Goal: Task Accomplishment & Management: Manage account settings

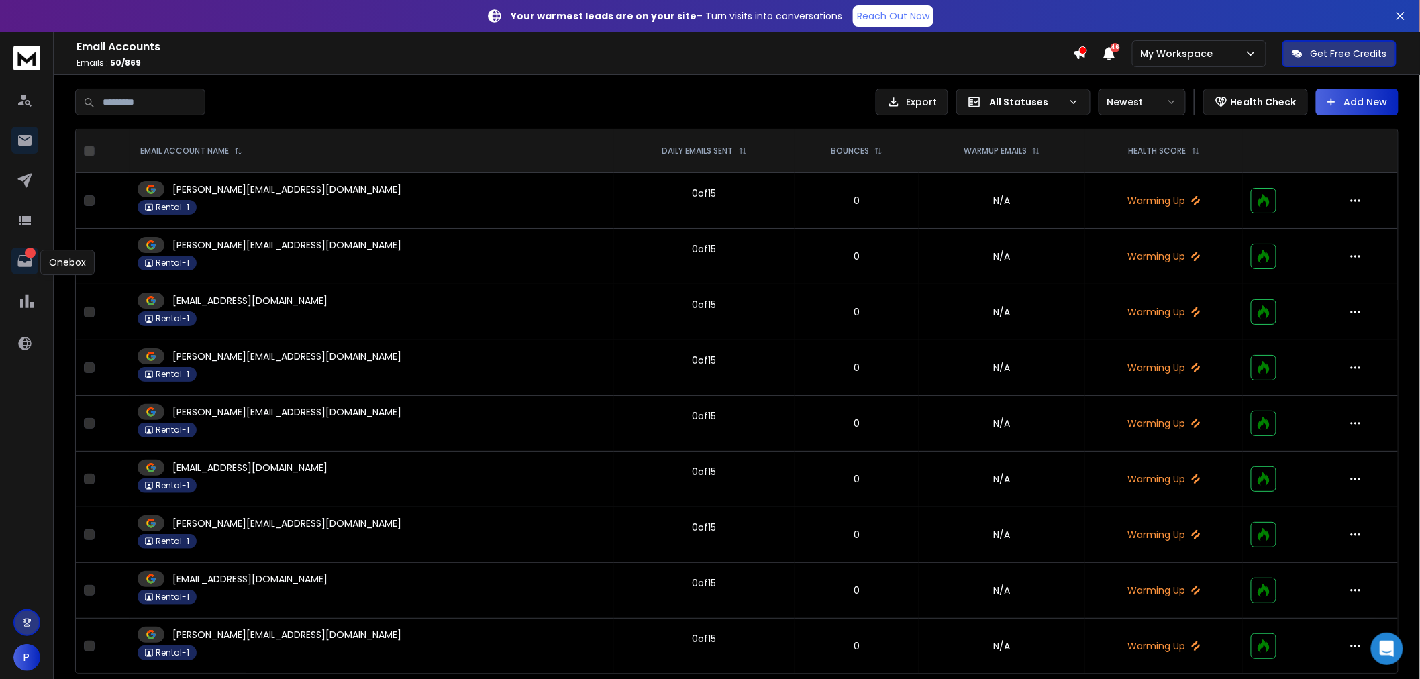
click at [28, 258] on p "1" at bounding box center [30, 253] width 11 height 11
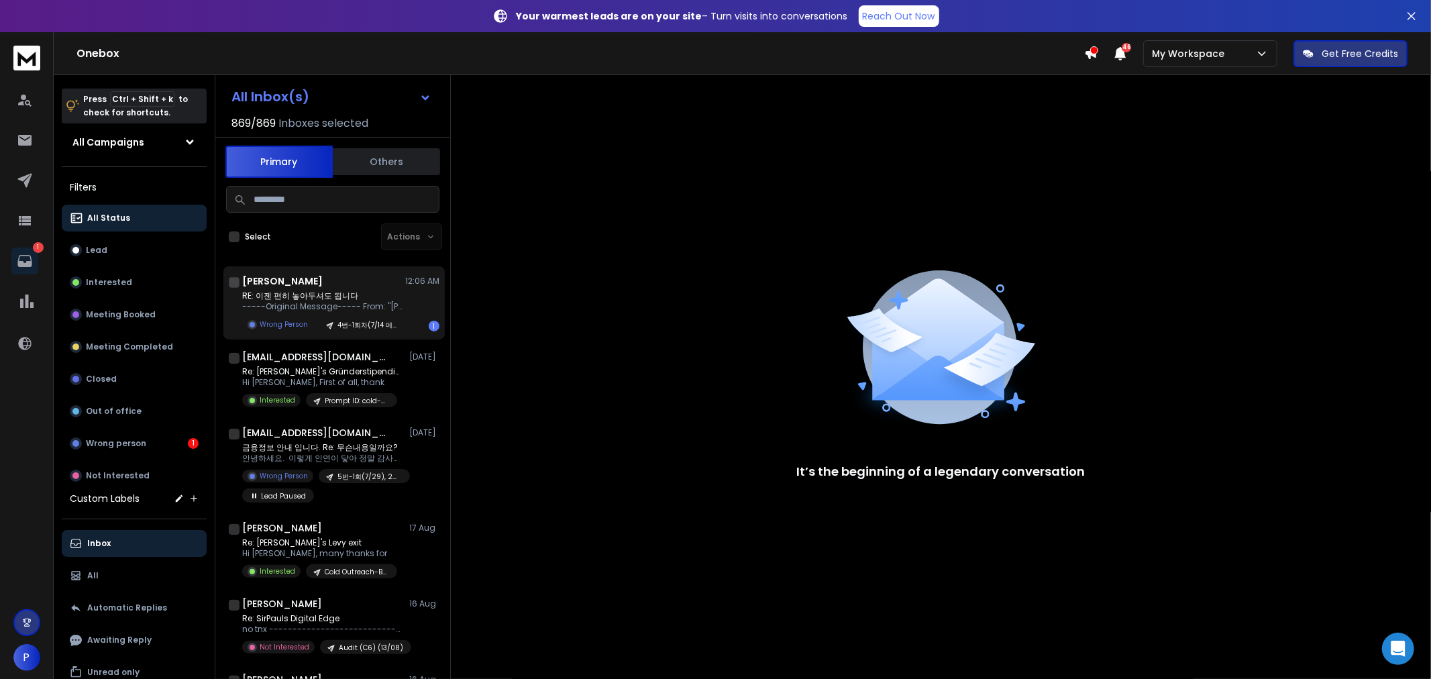
click at [264, 313] on div "RE: 이젠 편히 놓아두셔도 됩니다 -----Original Message----- From: "wonyoung choi" Wrong Pers…" at bounding box center [326, 310] width 168 height 41
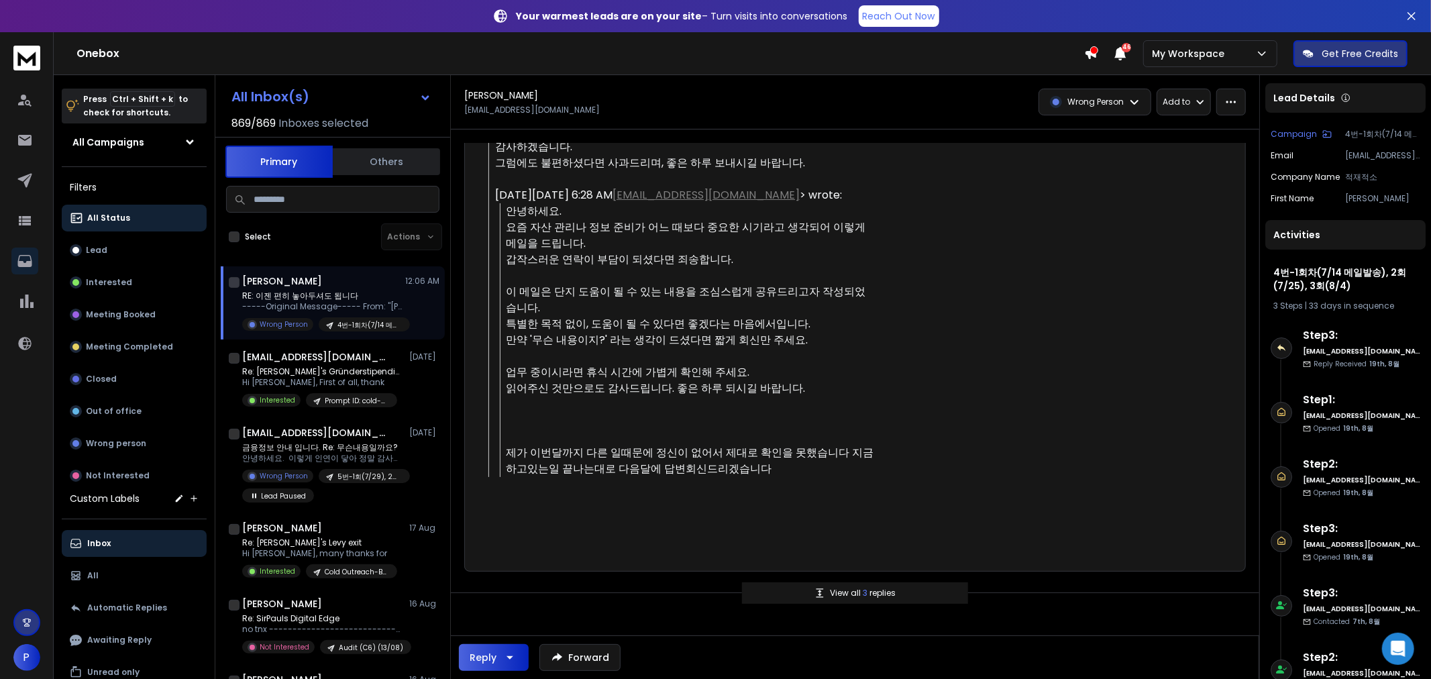
scroll to position [566, 0]
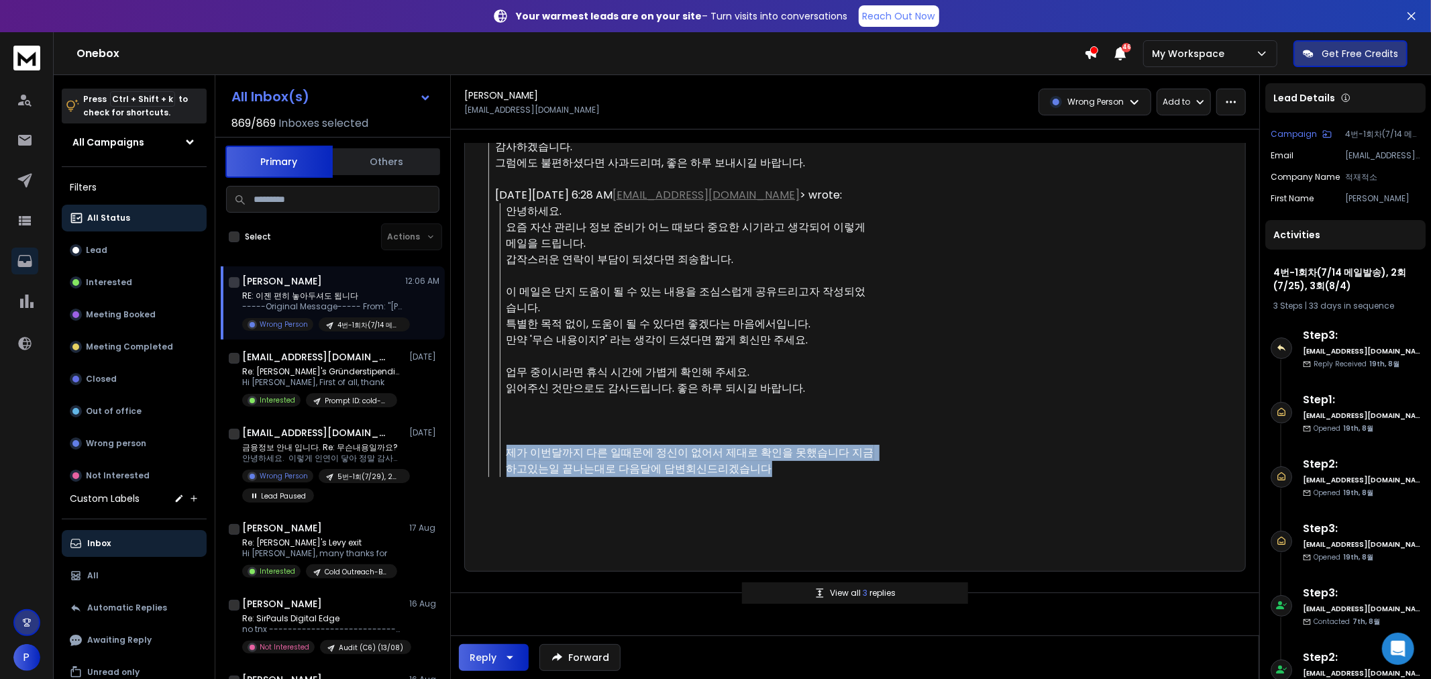
drag, startPoint x: 738, startPoint y: 470, endPoint x: 490, endPoint y: 448, distance: 249.2
click at [490, 448] on blockquote "안녕하세요. 지난번 보내드린 메일이 혹시 전달되지 않았거나 확인하지 못하셨을까 하여 다시 한 번 메일 드립니다. 물론 불필요하셨다면 이 메일은…" at bounding box center [681, 243] width 387 height 467
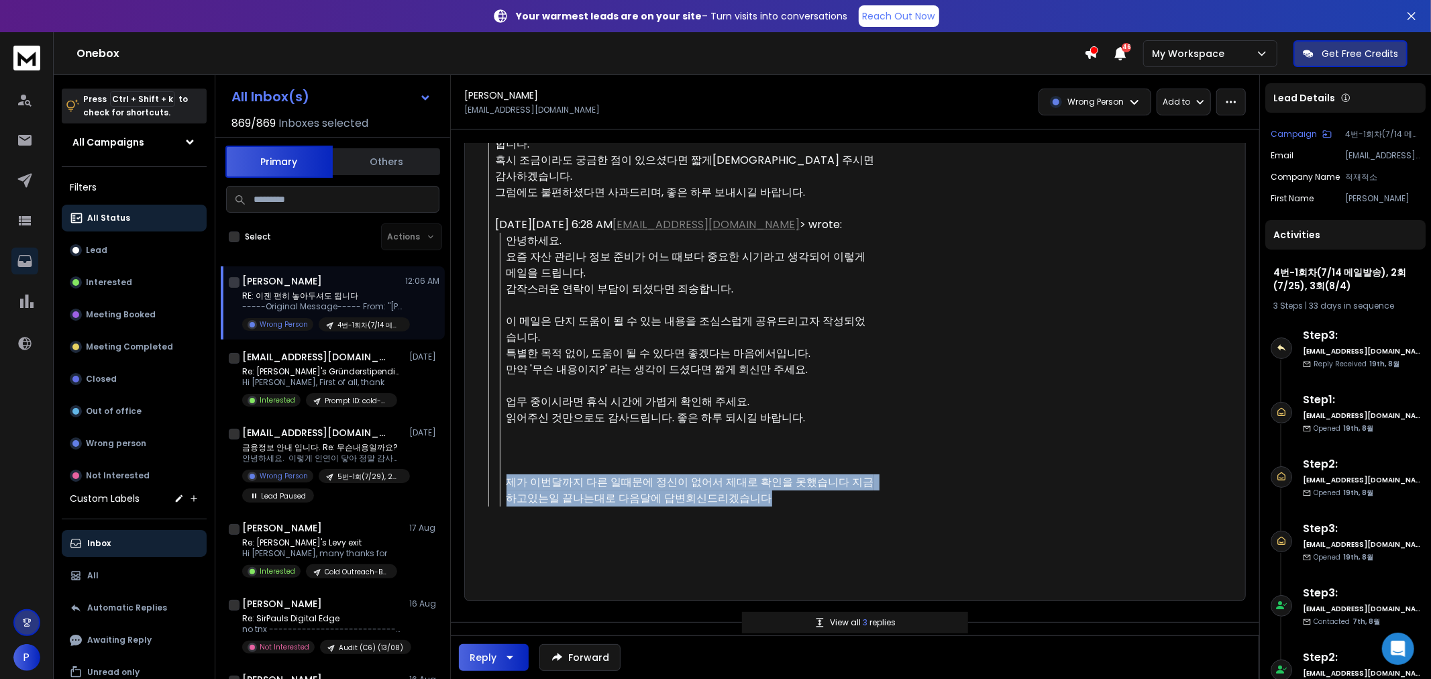
scroll to position [521, 0]
click at [920, 507] on div "RE: 이젠 편히 놓아두셔도 됩니다 19 August 2025 : 12:06 am Reply Forward from: 이도영 <ssz16@na…" at bounding box center [855, 127] width 743 height 908
drag, startPoint x: 653, startPoint y: 504, endPoint x: 507, endPoint y: 497, distance: 146.4
click at [507, 497] on div "안녕하세요. 요즘 자산 관리나 정보 준비가 어느 때보다 중요한 시기라고 생각되어 이렇게 메일을 드립니다. 갑작스러운 연락이 부담이 되셨다면 죄…" at bounding box center [691, 369] width 369 height 274
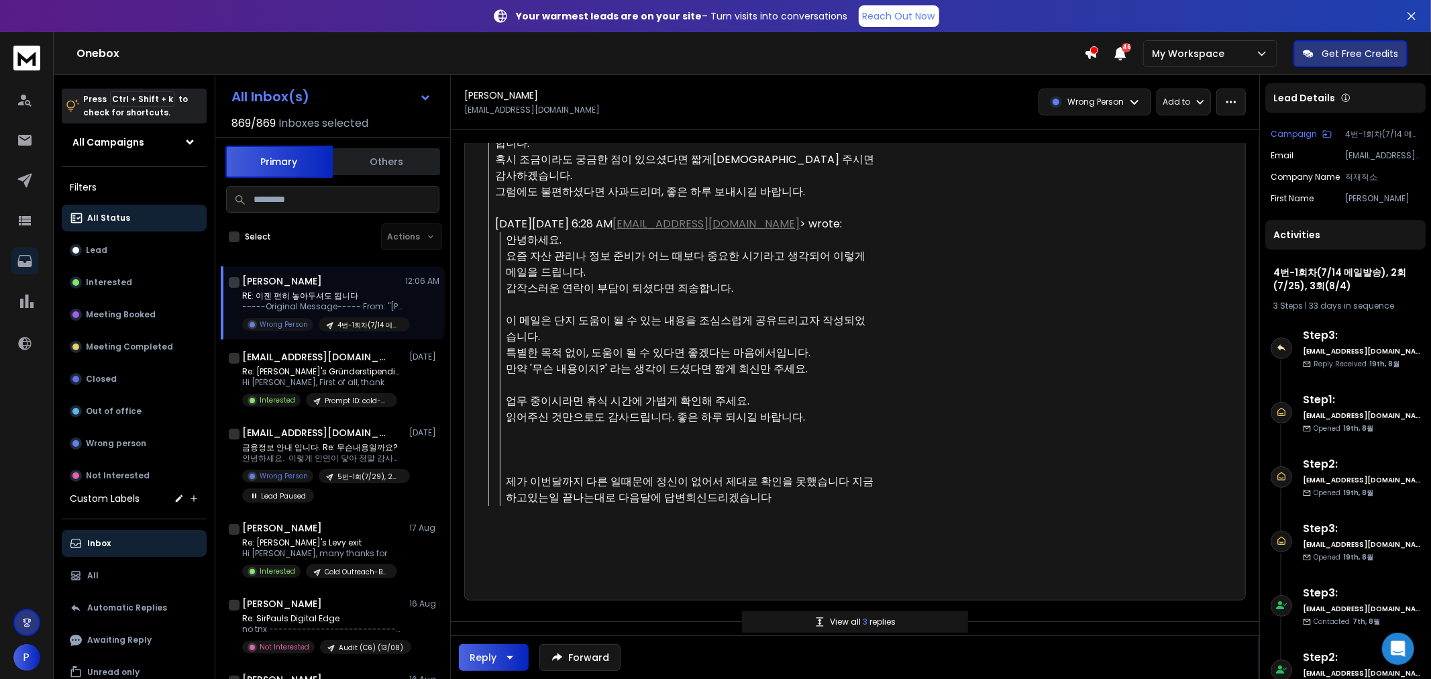
click at [750, 531] on div "-----Original Message----- From: "wonyoung choi"<wonyoungchoi@globalinsu.space>…" at bounding box center [685, 174] width 403 height 813
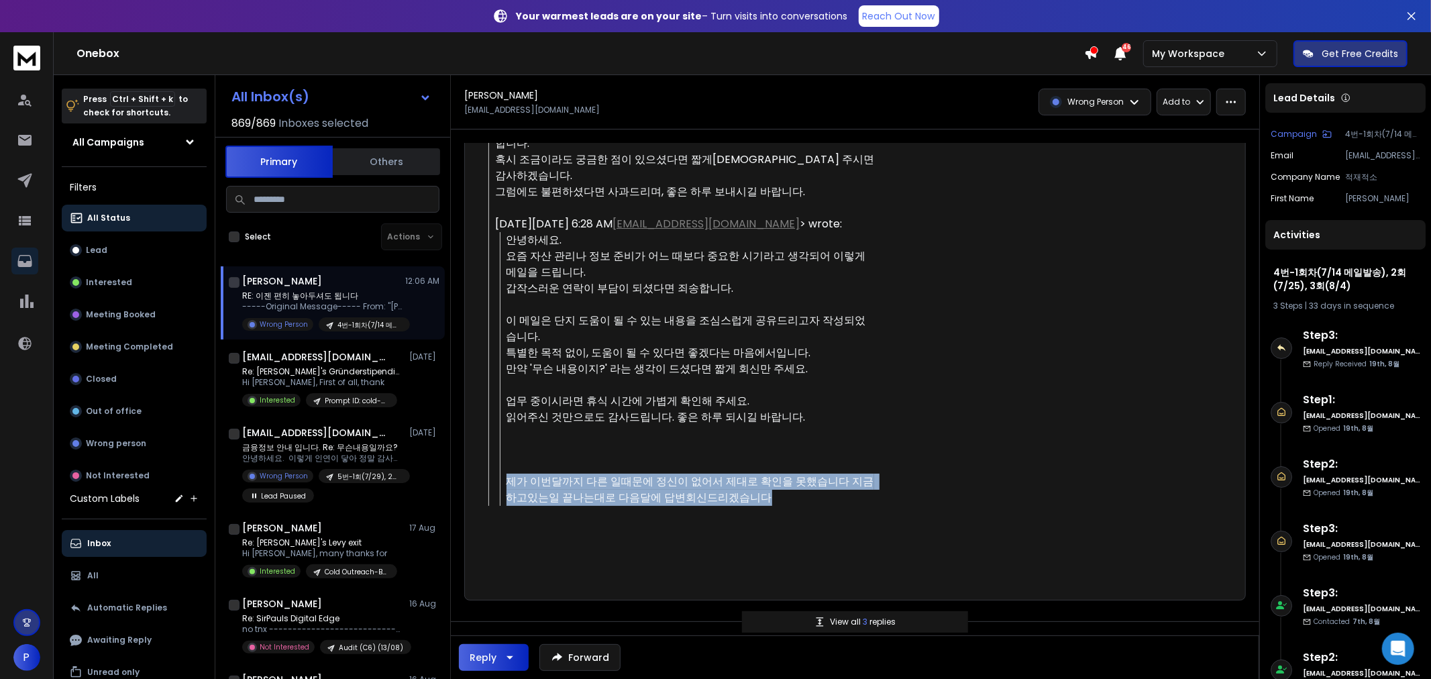
drag, startPoint x: 641, startPoint y: 503, endPoint x: 492, endPoint y: 495, distance: 149.8
click at [492, 495] on blockquote "안녕하세요. 지난번 보내드린 메일이 혹시 전달되지 않았거나 확인하지 못하셨을까 하여 다시 한 번 메일 드립니다. 물론 불필요하셨다면 이 메일은…" at bounding box center [681, 272] width 387 height 467
copy div "제가 이번달까지 다른 일때문에 정신이 없어서 제대로 확인을 못했습니다 지금 하고있는일 끝나는대로 다음달에 답변회신드리겠습니다"
click at [478, 654] on div "Reply" at bounding box center [483, 657] width 27 height 13
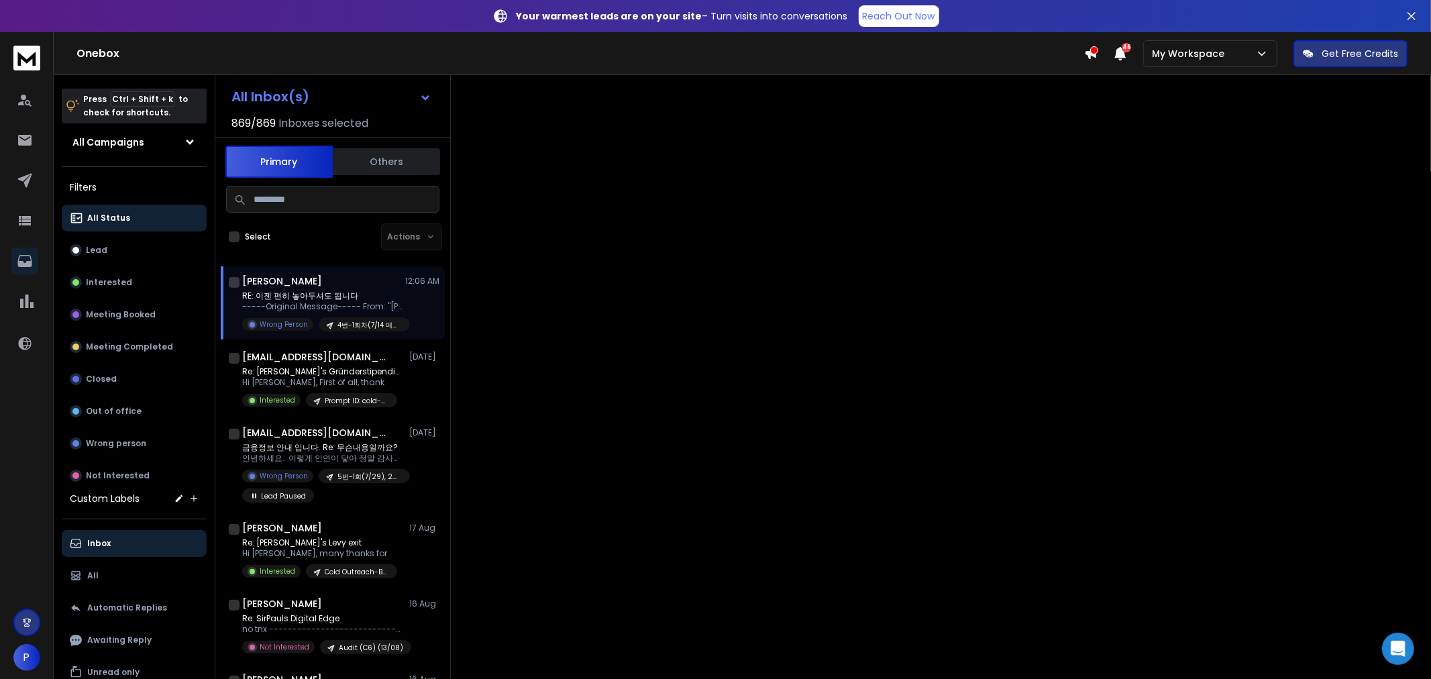
scroll to position [0, 0]
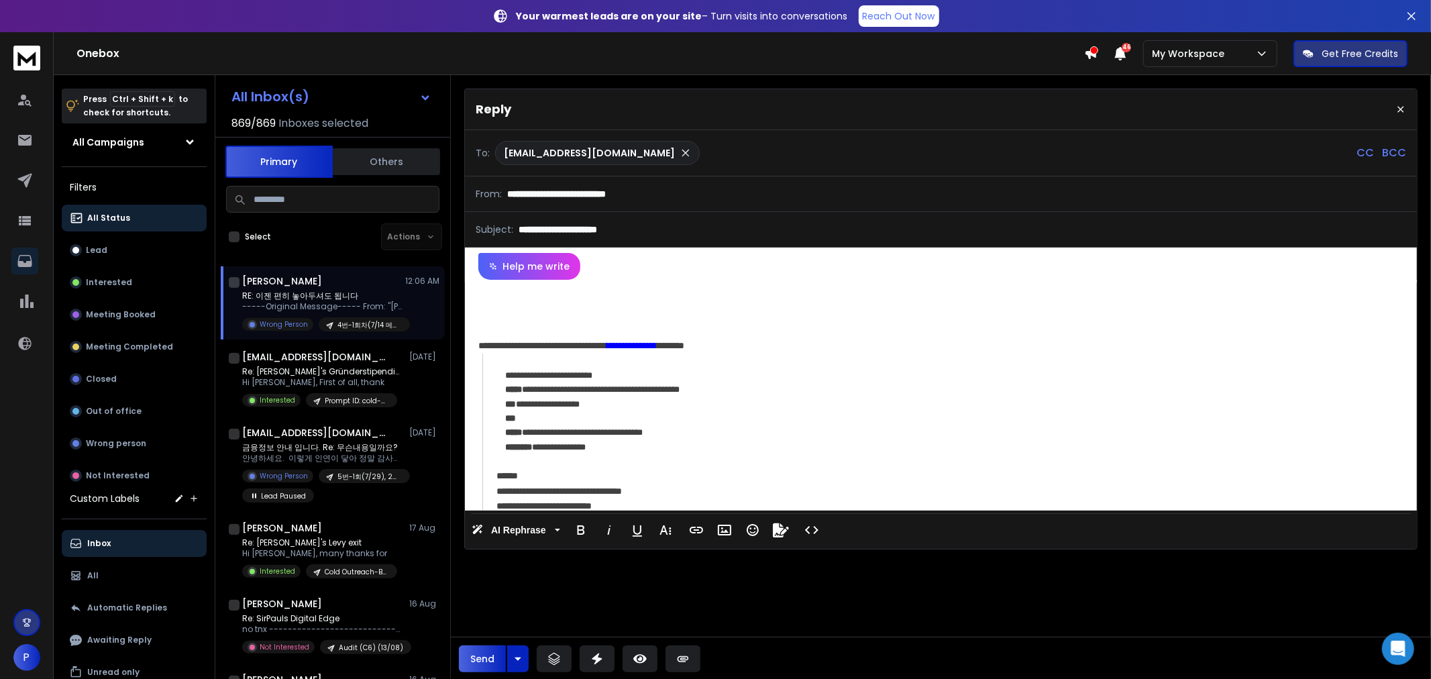
click at [561, 307] on div at bounding box center [940, 300] width 925 height 15
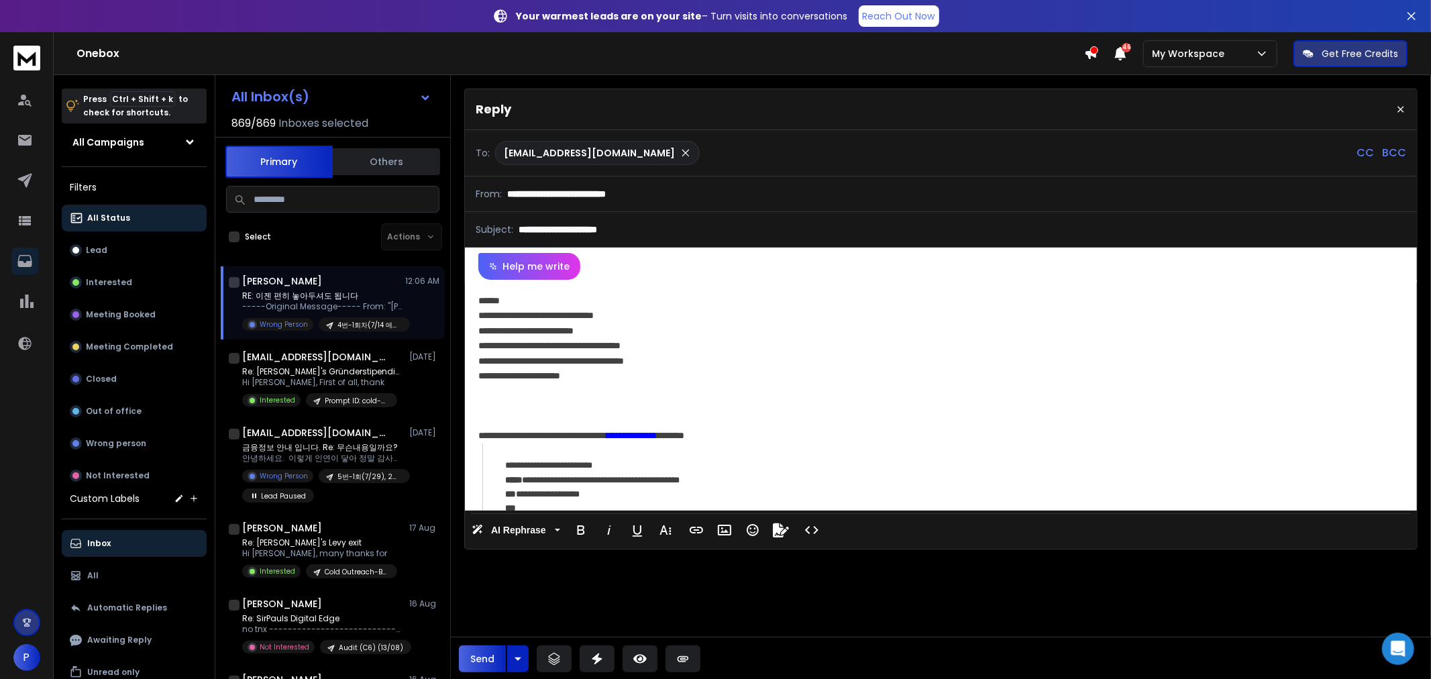
click at [682, 330] on p "**********" at bounding box center [933, 315] width 910 height 45
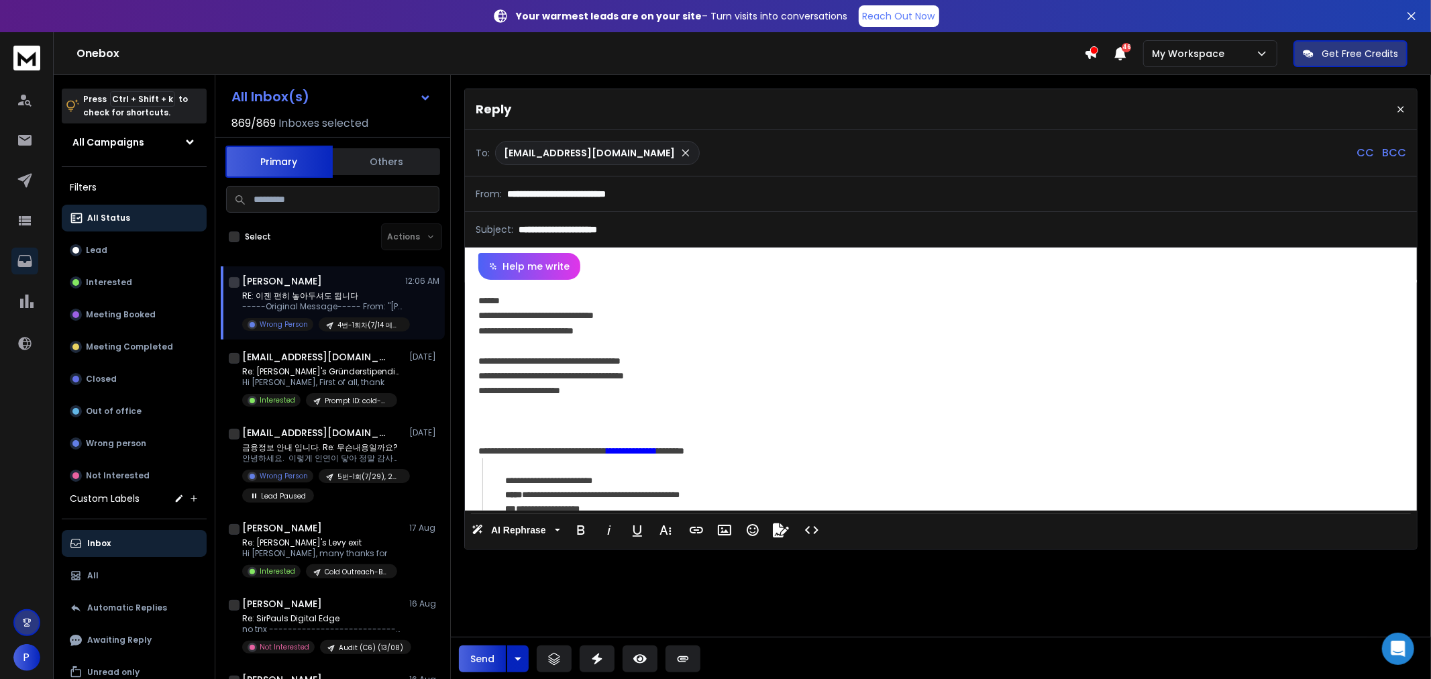
drag, startPoint x: 525, startPoint y: 298, endPoint x: 547, endPoint y: 312, distance: 25.7
click at [527, 298] on p "**********" at bounding box center [933, 315] width 910 height 45
click at [797, 378] on p "**********" at bounding box center [933, 369] width 910 height 30
click at [528, 354] on p "**********" at bounding box center [933, 369] width 910 height 30
click at [515, 341] on div at bounding box center [940, 345] width 925 height 15
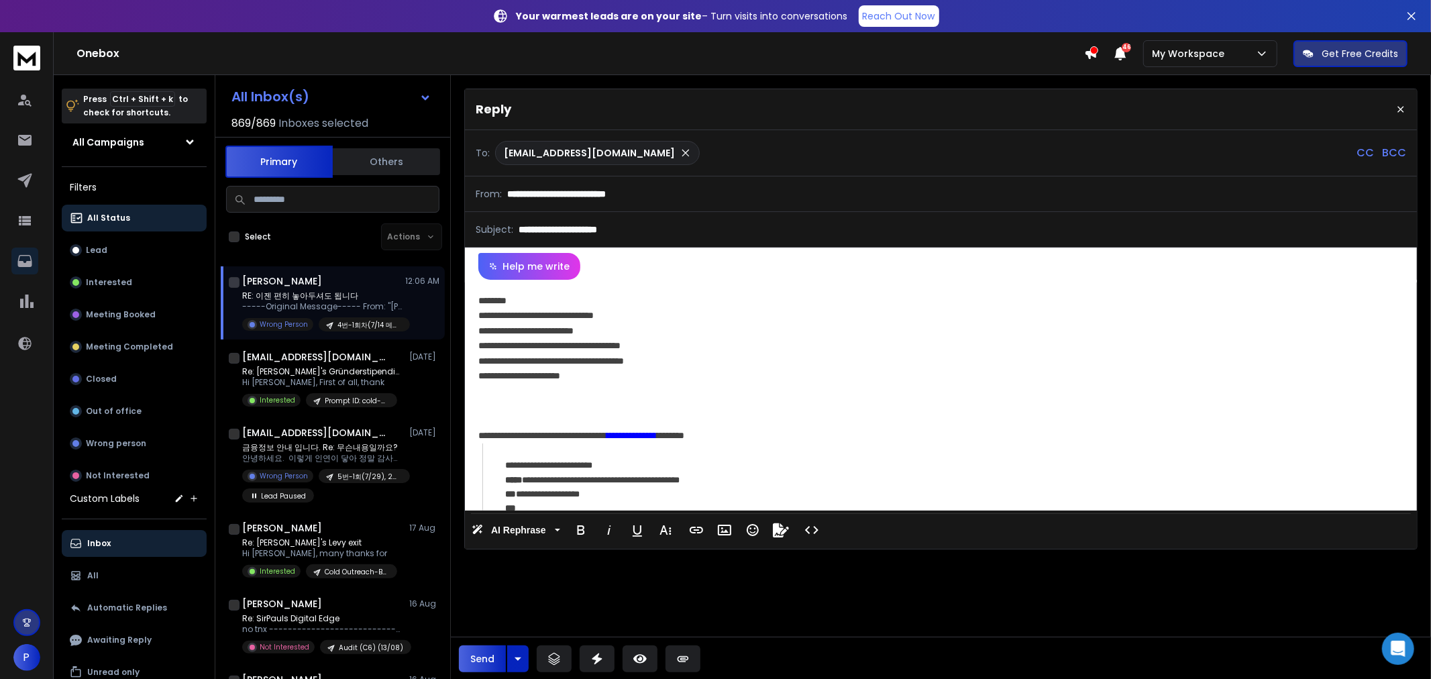
click at [505, 393] on div at bounding box center [940, 390] width 925 height 15
click at [725, 531] on icon "button" at bounding box center [724, 530] width 13 height 11
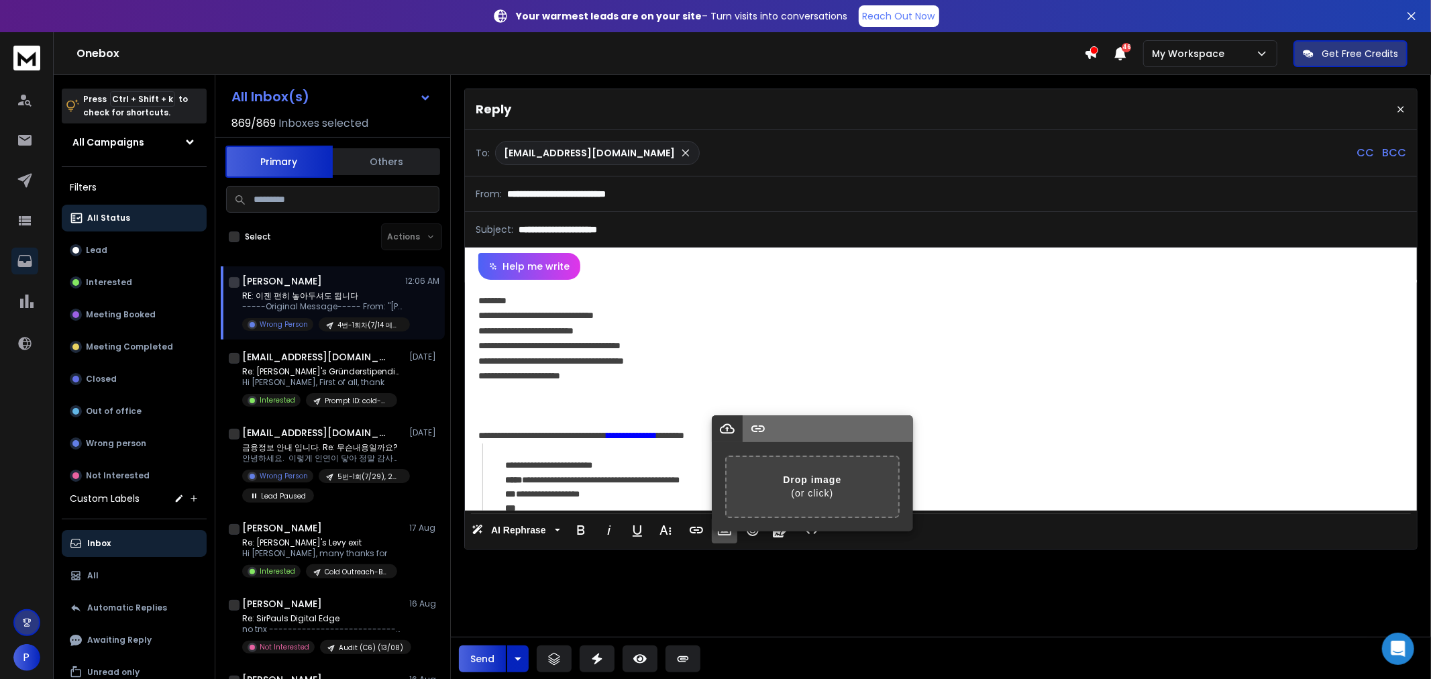
click at [797, 487] on input "file" at bounding box center [469, 487] width 859 height 60
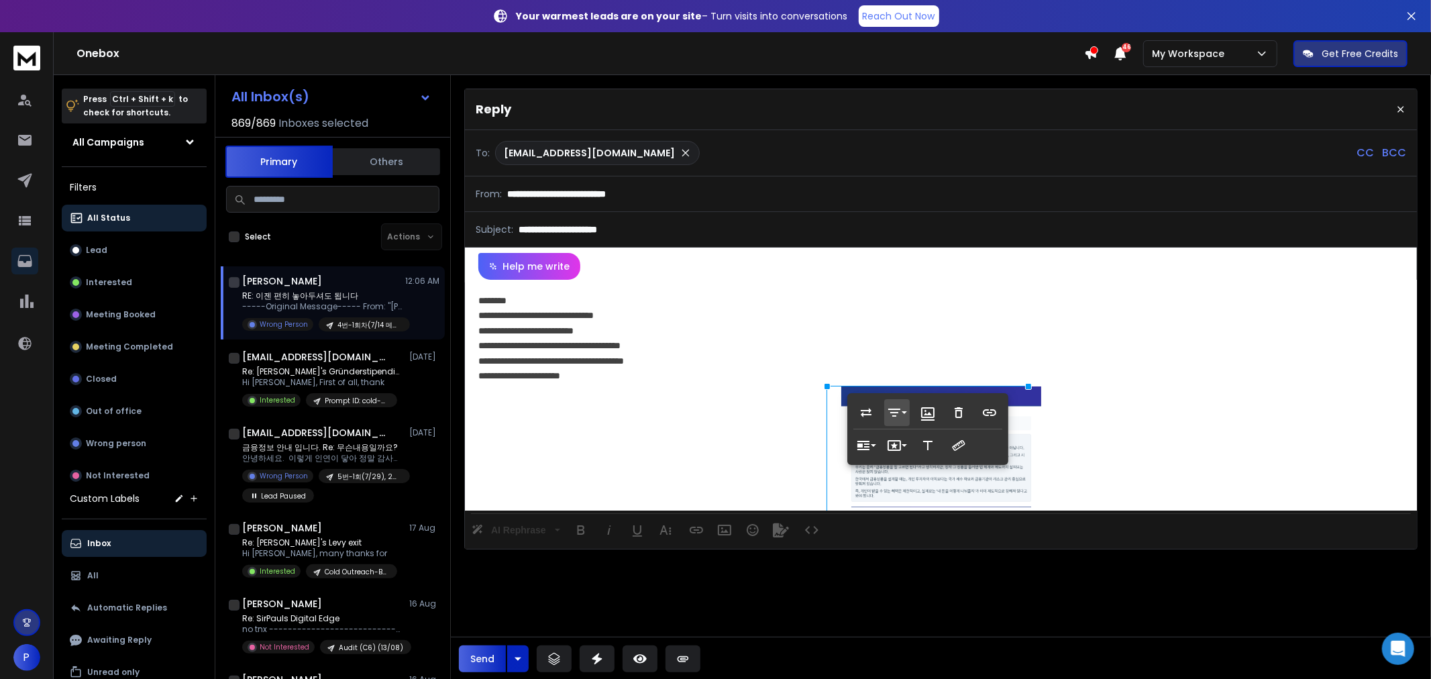
click at [900, 413] on icon "button" at bounding box center [894, 413] width 16 height 16
click at [904, 346] on icon at bounding box center [908, 343] width 16 height 16
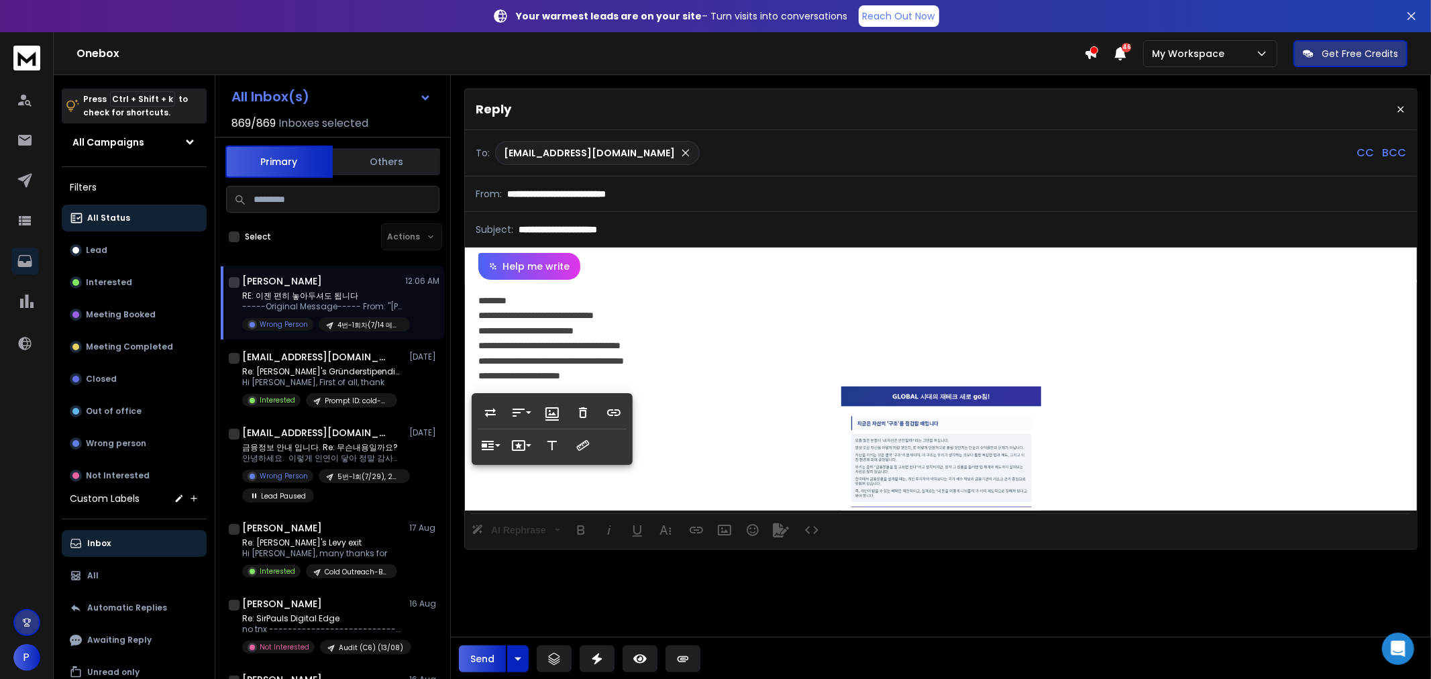
click at [882, 426] on img at bounding box center [941, 656] width 201 height 540
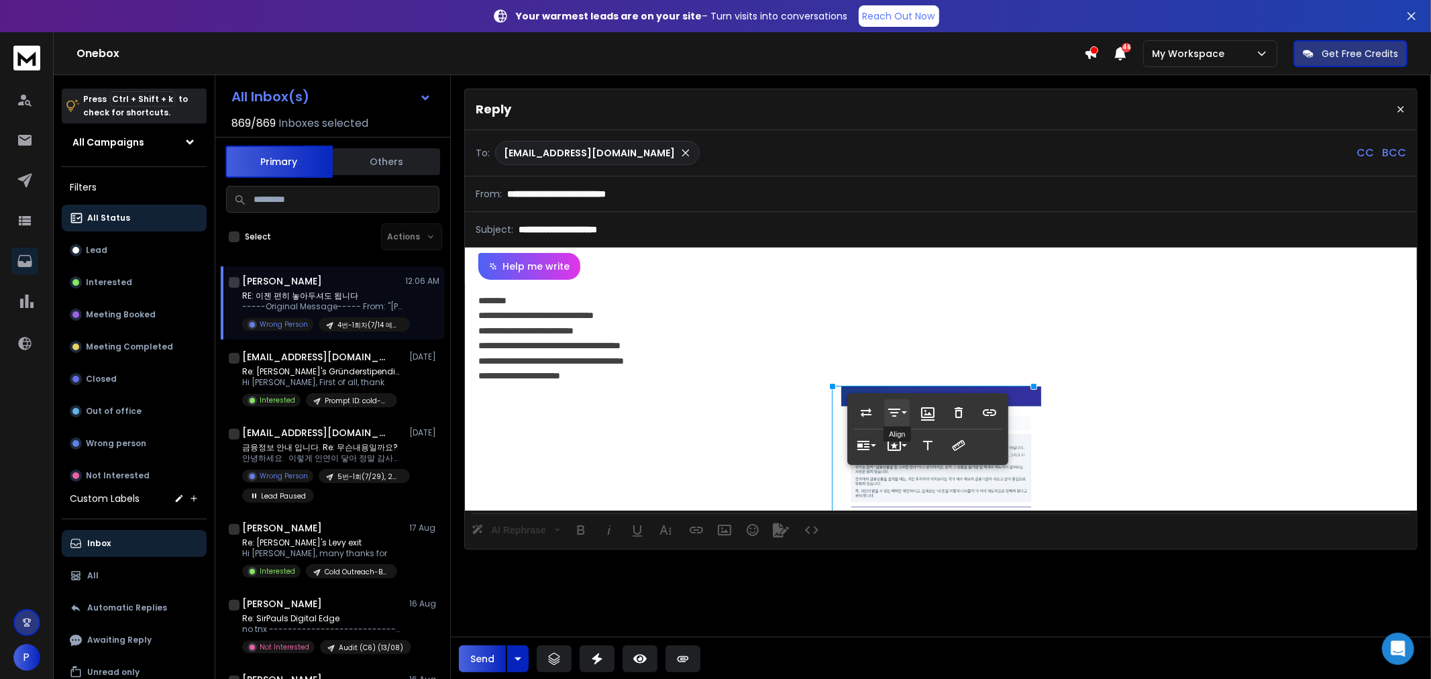
click at [892, 414] on icon "button" at bounding box center [894, 413] width 16 height 16
click at [901, 346] on icon at bounding box center [908, 343] width 16 height 16
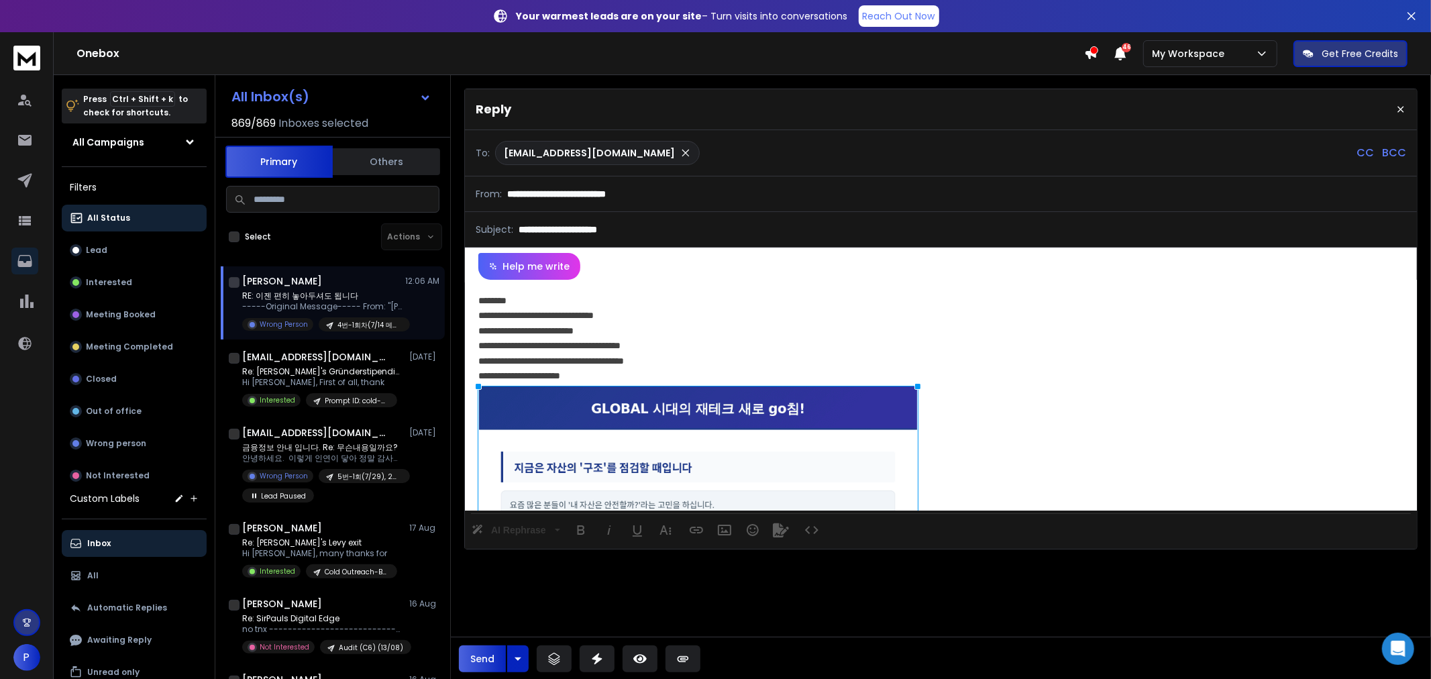
drag, startPoint x: 678, startPoint y: 389, endPoint x: 917, endPoint y: 382, distance: 238.9
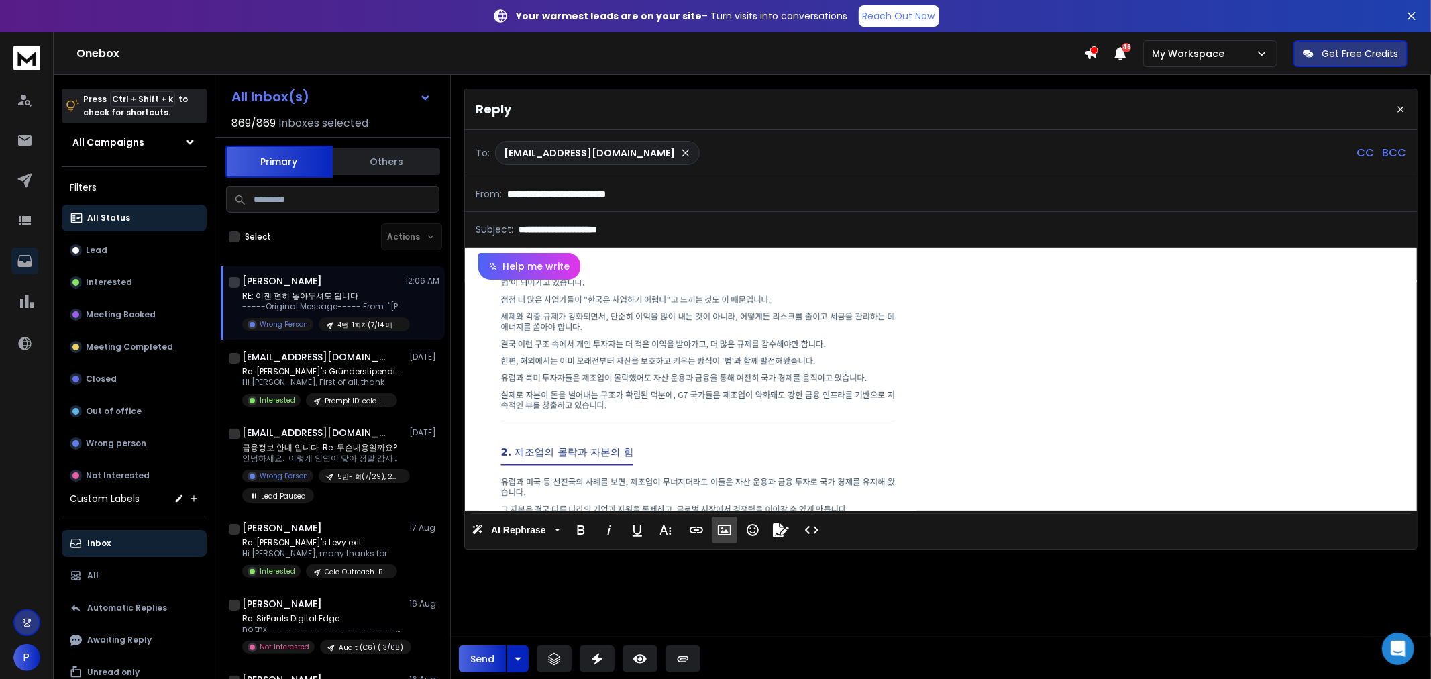
scroll to position [521, 0]
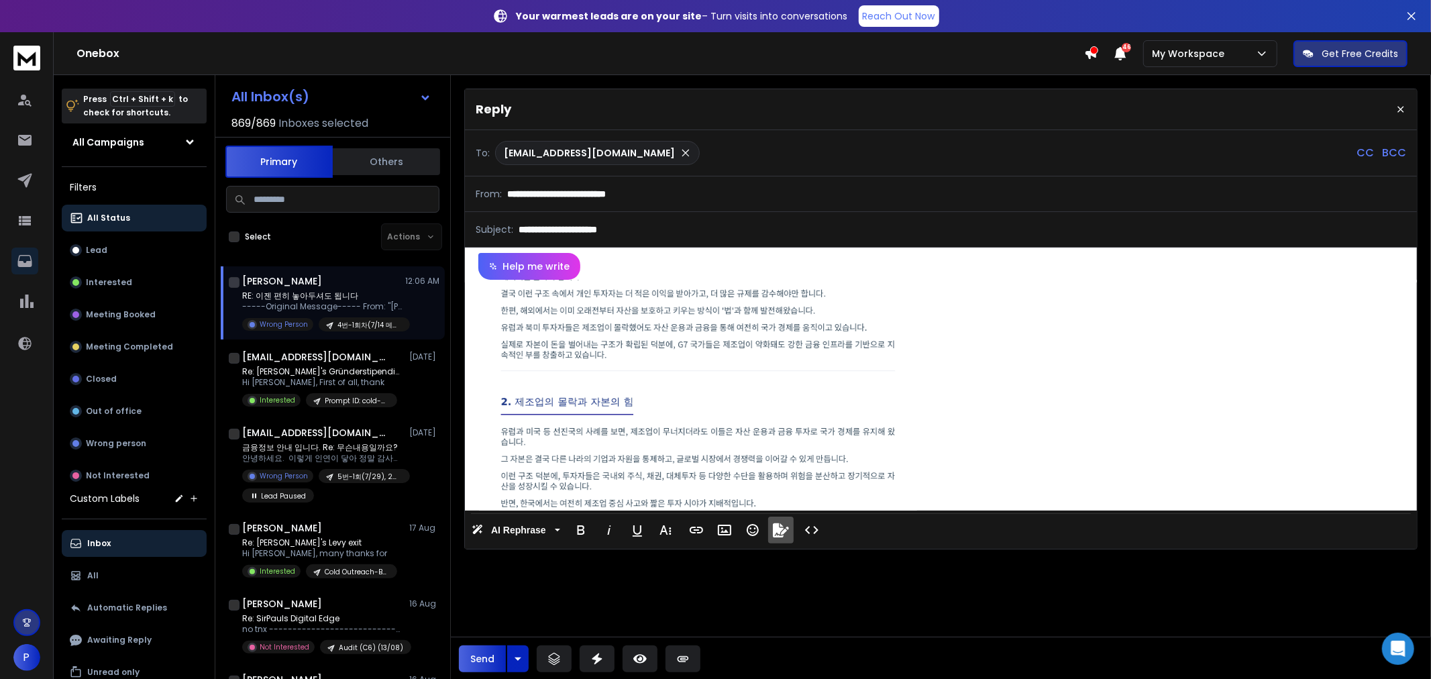
click at [770, 533] on button "Signature" at bounding box center [780, 530] width 25 height 27
click at [721, 532] on icon "button" at bounding box center [724, 530] width 13 height 11
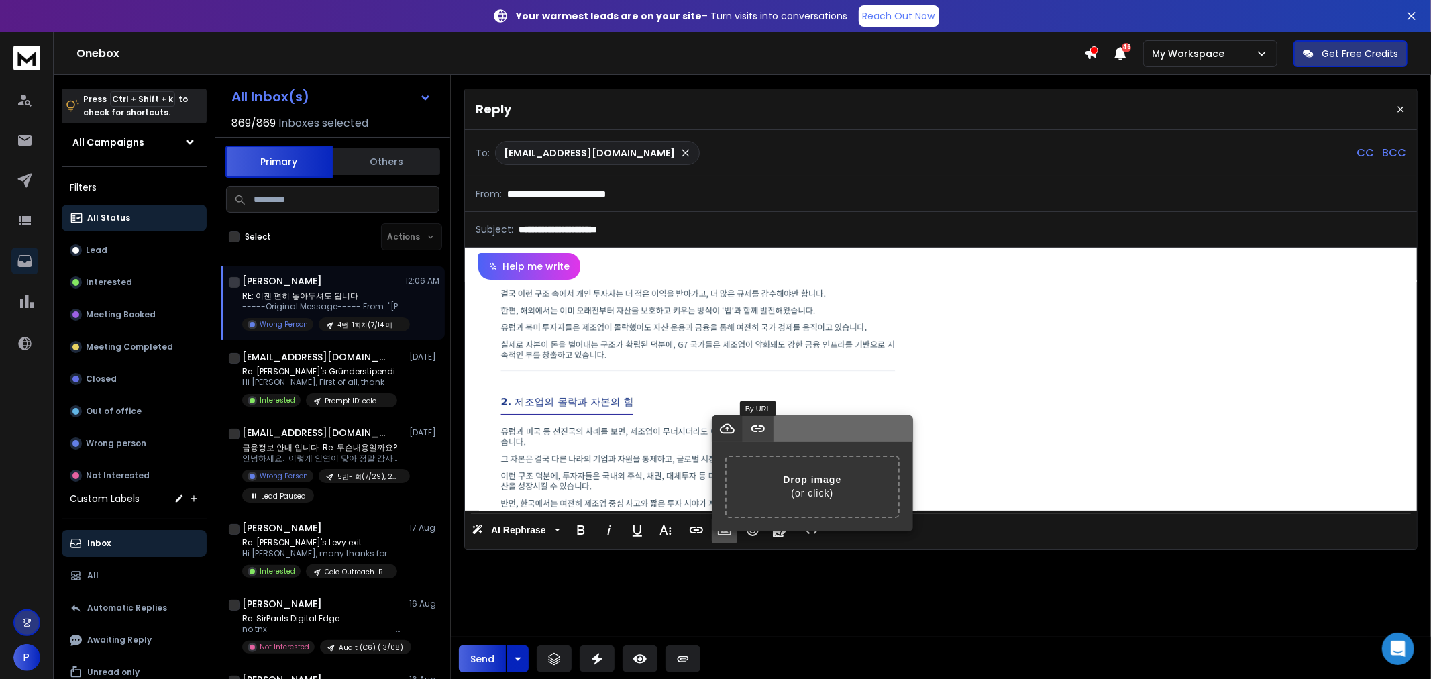
click at [759, 432] on icon "button" at bounding box center [758, 429] width 16 height 16
click at [763, 656] on div "Send" at bounding box center [941, 658] width 980 height 27
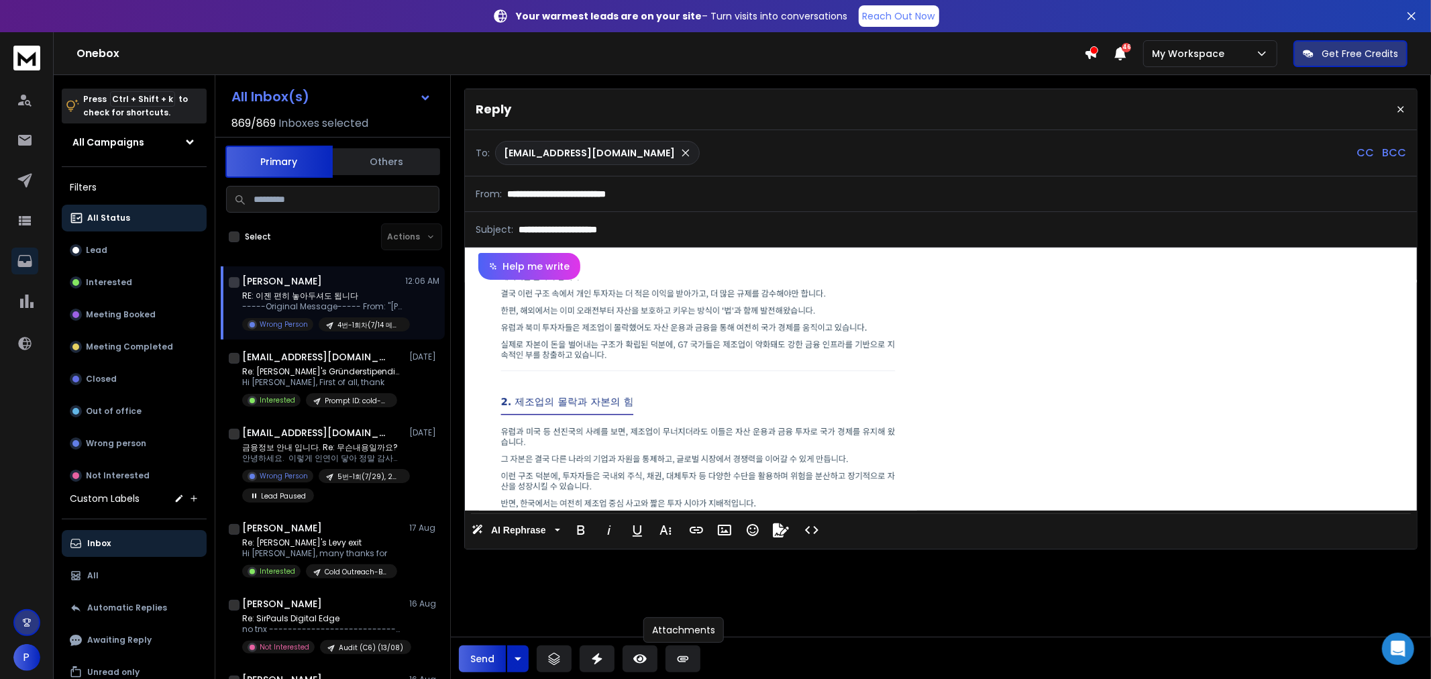
click at [683, 659] on icon at bounding box center [682, 658] width 13 height 13
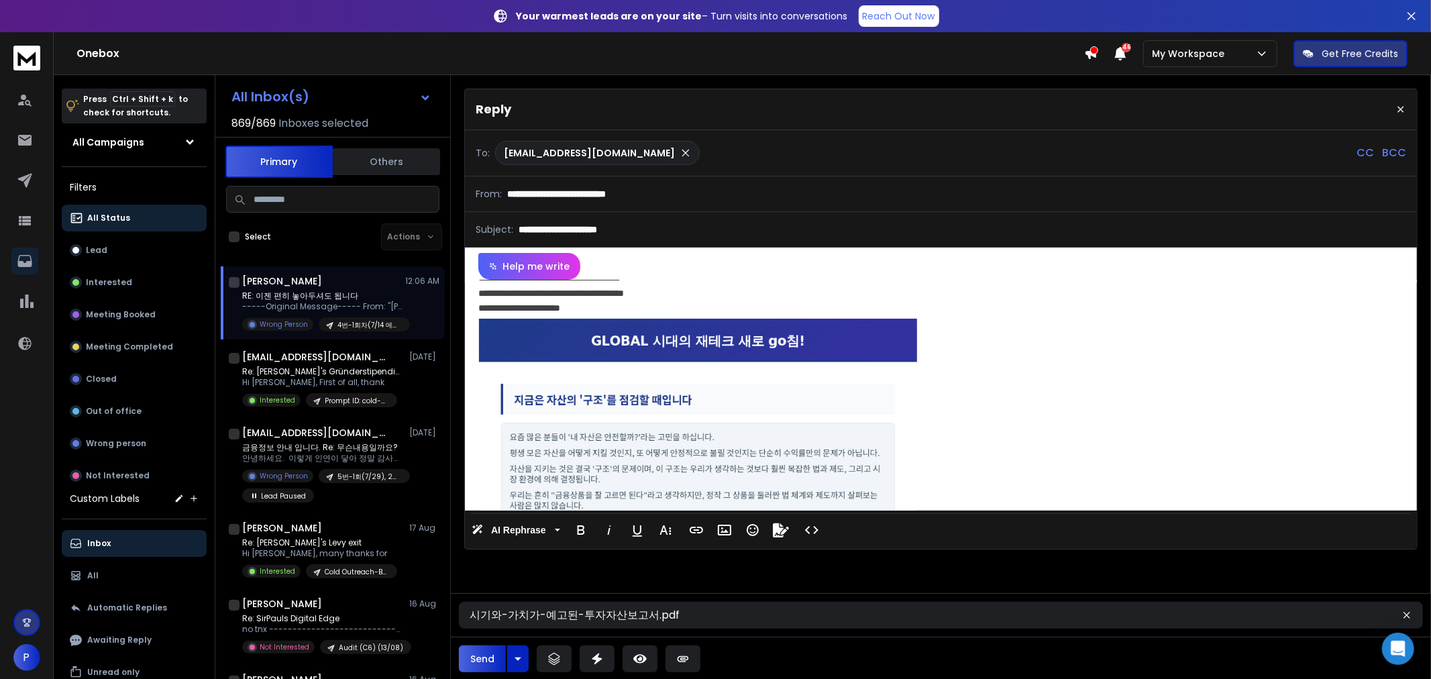
scroll to position [0, 0]
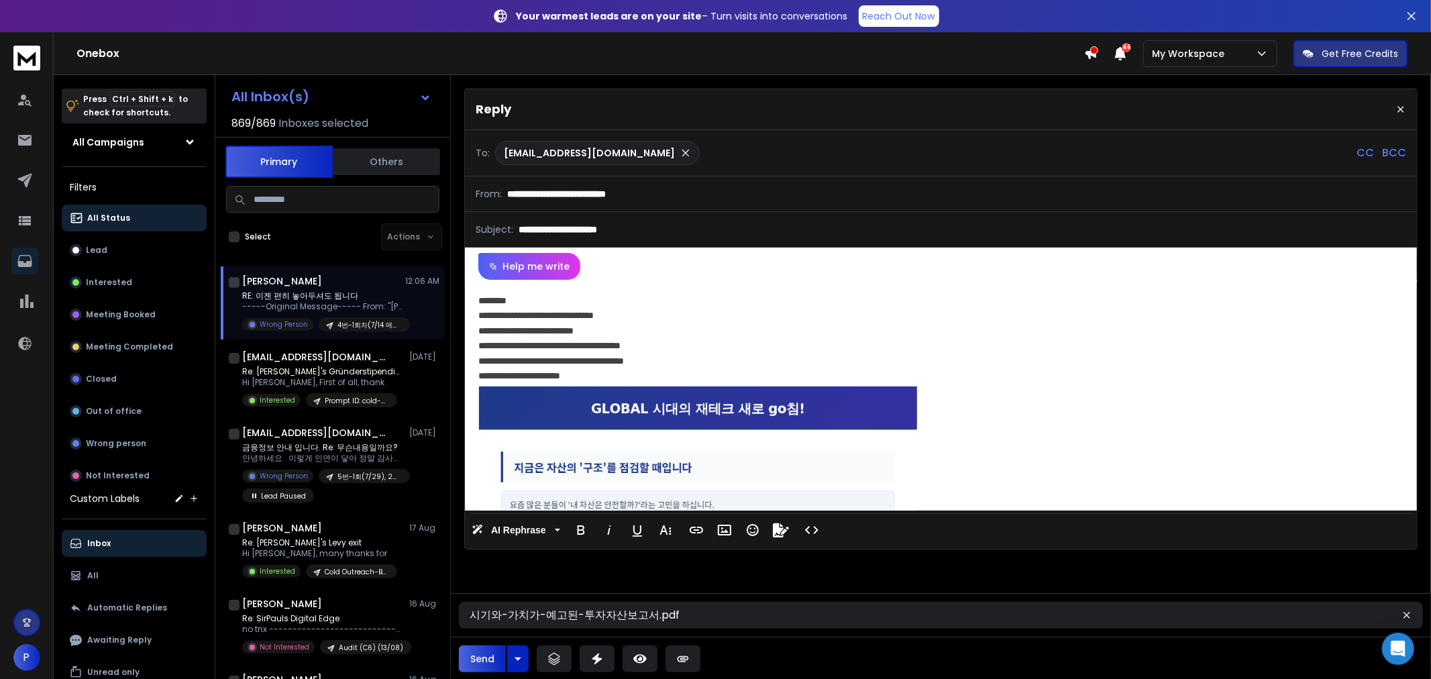
click at [476, 659] on button "Send" at bounding box center [482, 658] width 47 height 27
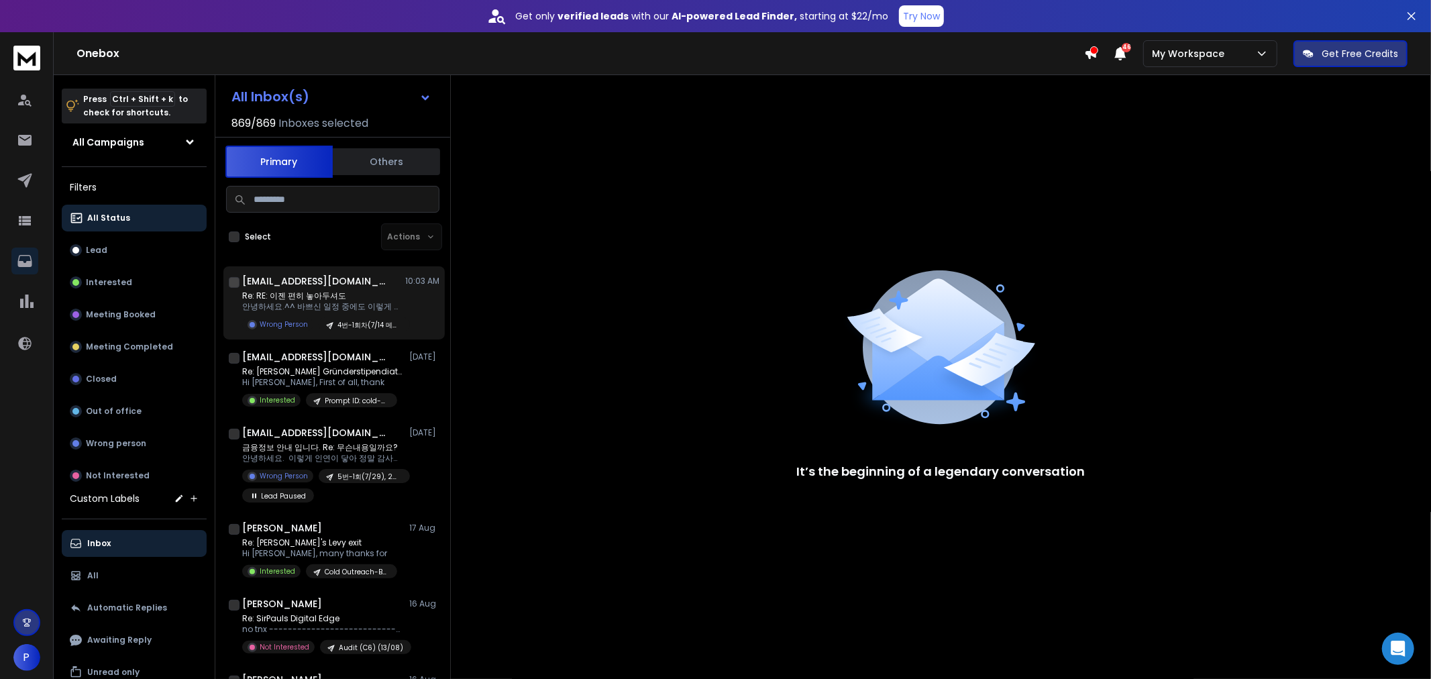
drag, startPoint x: 346, startPoint y: 293, endPoint x: 394, endPoint y: 305, distance: 50.0
click at [346, 293] on p "Re: RE: 이젠 편히 놓아두셔도" at bounding box center [322, 295] width 161 height 11
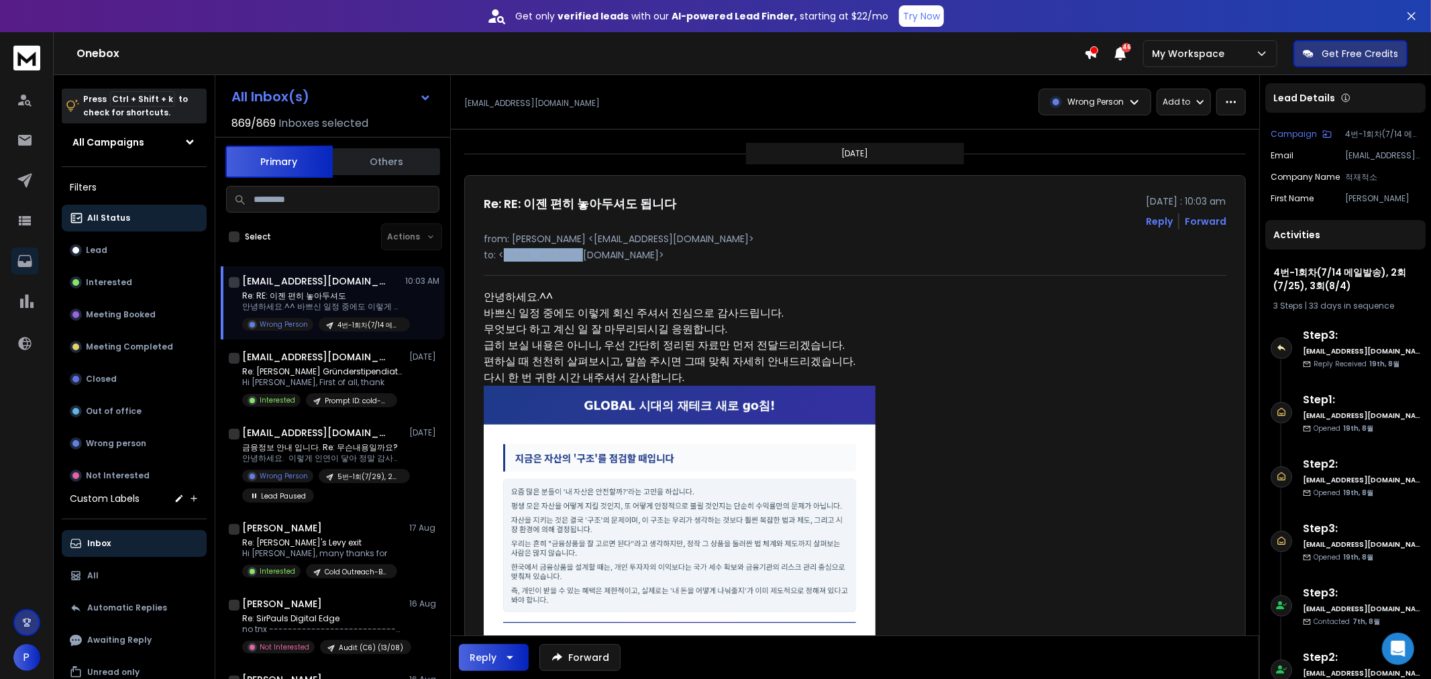
drag, startPoint x: 586, startPoint y: 256, endPoint x: 503, endPoint y: 256, distance: 83.2
click at [503, 256] on p "to: <ssz16@naver.com>" at bounding box center [855, 254] width 743 height 13
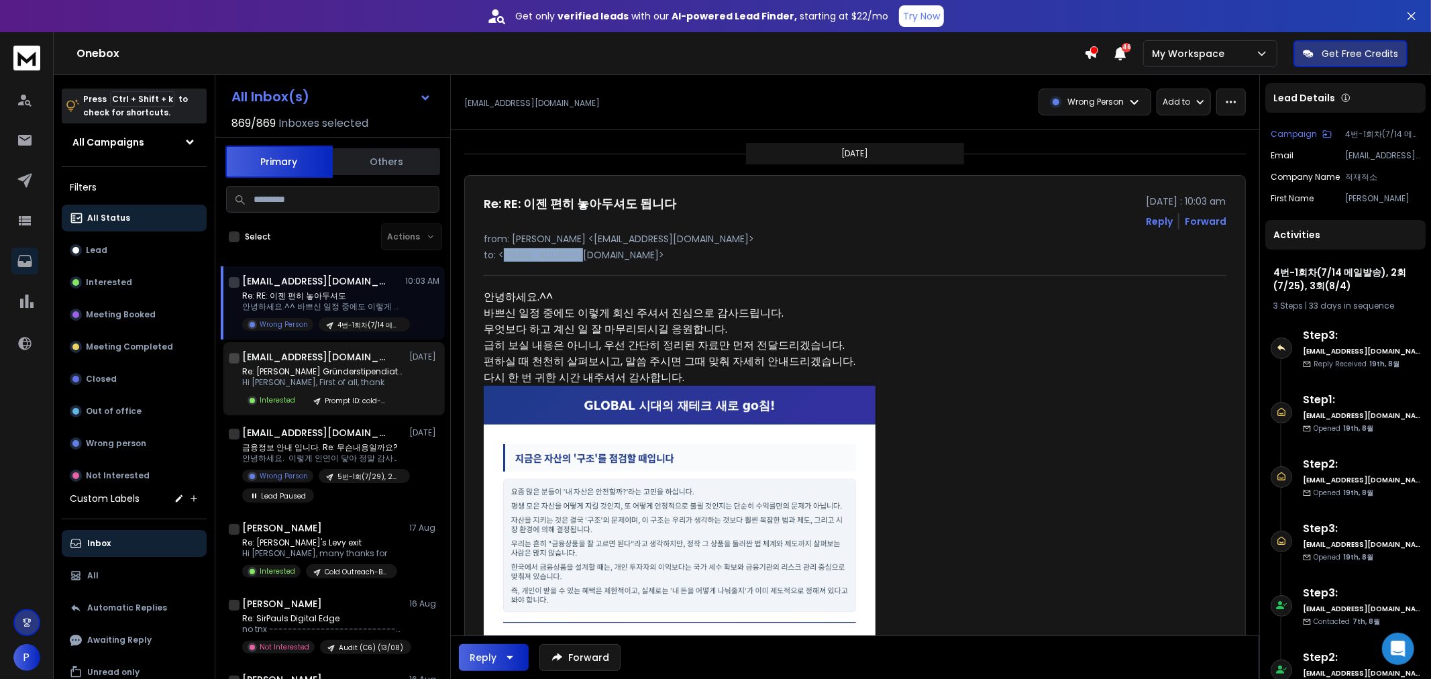
copy p "ssz16@naver.com"
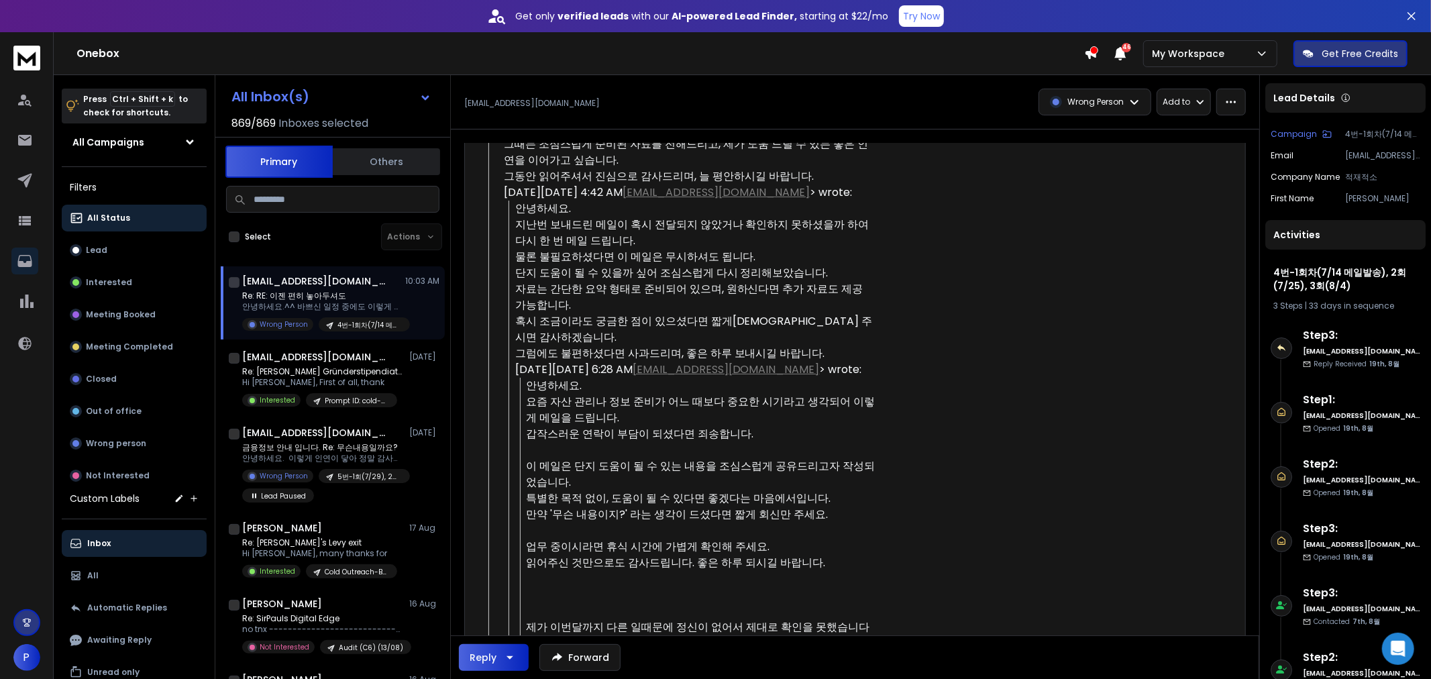
scroll to position [1815, 0]
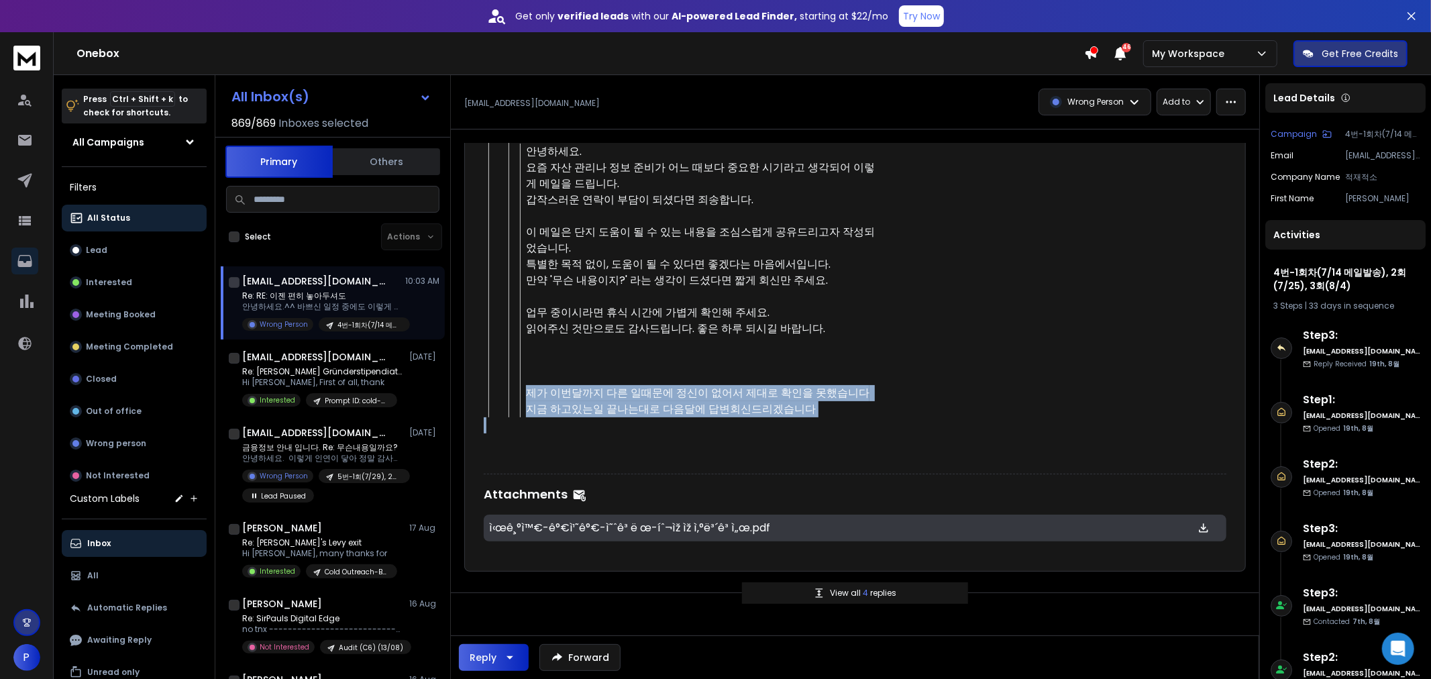
drag, startPoint x: 776, startPoint y: 419, endPoint x: 470, endPoint y: 443, distance: 306.9
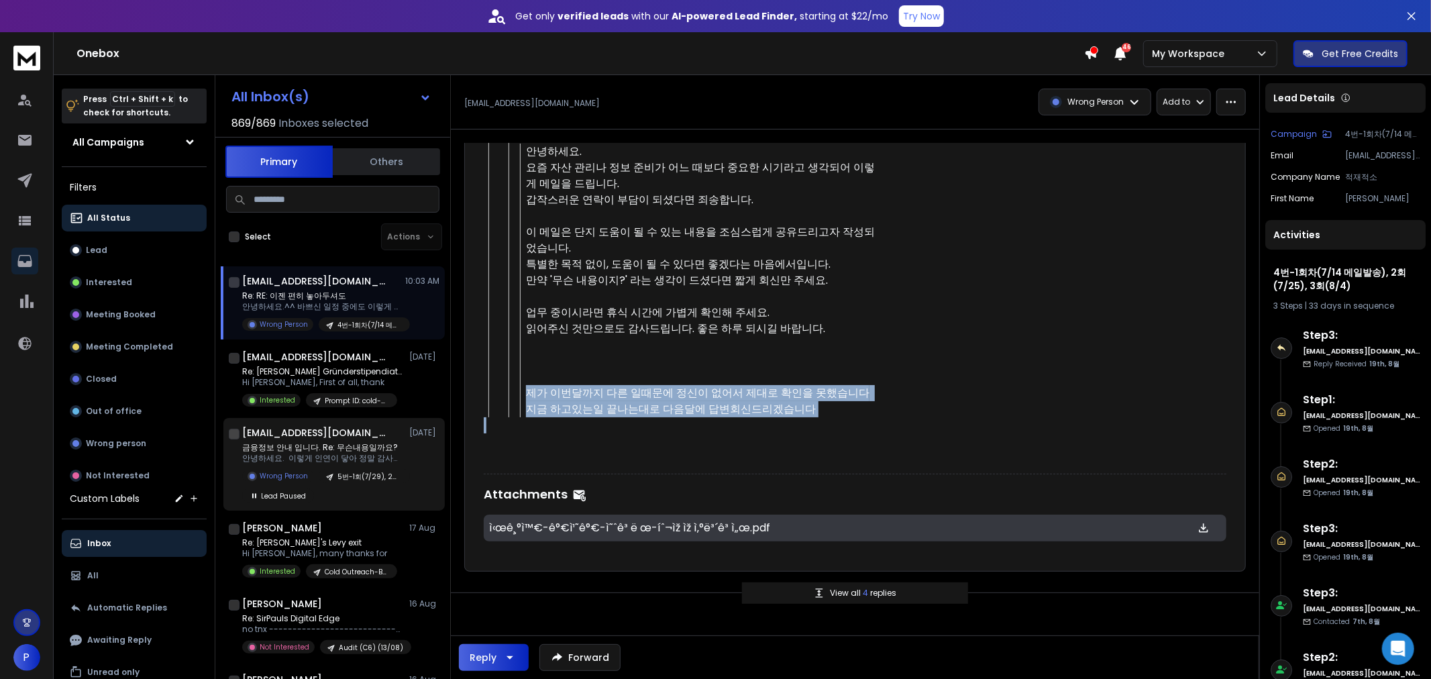
copy div "제가 이번달까지 다른 일때문에 정신이 없어서 제대로 확인을 못했습니다 지금 하고있는일 끝나는대로 다음달에 답변회신드리겠습니다"
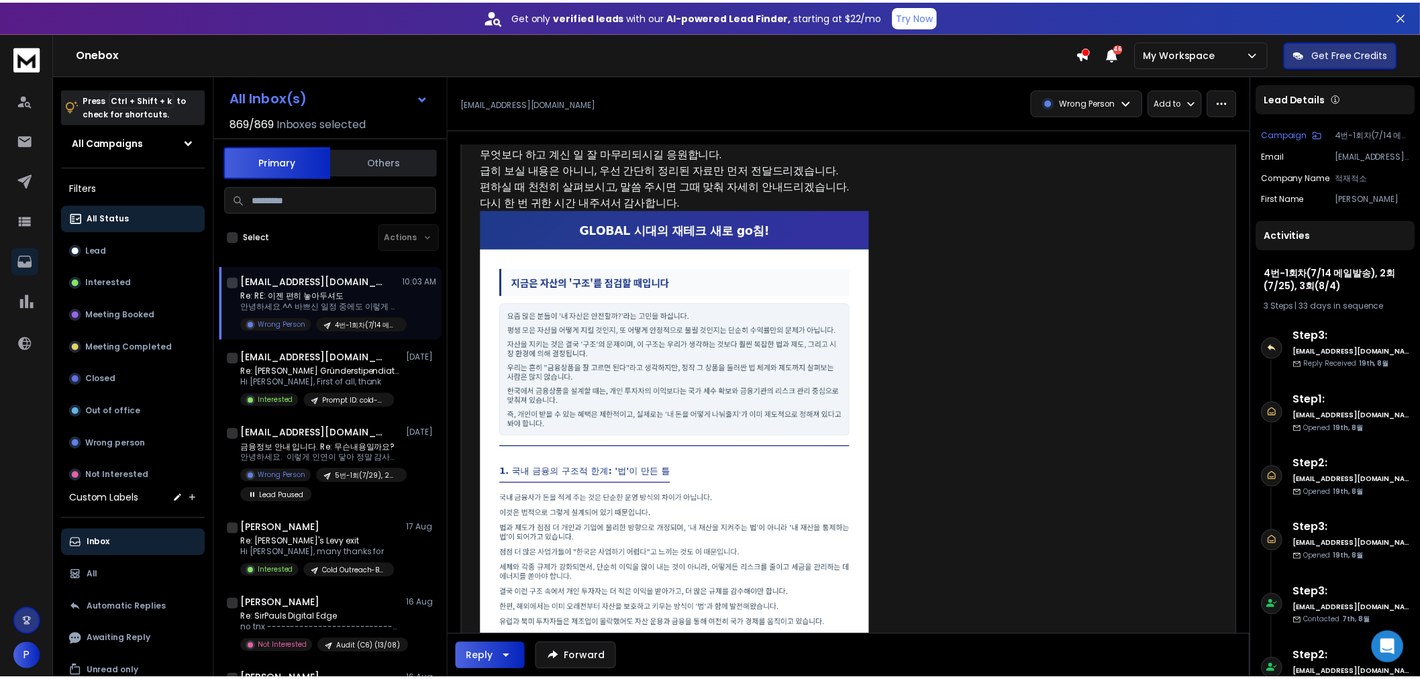
scroll to position [0, 0]
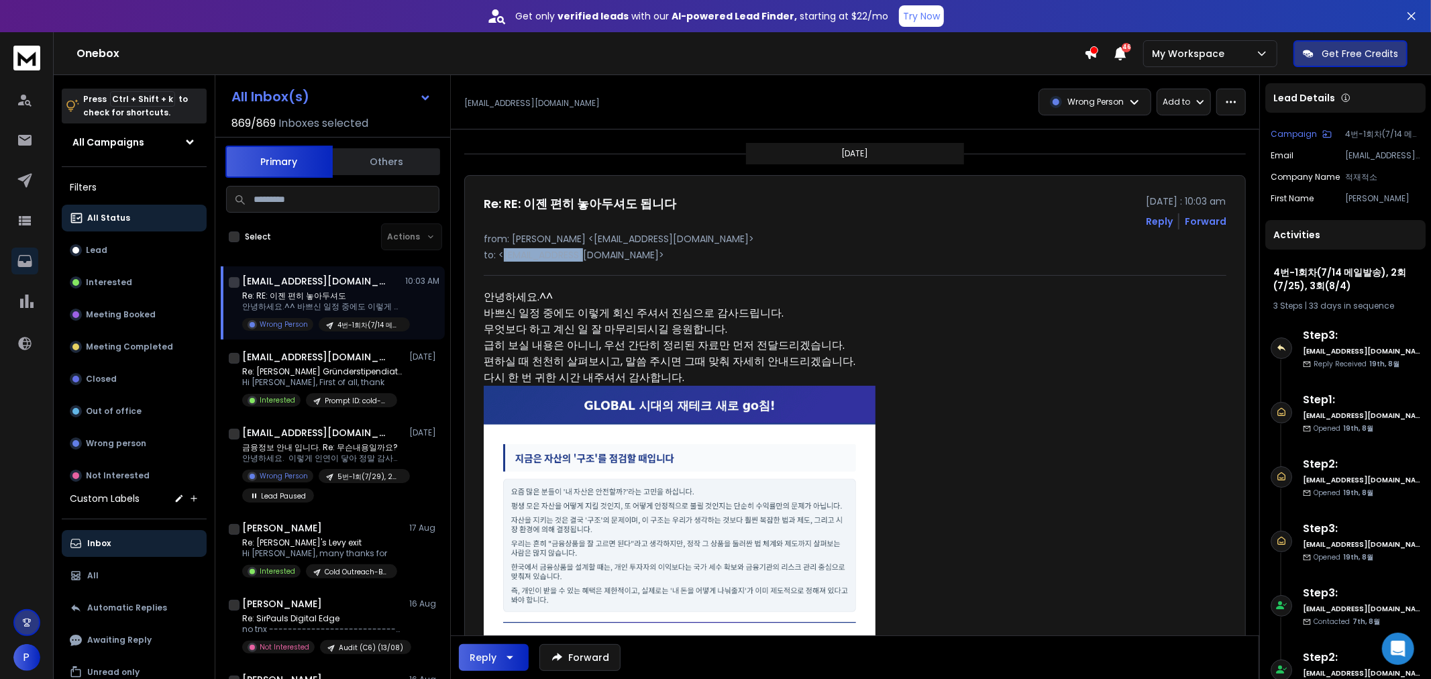
drag, startPoint x: 586, startPoint y: 256, endPoint x: 839, endPoint y: 173, distance: 266.7
click at [503, 257] on p "to: <ssz16@naver.com>" at bounding box center [855, 254] width 743 height 13
copy p "ssz16@naver.com"
click at [1307, 131] on p "Campaign" at bounding box center [1294, 134] width 46 height 11
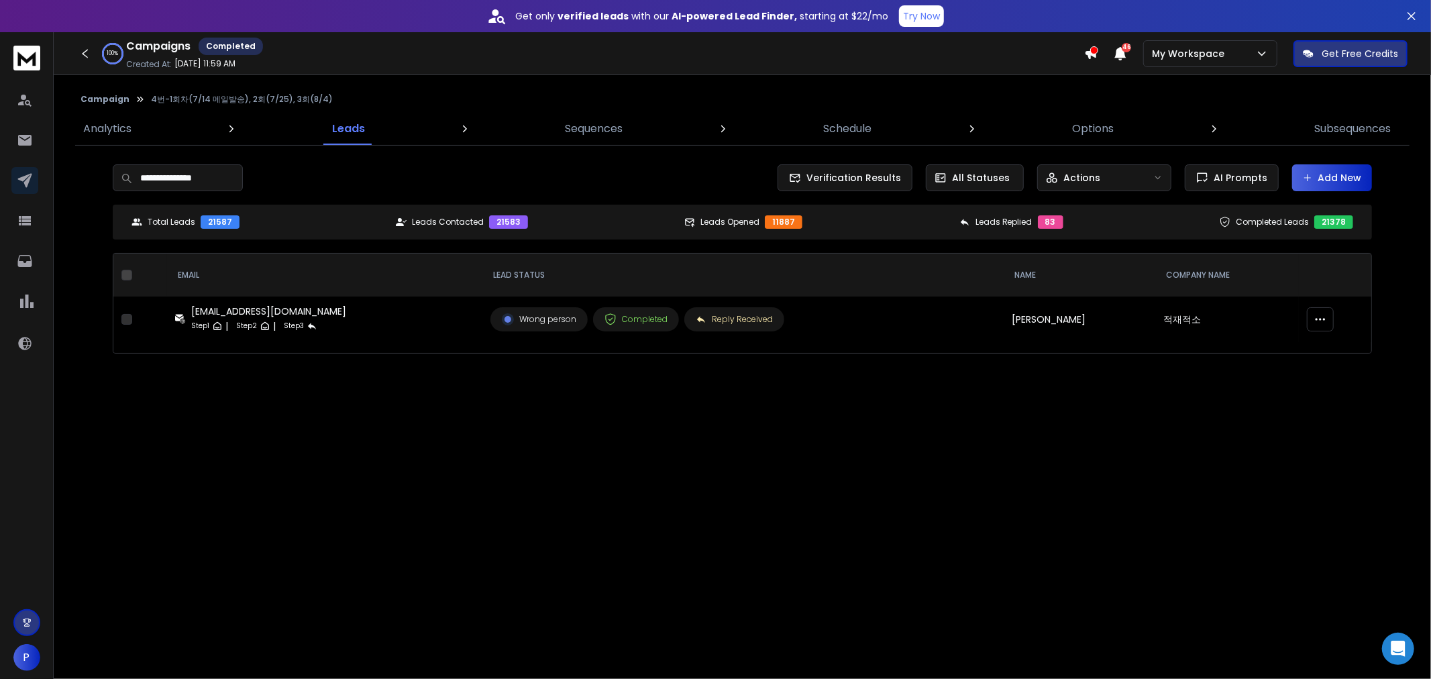
click at [1315, 321] on icon "button" at bounding box center [1320, 319] width 12 height 12
click at [1275, 374] on p "Pause Lead" at bounding box center [1288, 370] width 53 height 13
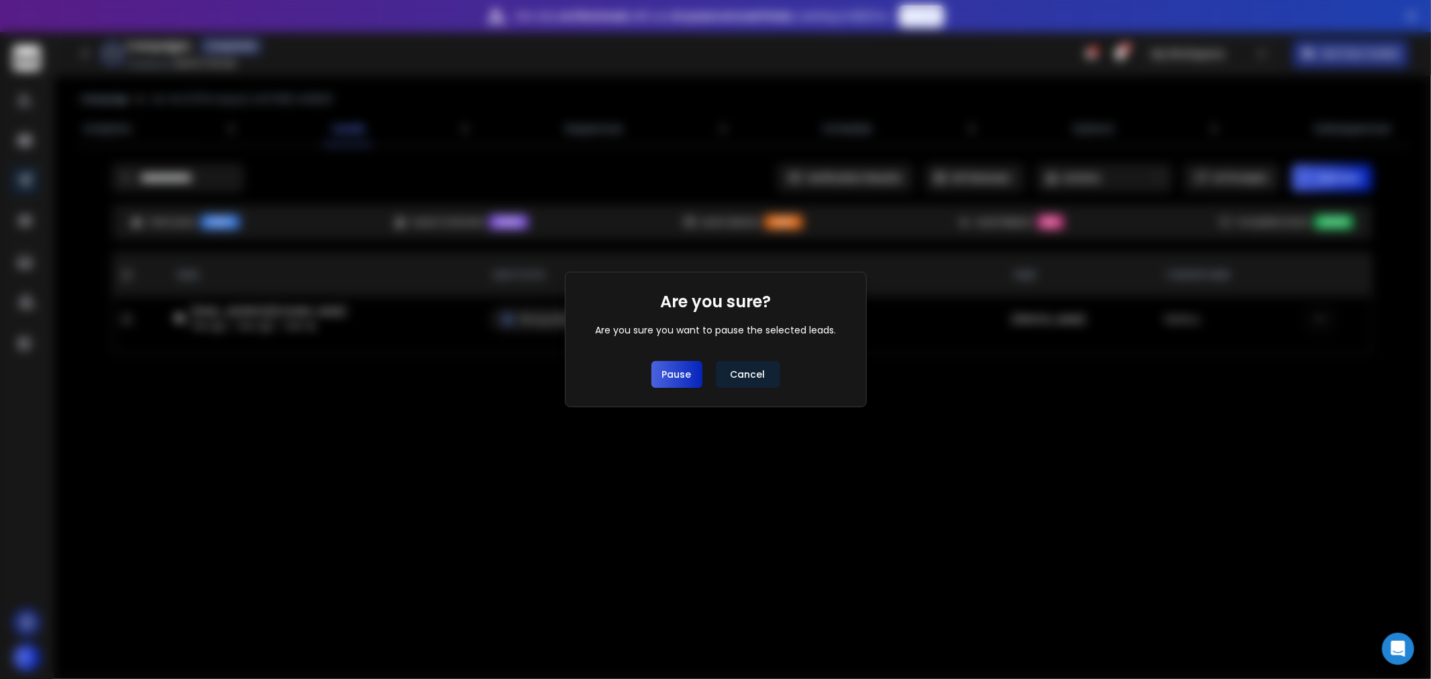
click at [678, 376] on button "Pause" at bounding box center [676, 374] width 51 height 27
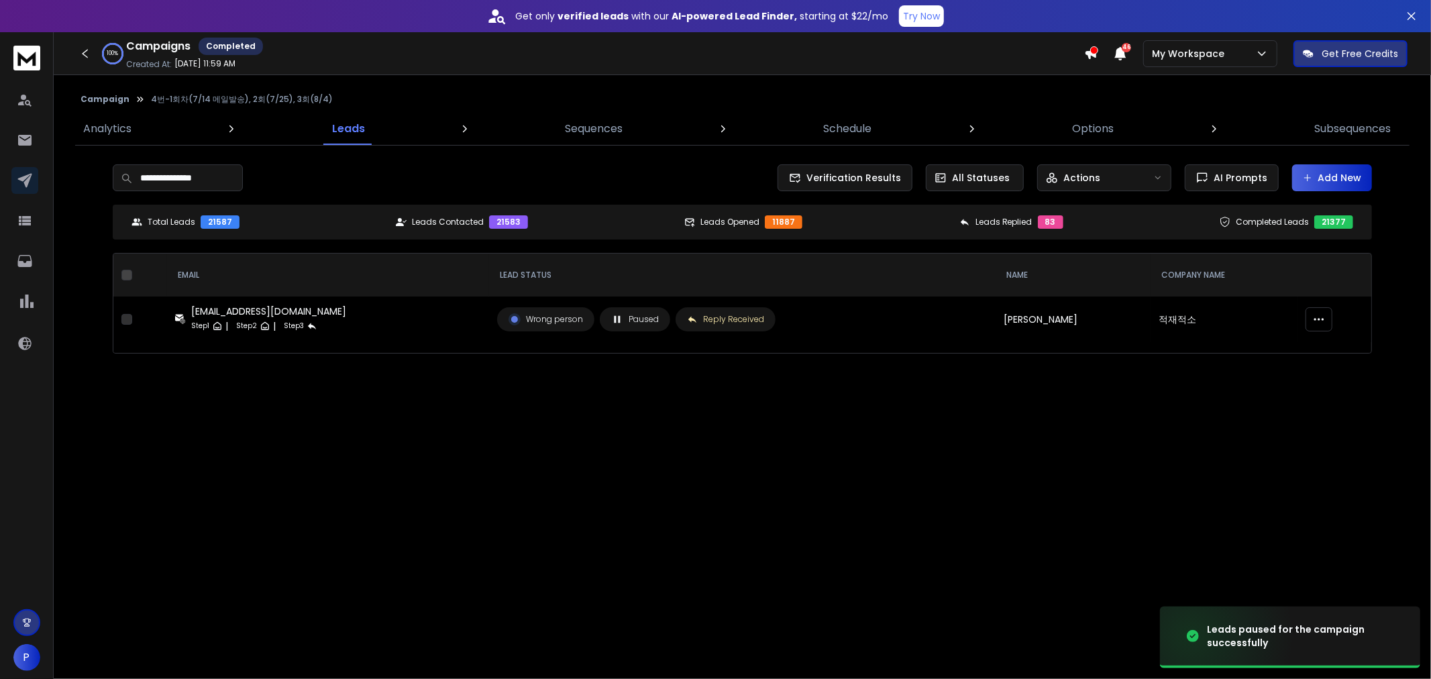
click at [689, 484] on div "**********" at bounding box center [715, 339] width 1431 height 679
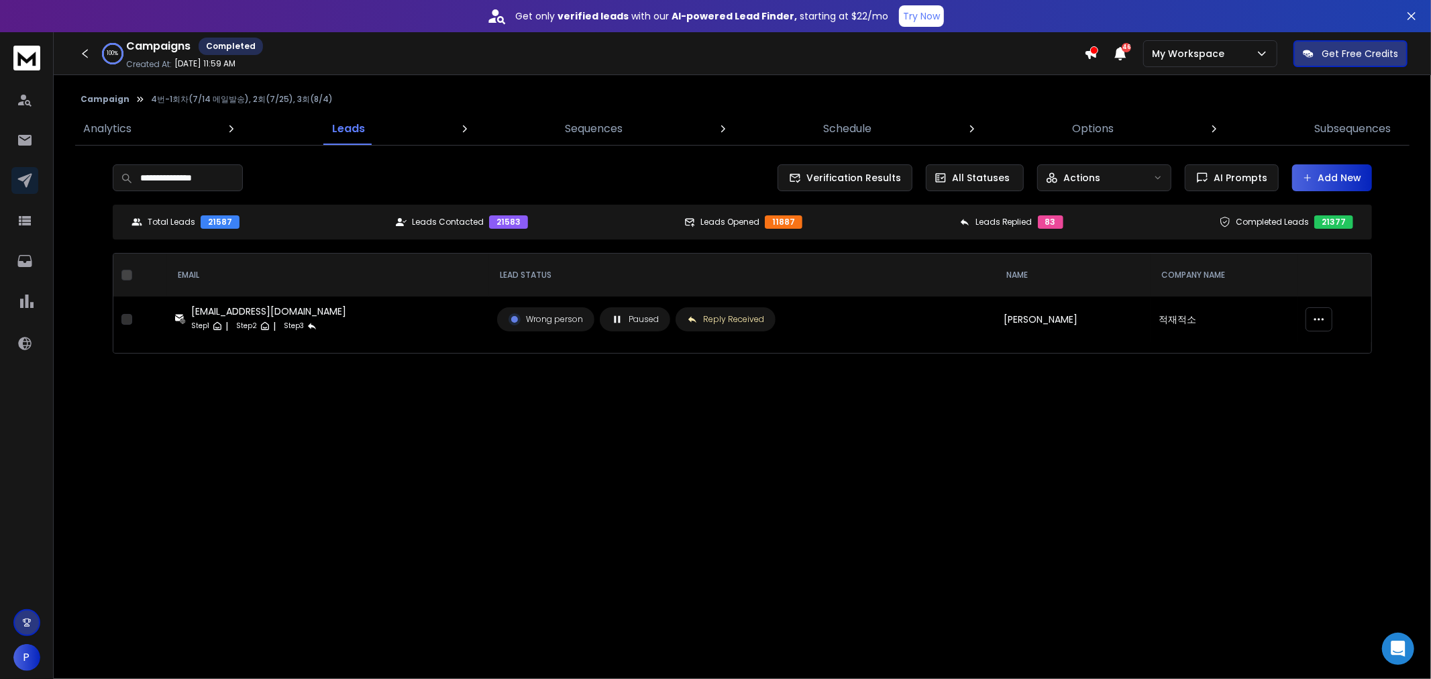
click at [459, 529] on div "**********" at bounding box center [715, 339] width 1431 height 679
click at [21, 272] on link at bounding box center [24, 261] width 27 height 27
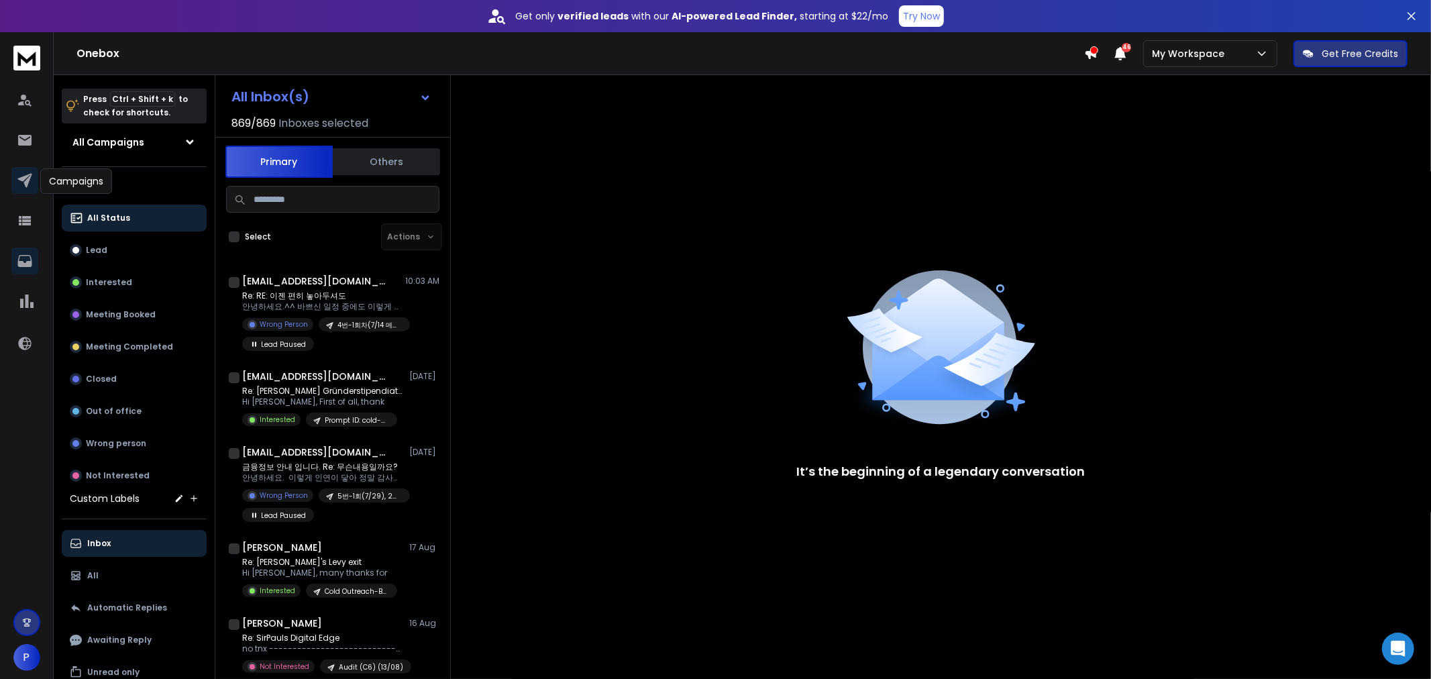
click at [29, 174] on icon at bounding box center [25, 180] width 16 height 16
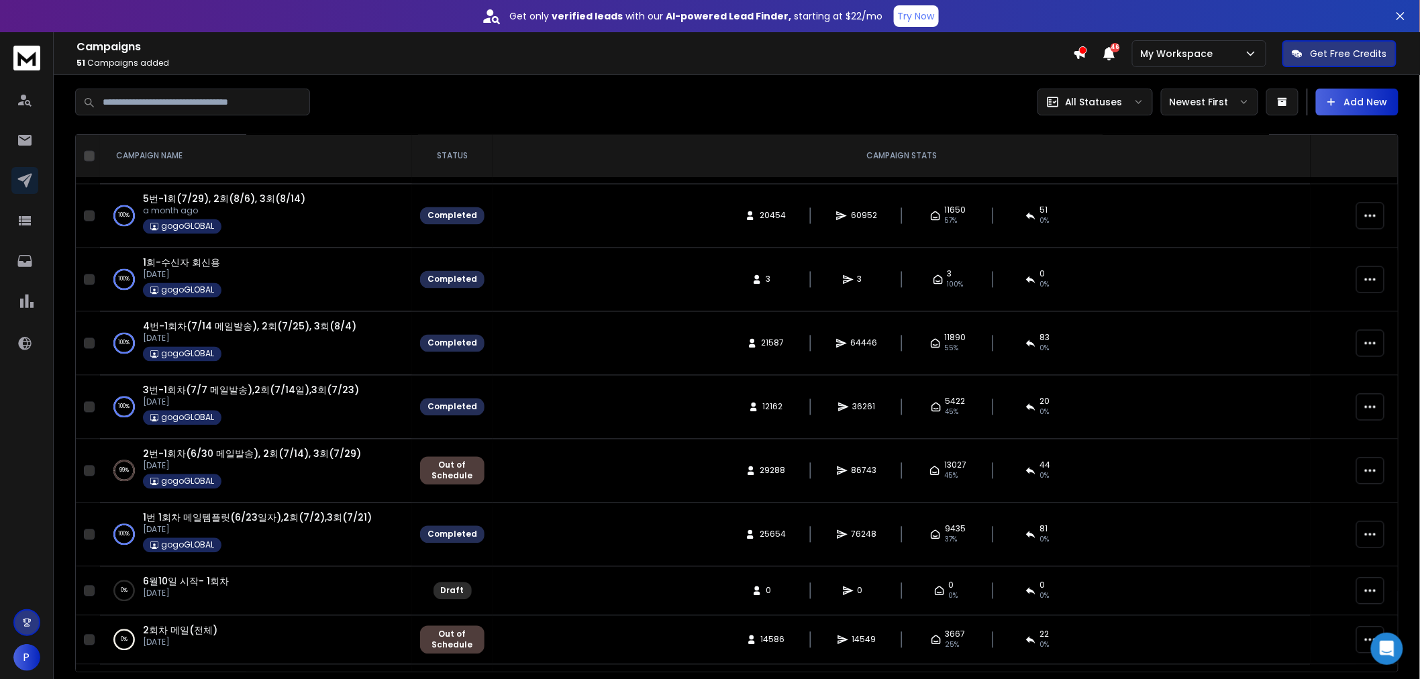
scroll to position [1043, 0]
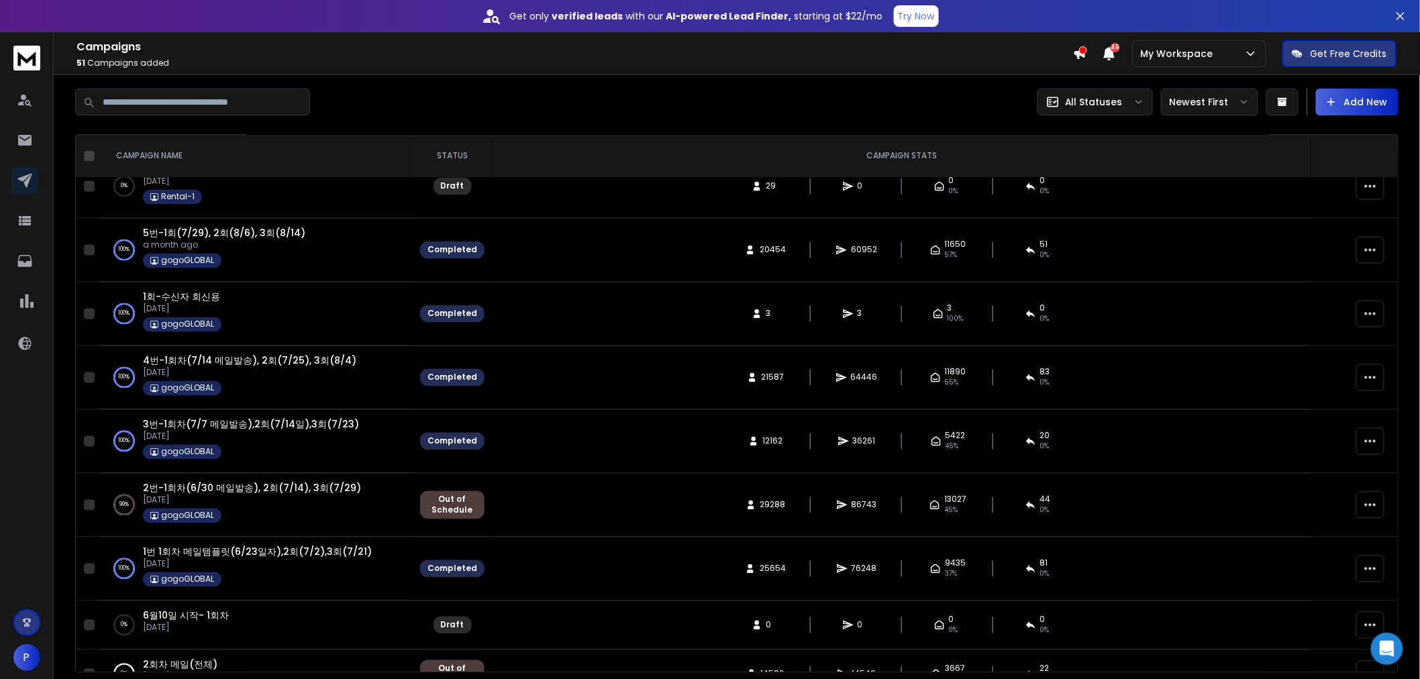
click at [1363, 378] on button "button" at bounding box center [1370, 377] width 28 height 27
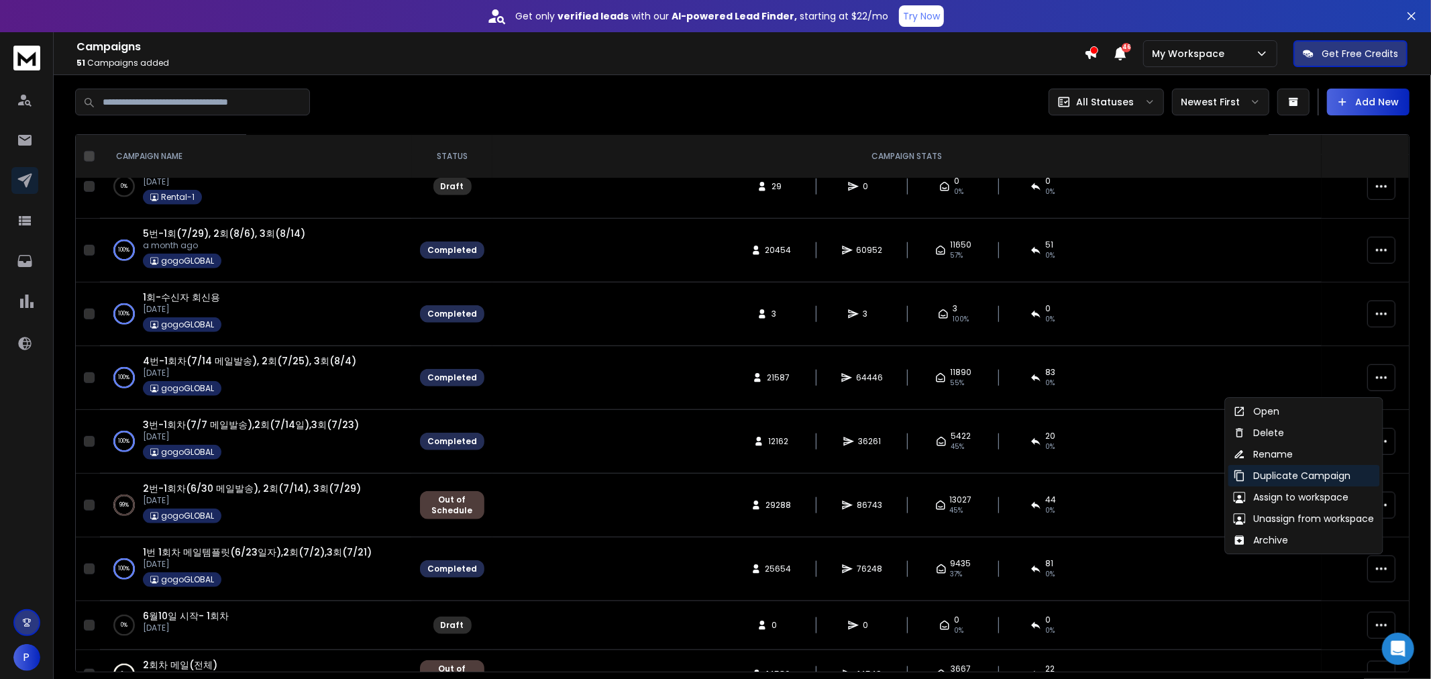
click at [1293, 472] on div "Duplicate Campaign" at bounding box center [1292, 475] width 117 height 13
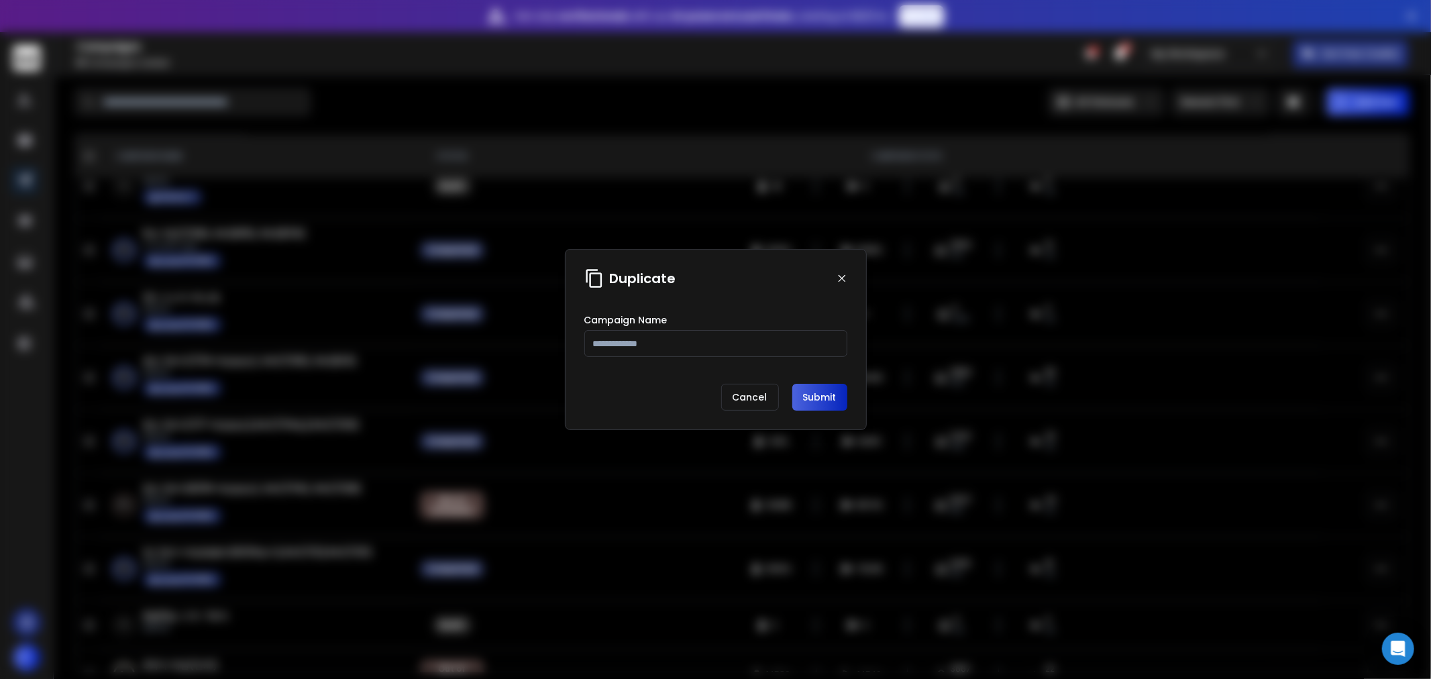
click at [662, 346] on input "text" at bounding box center [715, 343] width 263 height 27
click at [765, 335] on input "**********" at bounding box center [715, 343] width 263 height 27
type input "**********"
click at [802, 400] on button "Submit" at bounding box center [819, 397] width 55 height 27
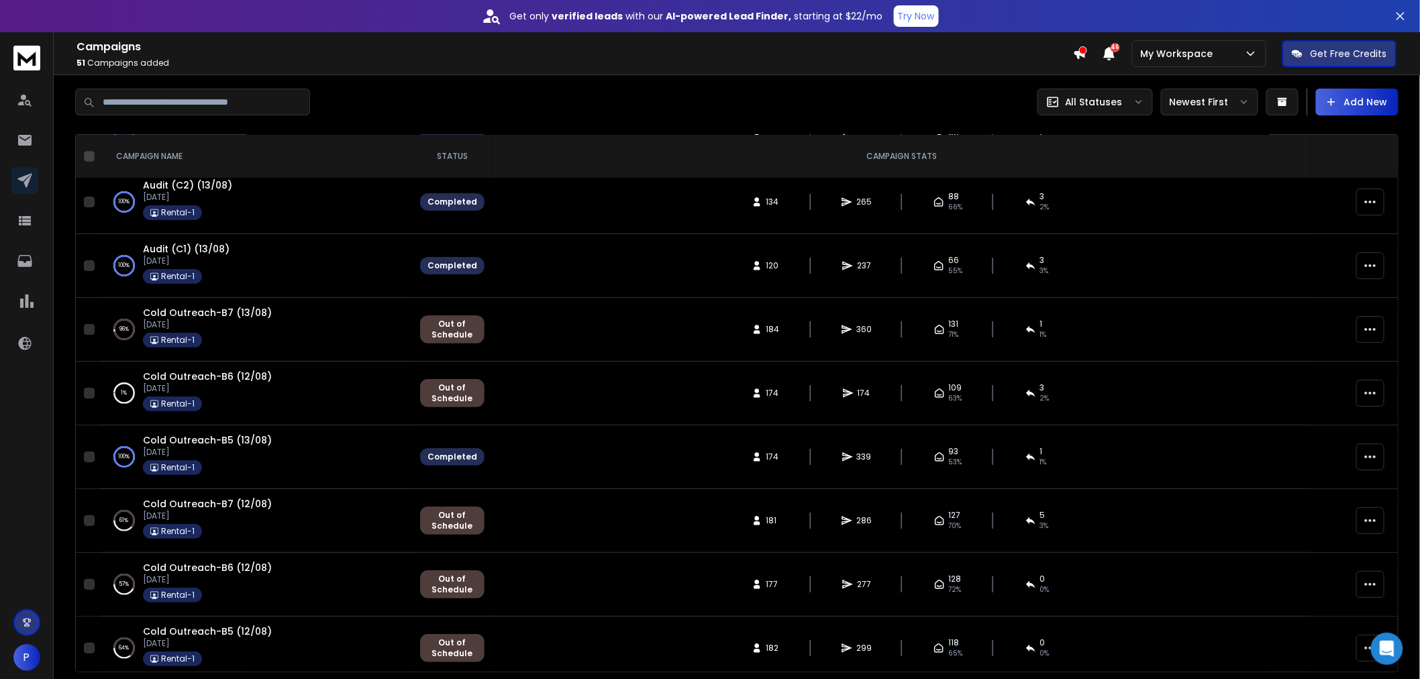
scroll to position [0, 0]
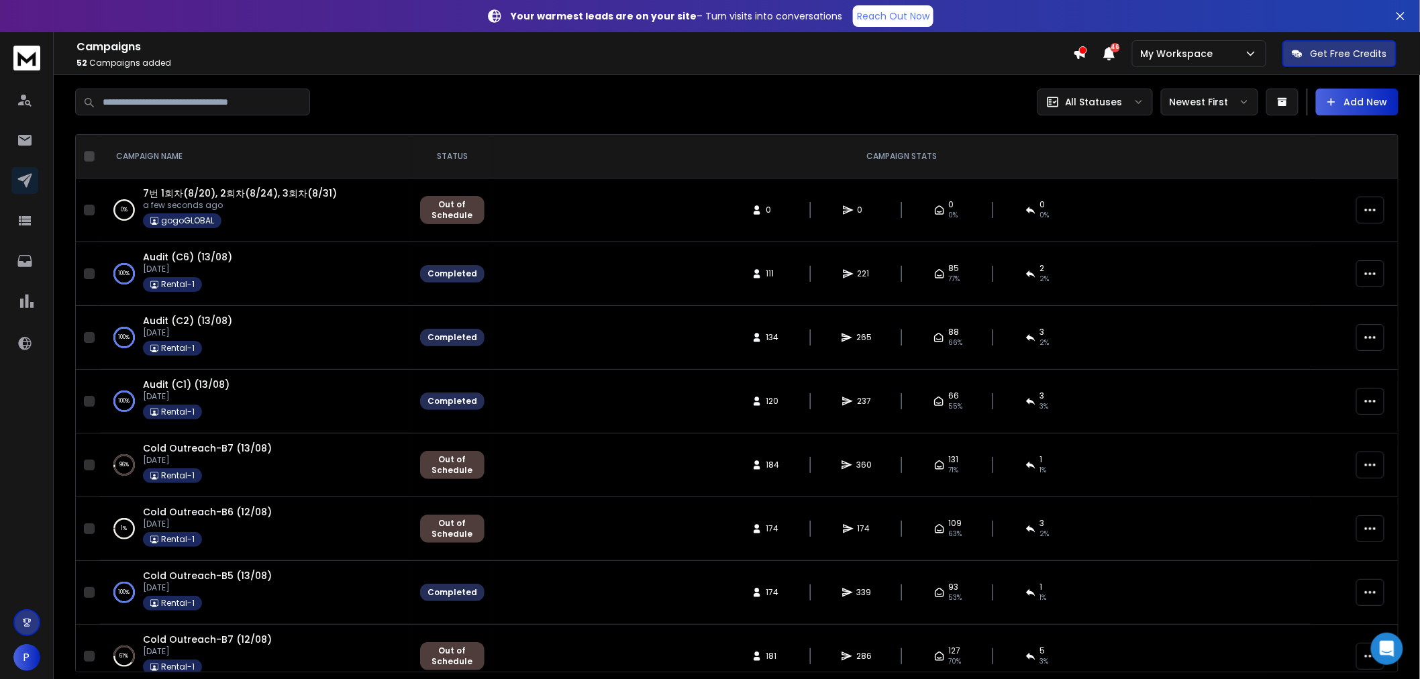
click at [245, 191] on span "7번 1회차(8/20), 2회차(8/24), 3회차(8/31)" at bounding box center [240, 193] width 194 height 13
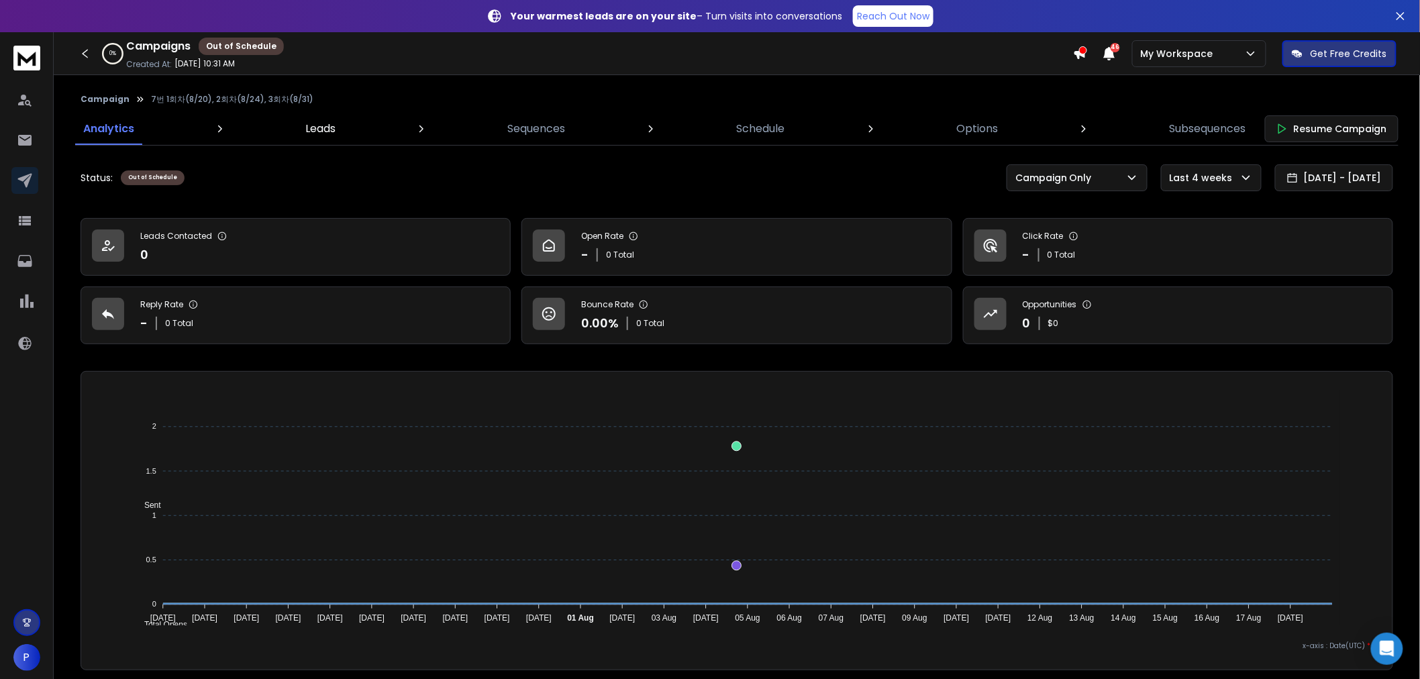
click at [329, 132] on p "Leads" at bounding box center [321, 129] width 30 height 16
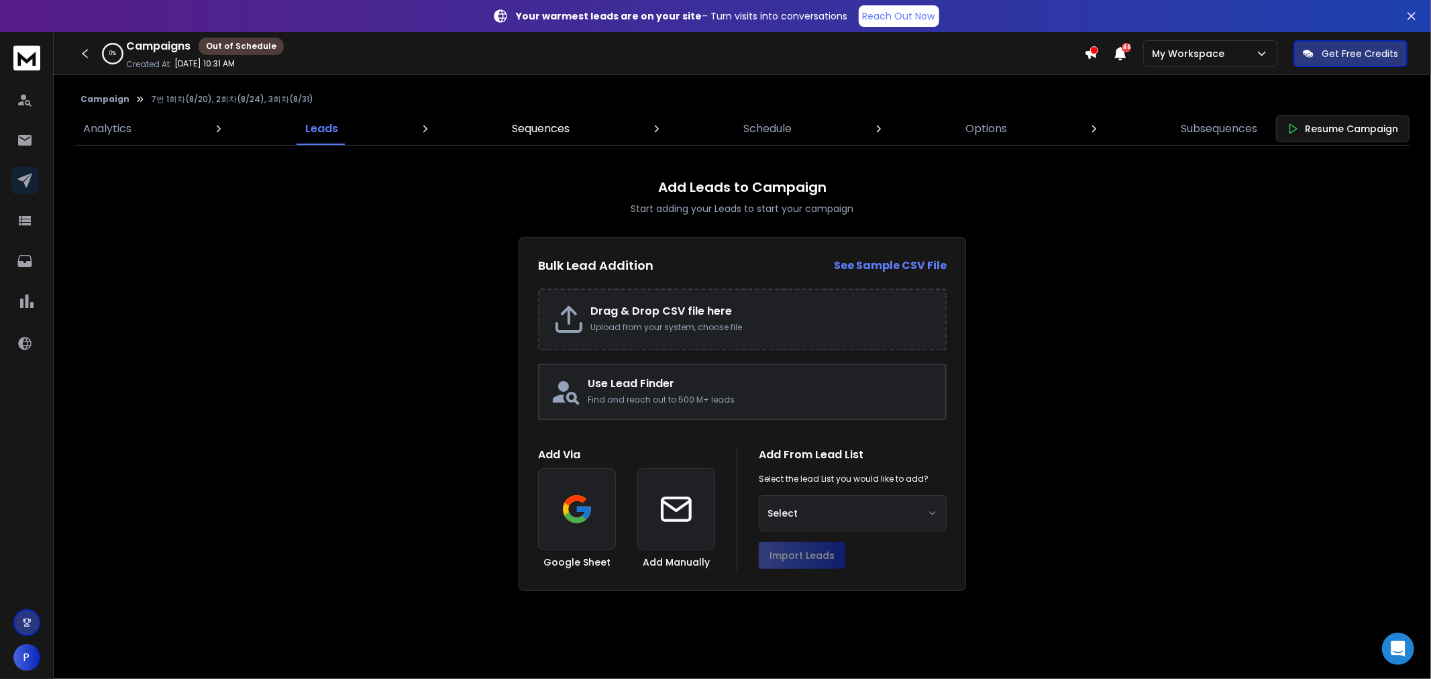
click at [548, 133] on p "Sequences" at bounding box center [541, 129] width 58 height 16
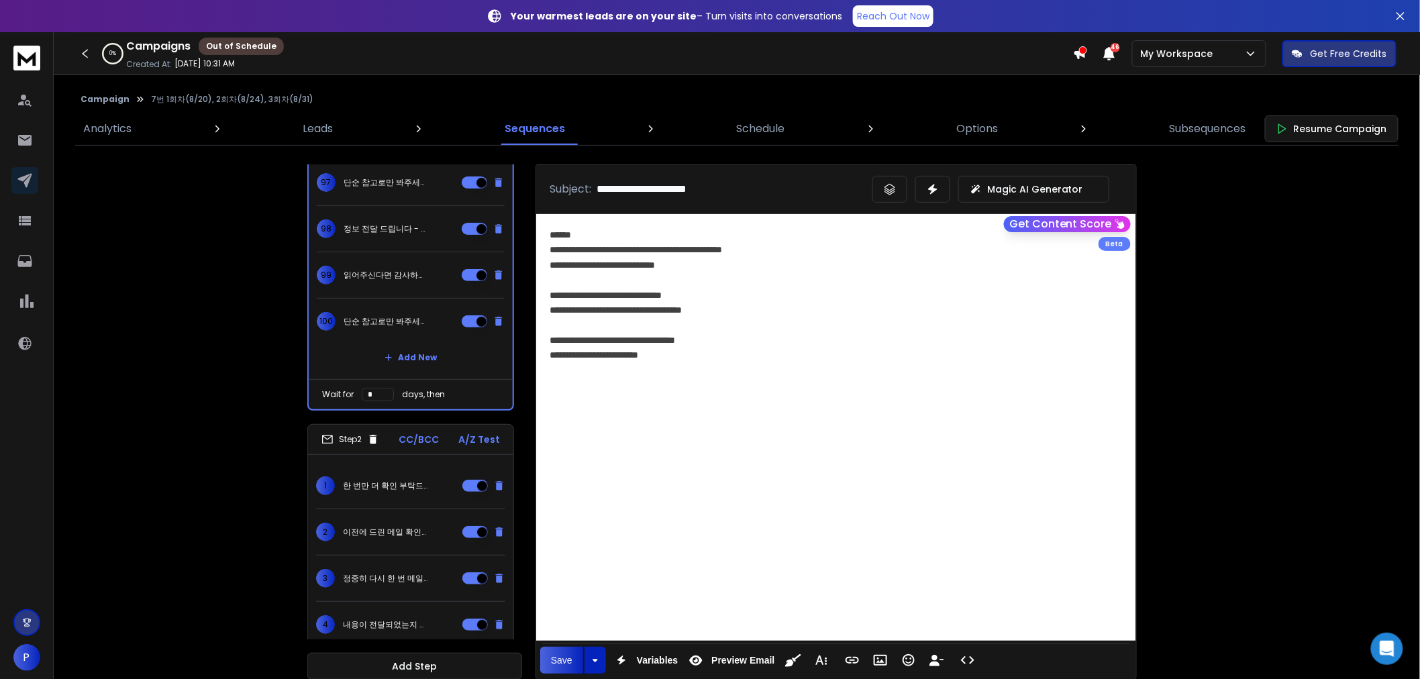
scroll to position [4621, 0]
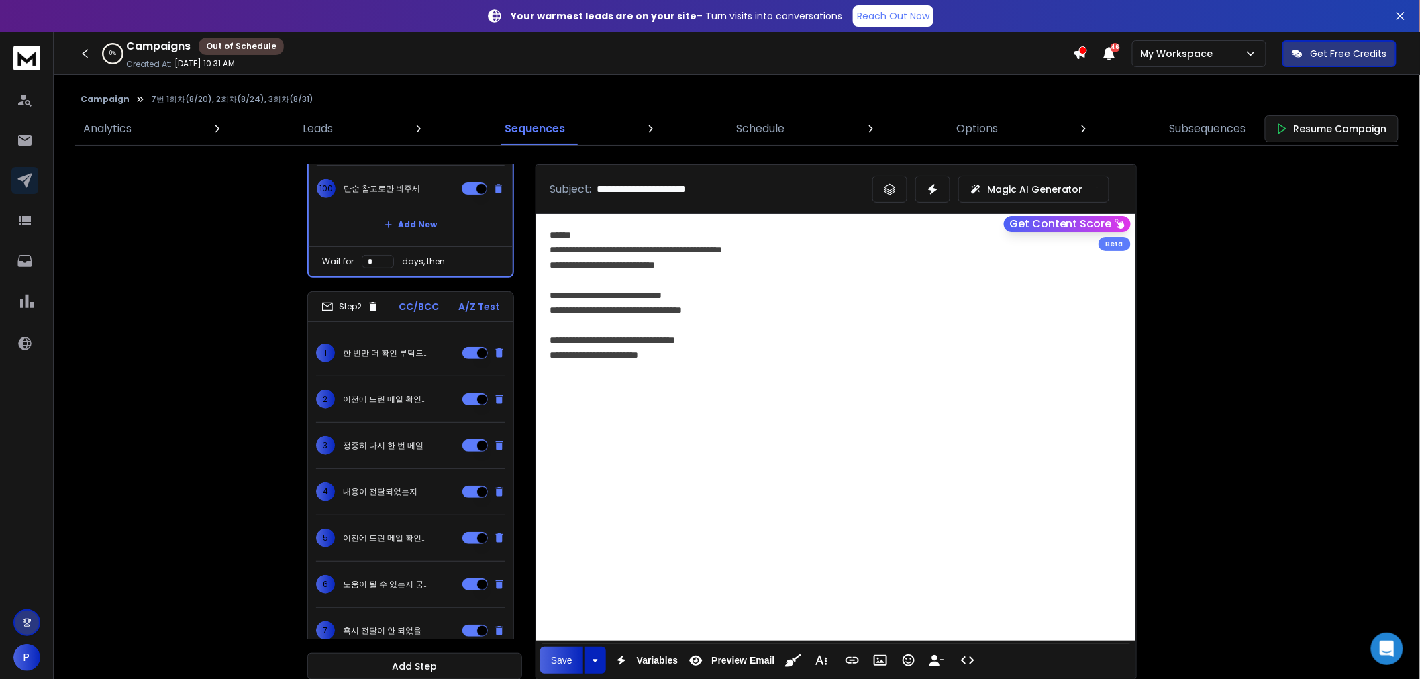
drag, startPoint x: 376, startPoint y: 269, endPoint x: 363, endPoint y: 269, distance: 12.7
click at [363, 268] on input "*" at bounding box center [378, 261] width 32 height 13
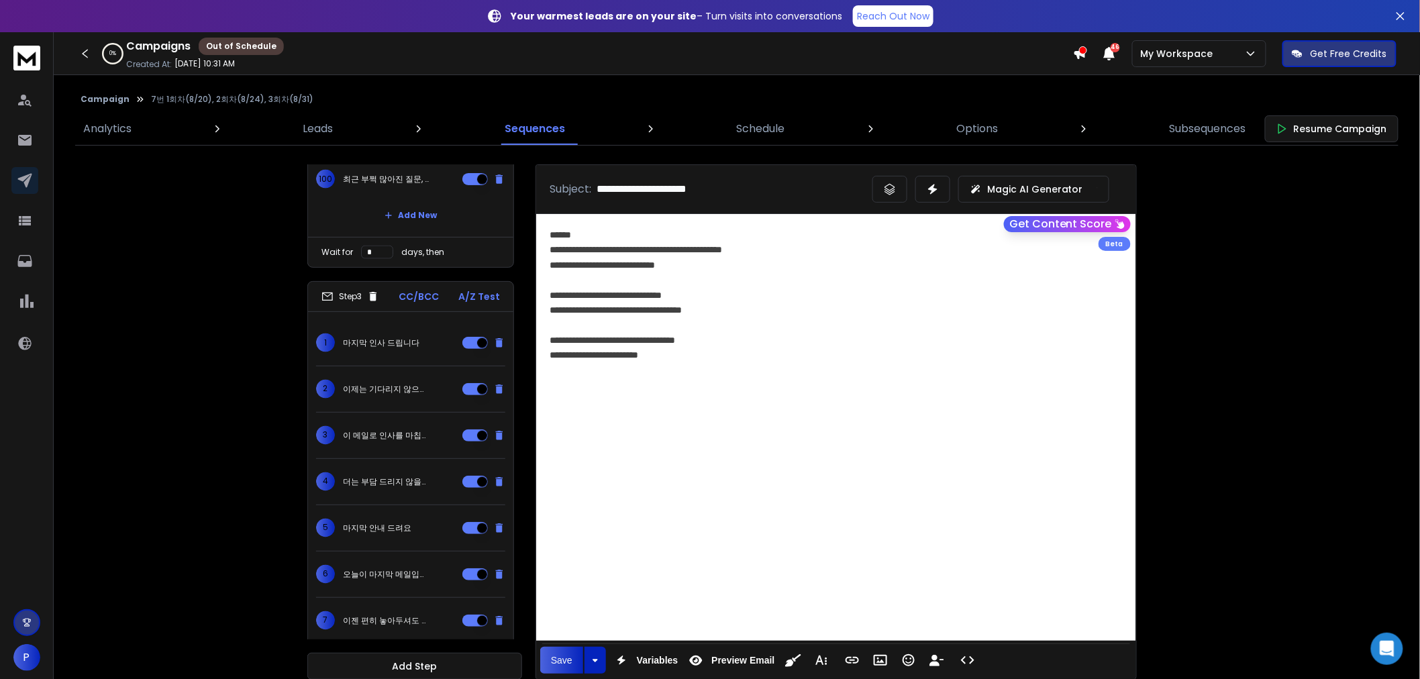
scroll to position [9243, 0]
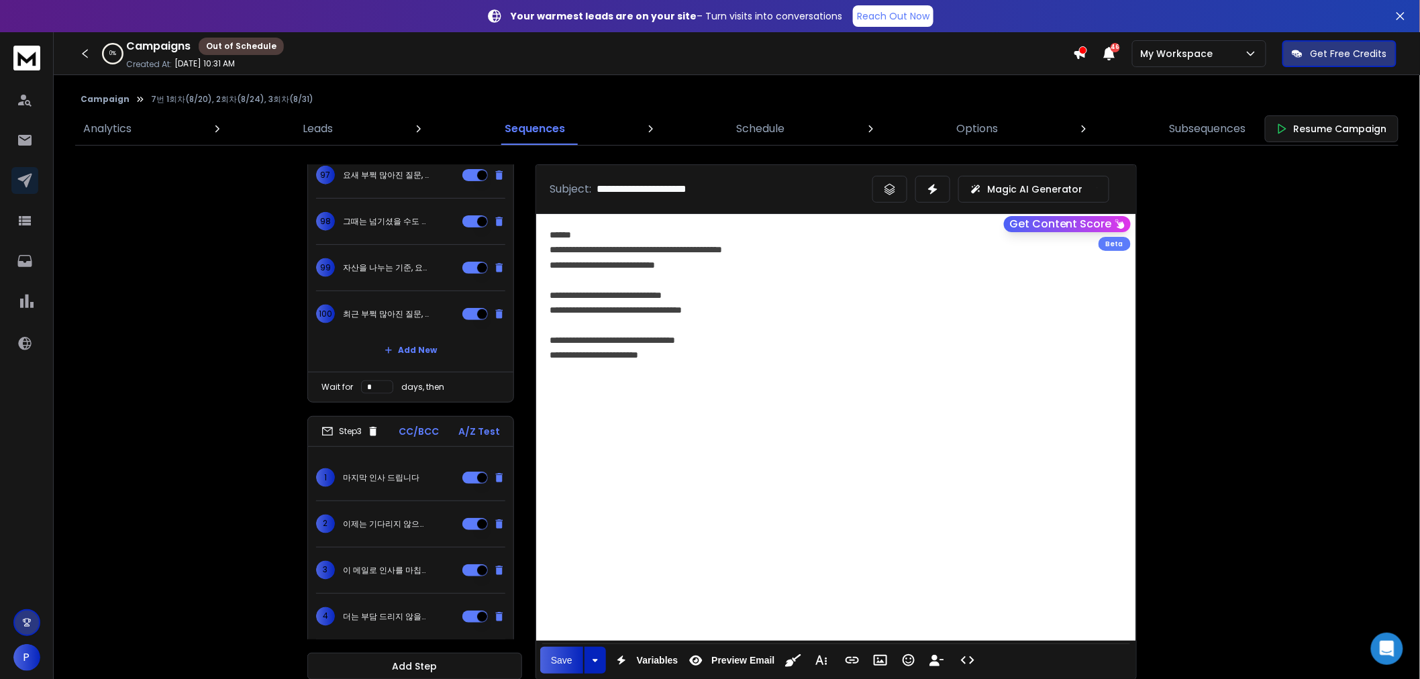
type input "*"
click at [377, 394] on input "*" at bounding box center [377, 386] width 32 height 13
drag, startPoint x: 377, startPoint y: 404, endPoint x: 354, endPoint y: 403, distance: 23.5
click at [354, 402] on div "Wait for * days, then" at bounding box center [410, 387] width 205 height 30
type input "**********"
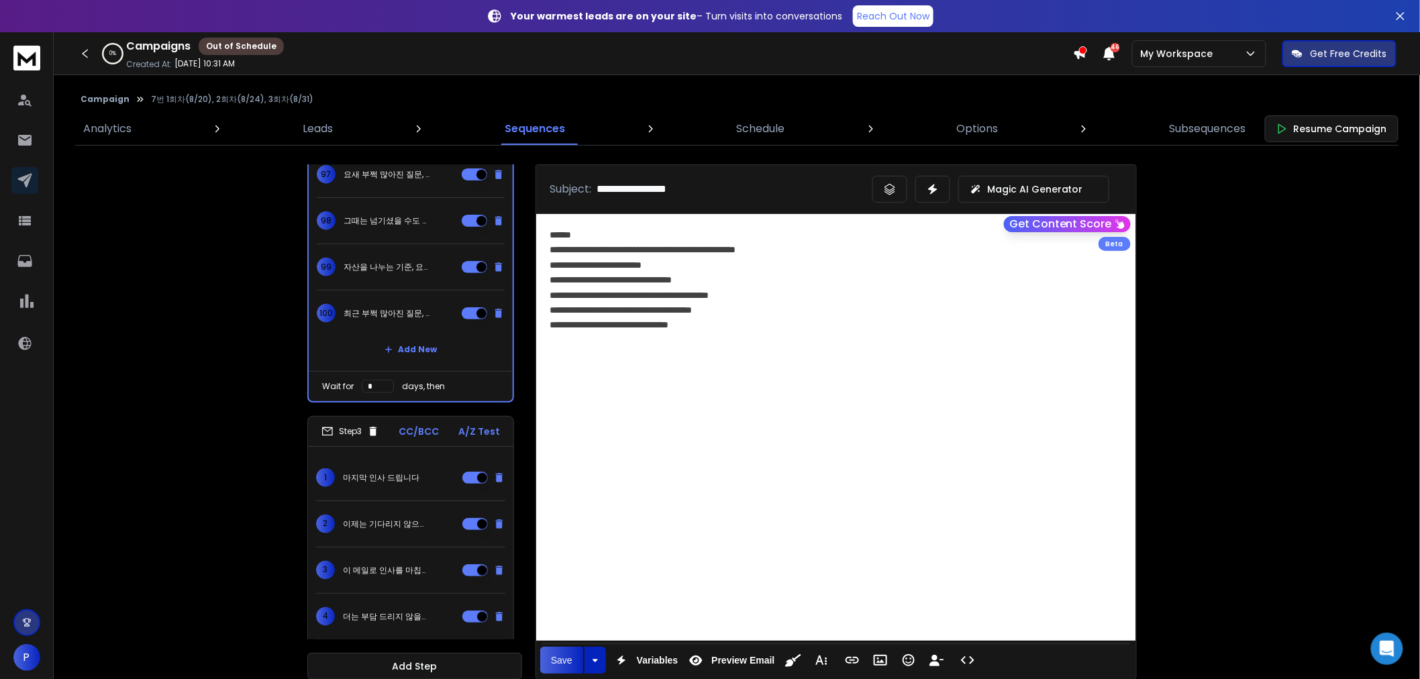
type input "*"
click at [625, 482] on div "**********" at bounding box center [836, 417] width 600 height 407
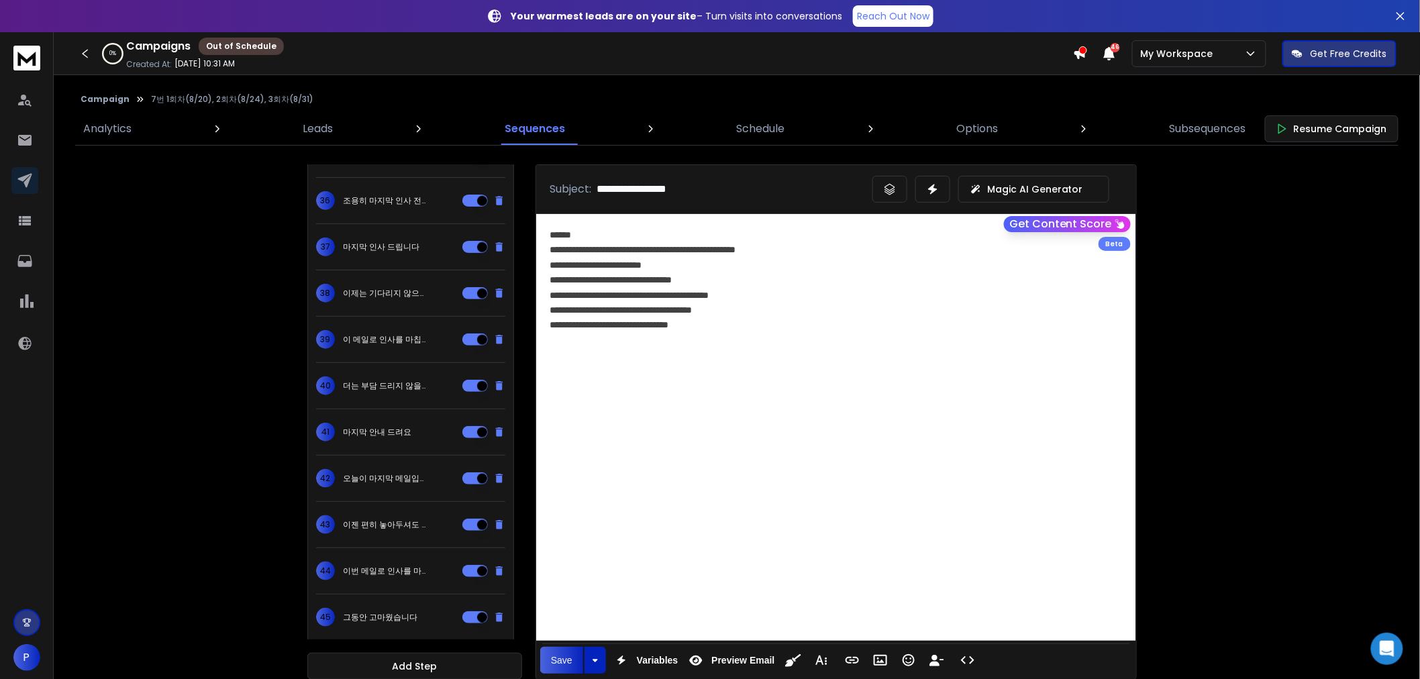
scroll to position [11256, 0]
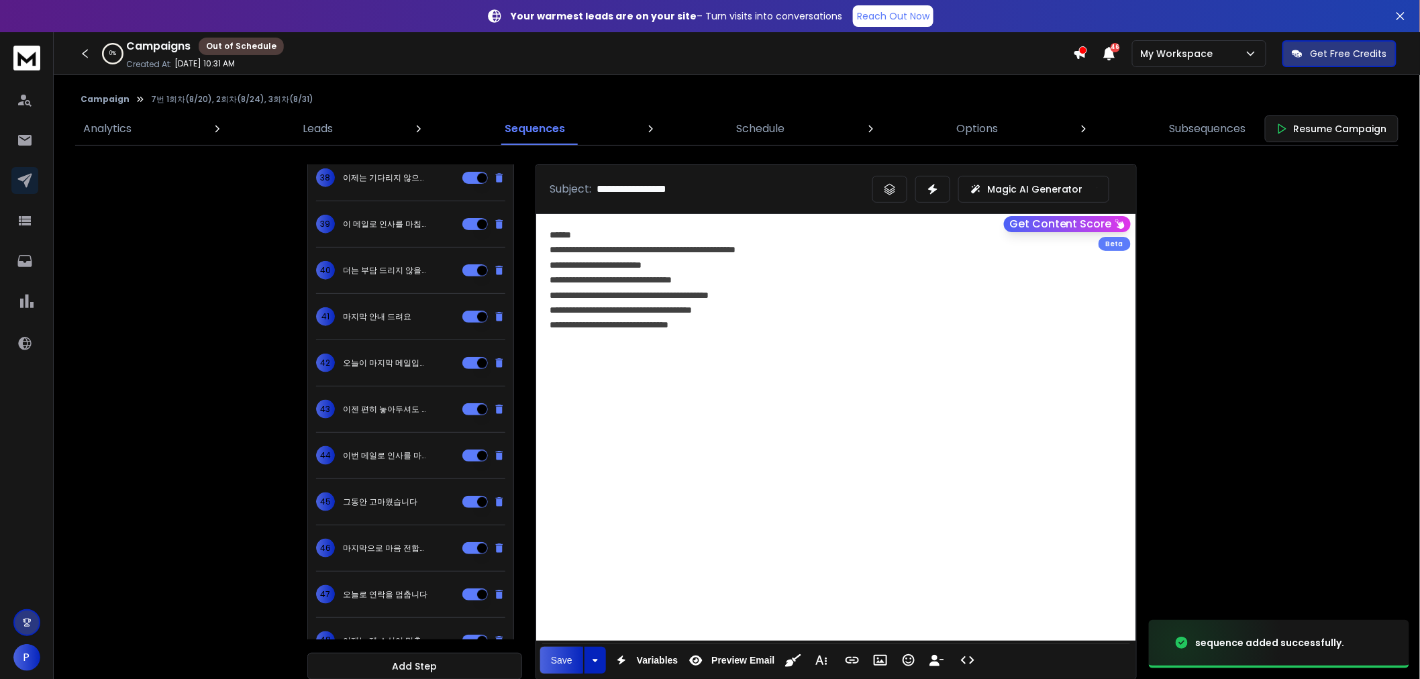
click at [386, 525] on div "45 그동안 고마웠습니다" at bounding box center [410, 502] width 189 height 46
type input "**********"
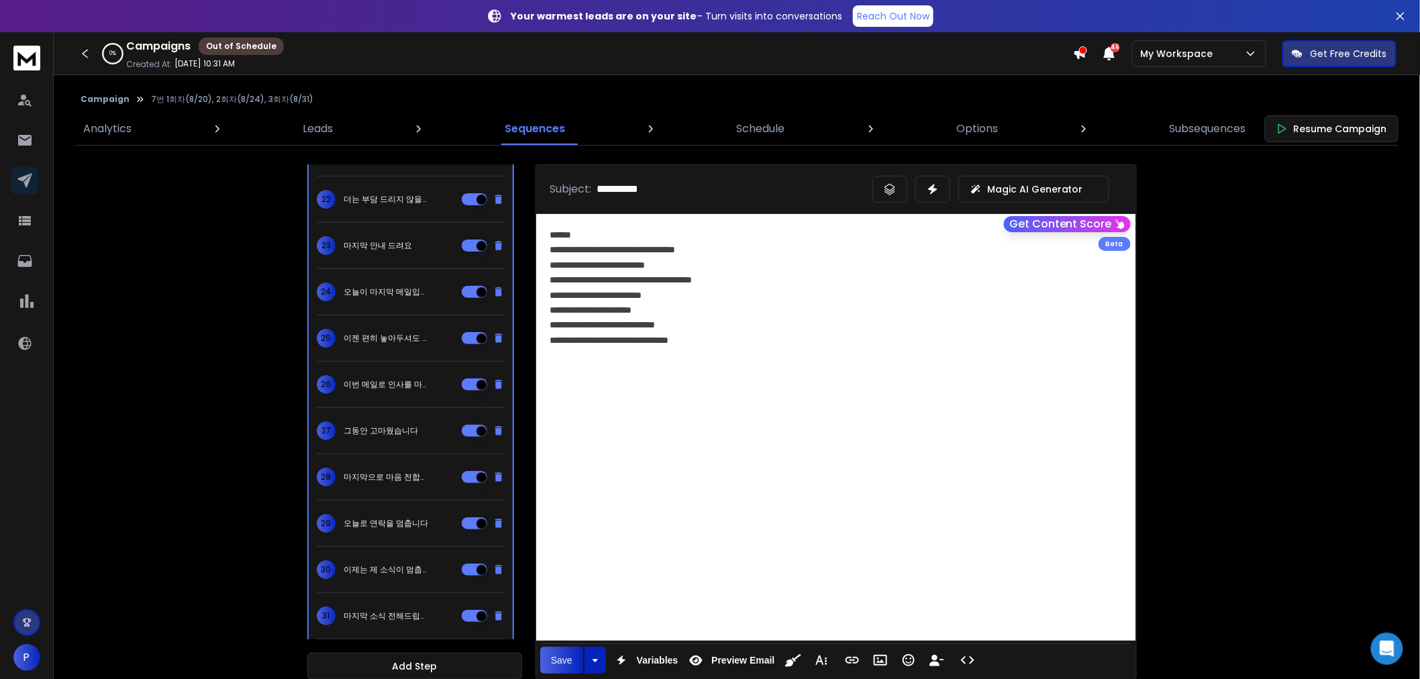
scroll to position [10287, 0]
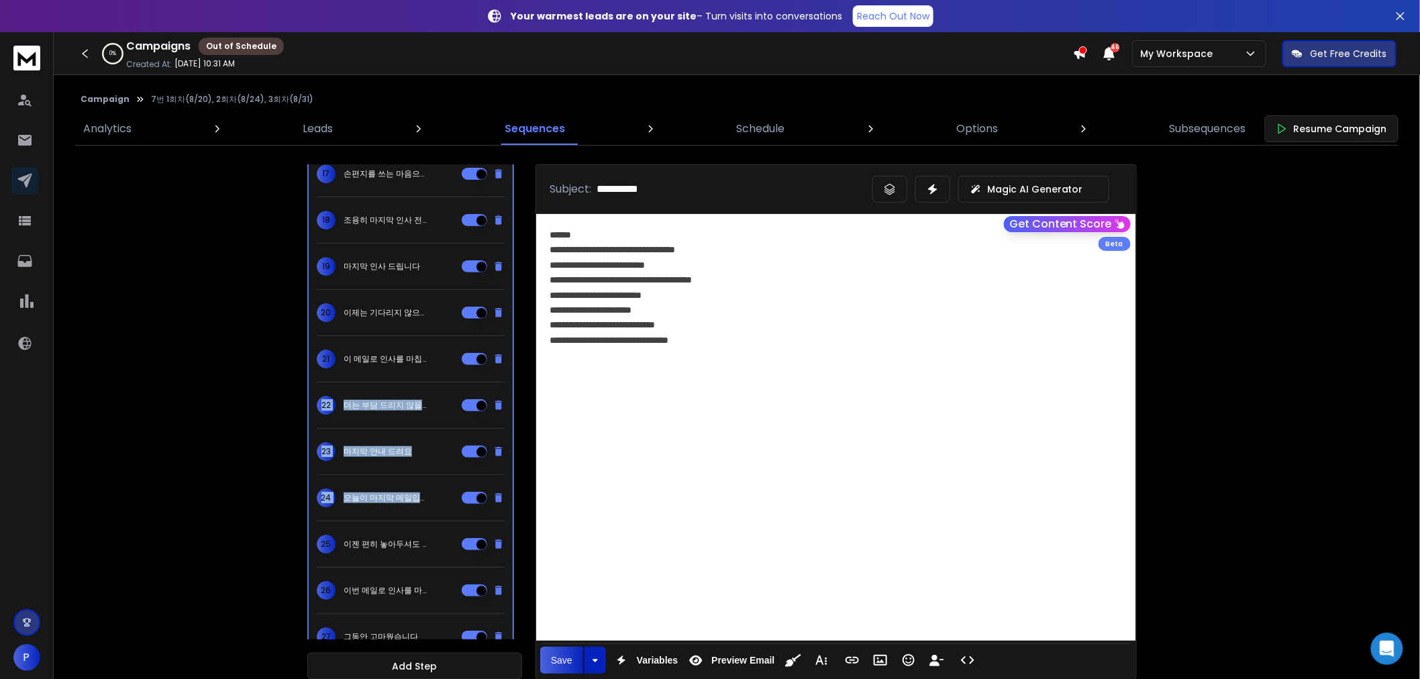
drag, startPoint x: 521, startPoint y: 518, endPoint x: 510, endPoint y: 392, distance: 126.6
click at [510, 392] on div "Step 1 CC/BCC A/Z Test 1 요즘 같은 시기라 조심스럽게 연락드립니다 2 시간 나실 때 가볍게 확인 부탁드립니다 3 정보 전달…" at bounding box center [414, 401] width 215 height 475
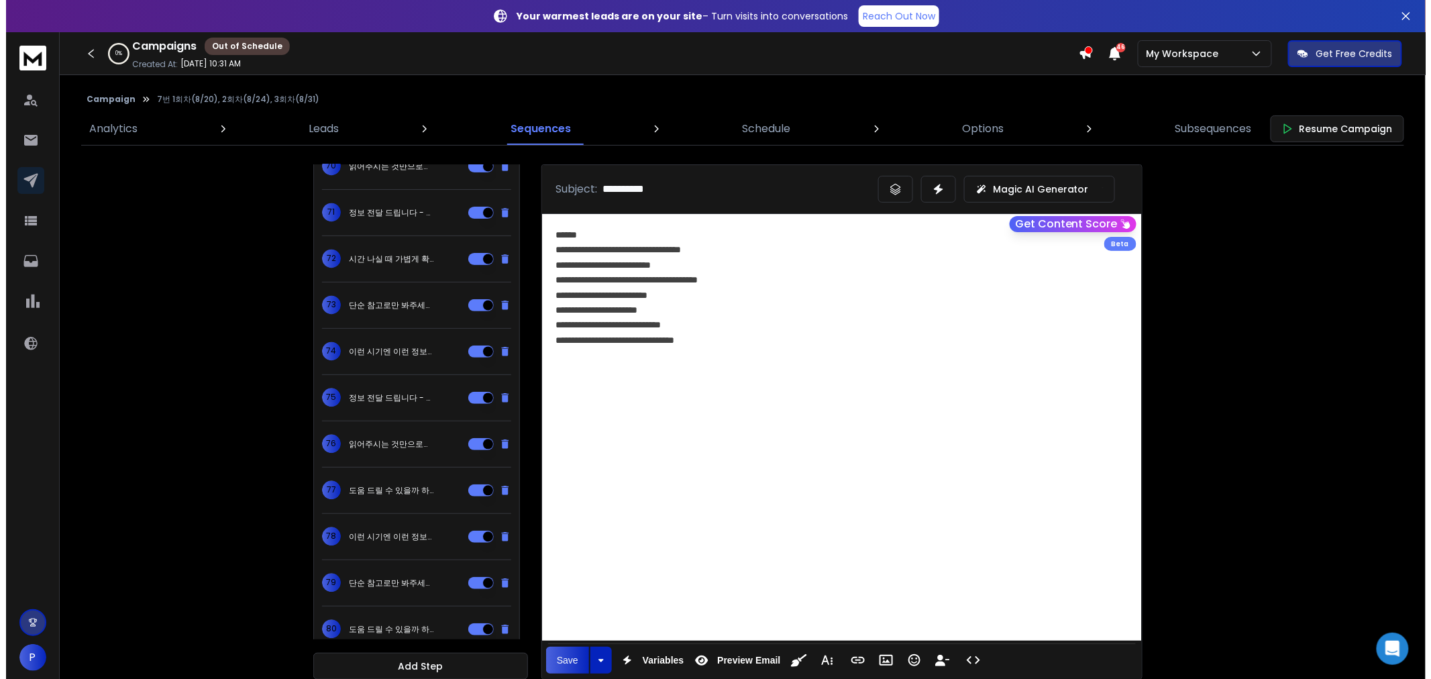
scroll to position [3279, 0]
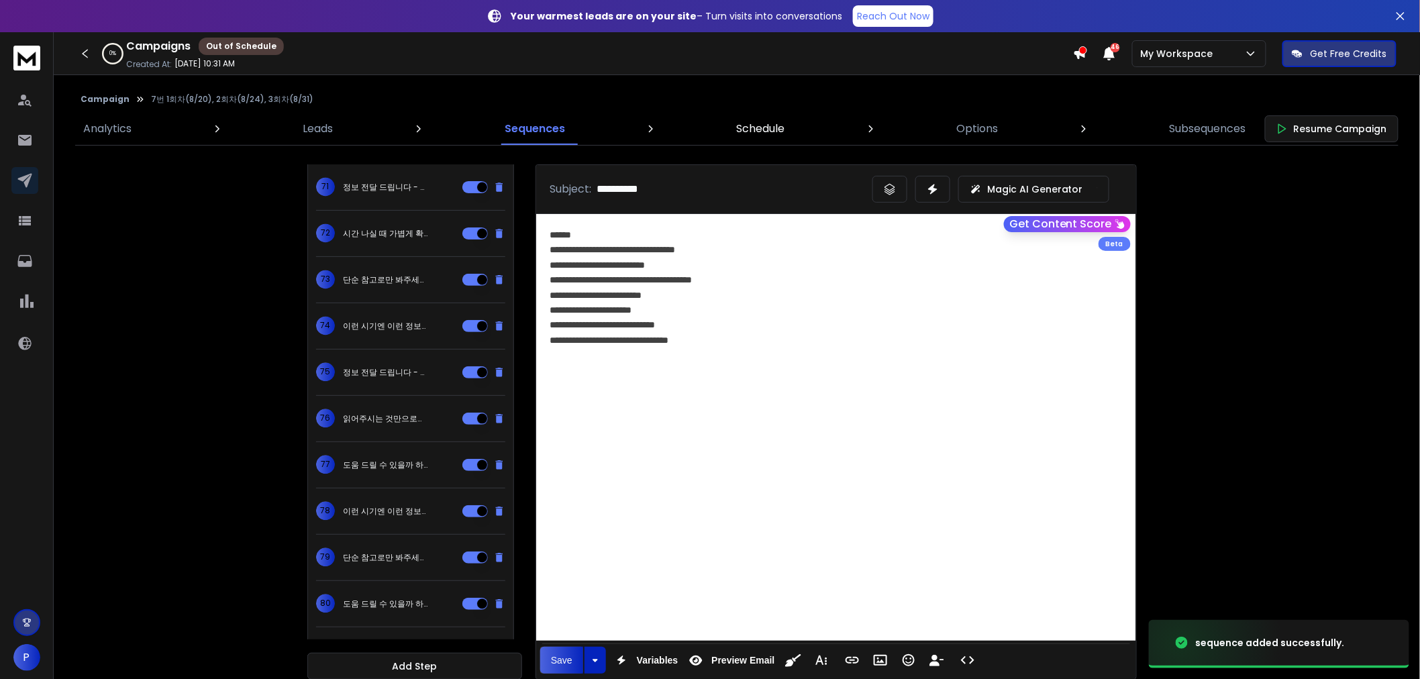
click at [765, 127] on p "Schedule" at bounding box center [761, 129] width 48 height 16
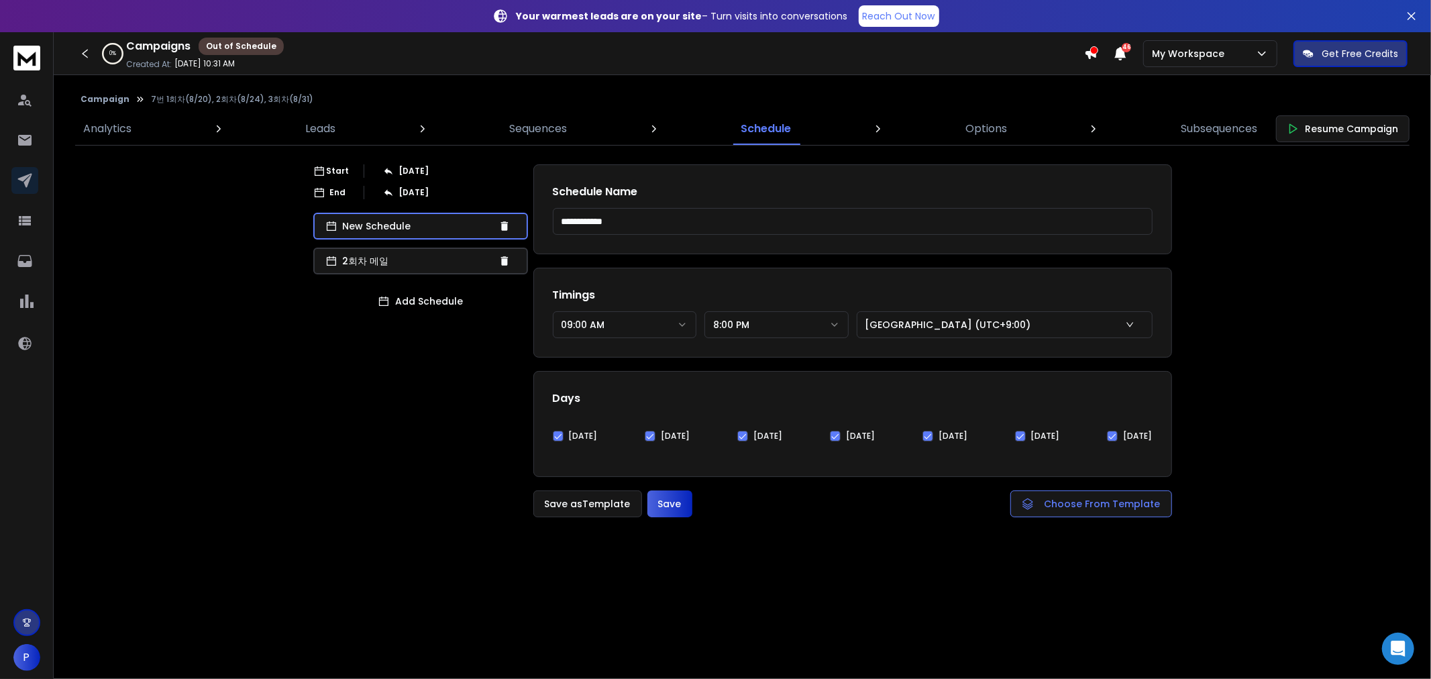
click at [451, 176] on div "Start [DATE]" at bounding box center [420, 170] width 215 height 13
click at [429, 171] on p "[DATE]" at bounding box center [414, 171] width 30 height 11
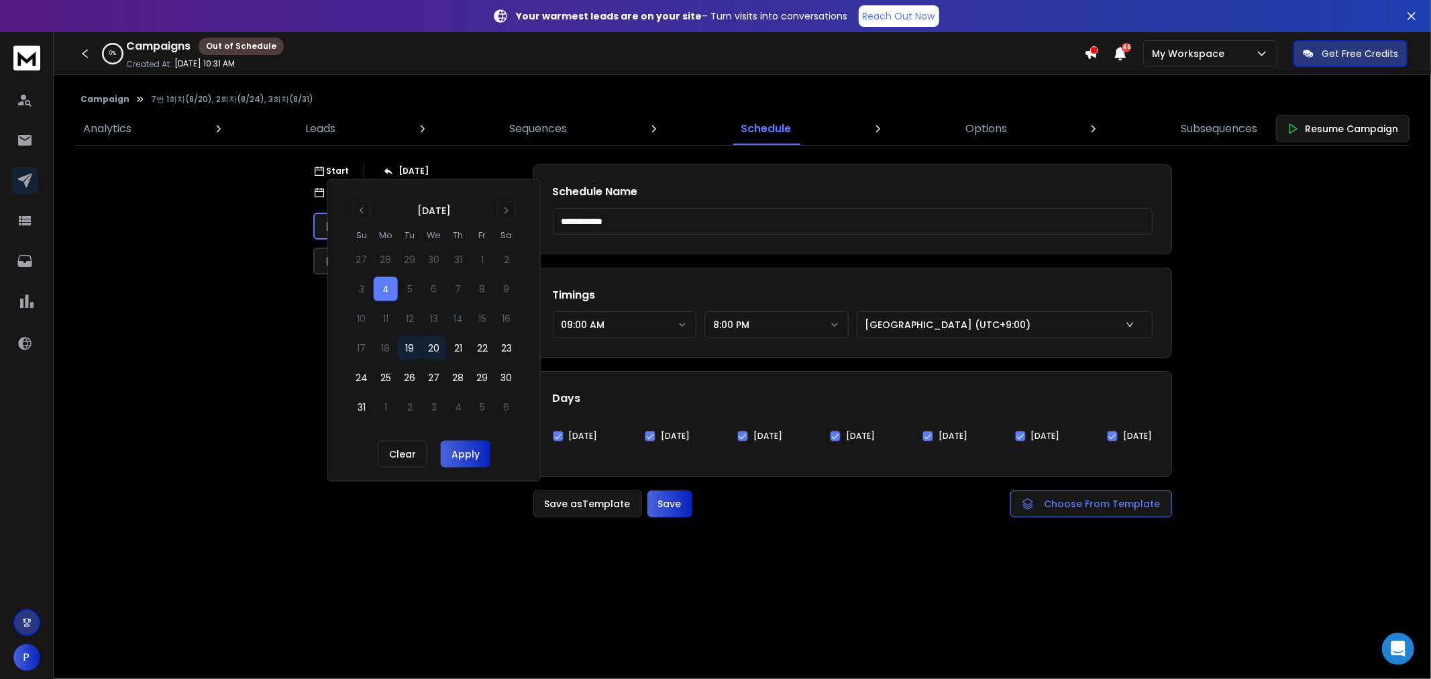
click at [430, 348] on button "20" at bounding box center [434, 348] width 24 height 24
click at [464, 459] on button "Apply" at bounding box center [466, 454] width 50 height 27
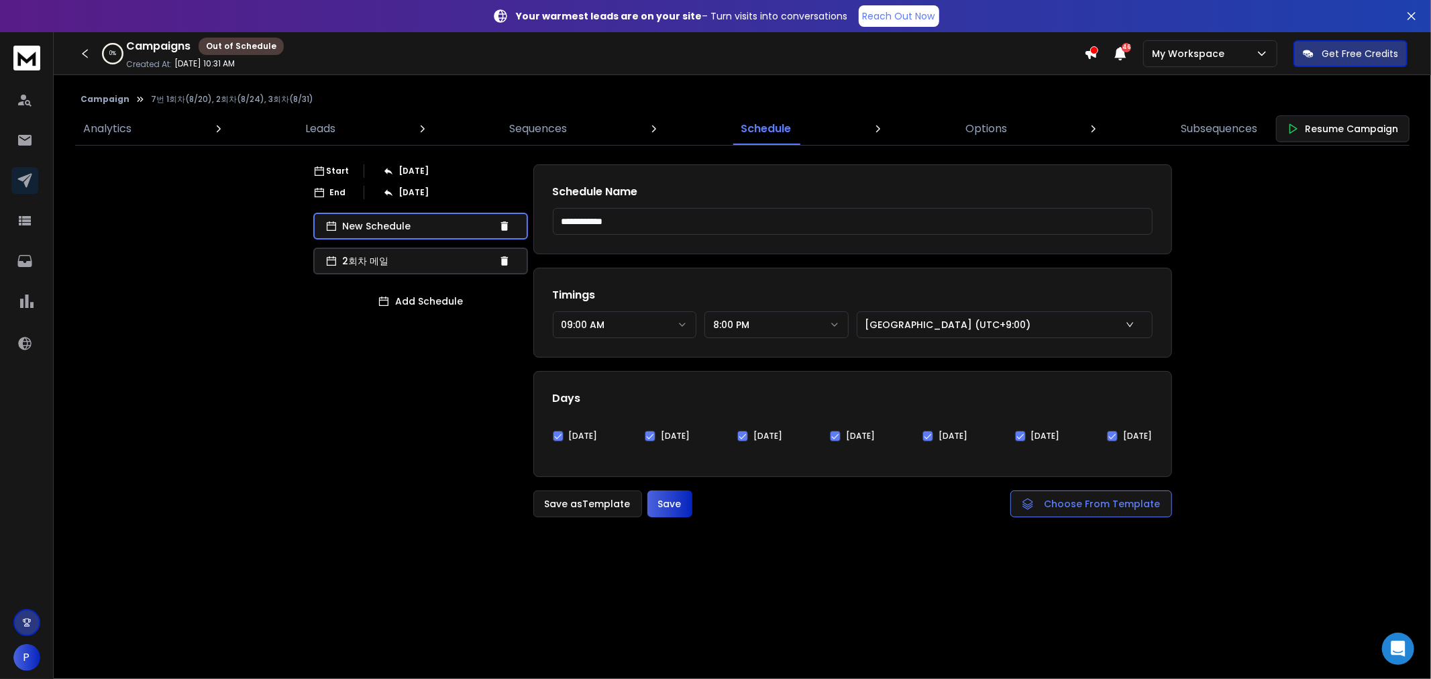
click at [443, 184] on div "Start [DATE] End [DATE]" at bounding box center [420, 181] width 215 height 35
click at [429, 191] on p "[DATE]" at bounding box center [414, 192] width 30 height 11
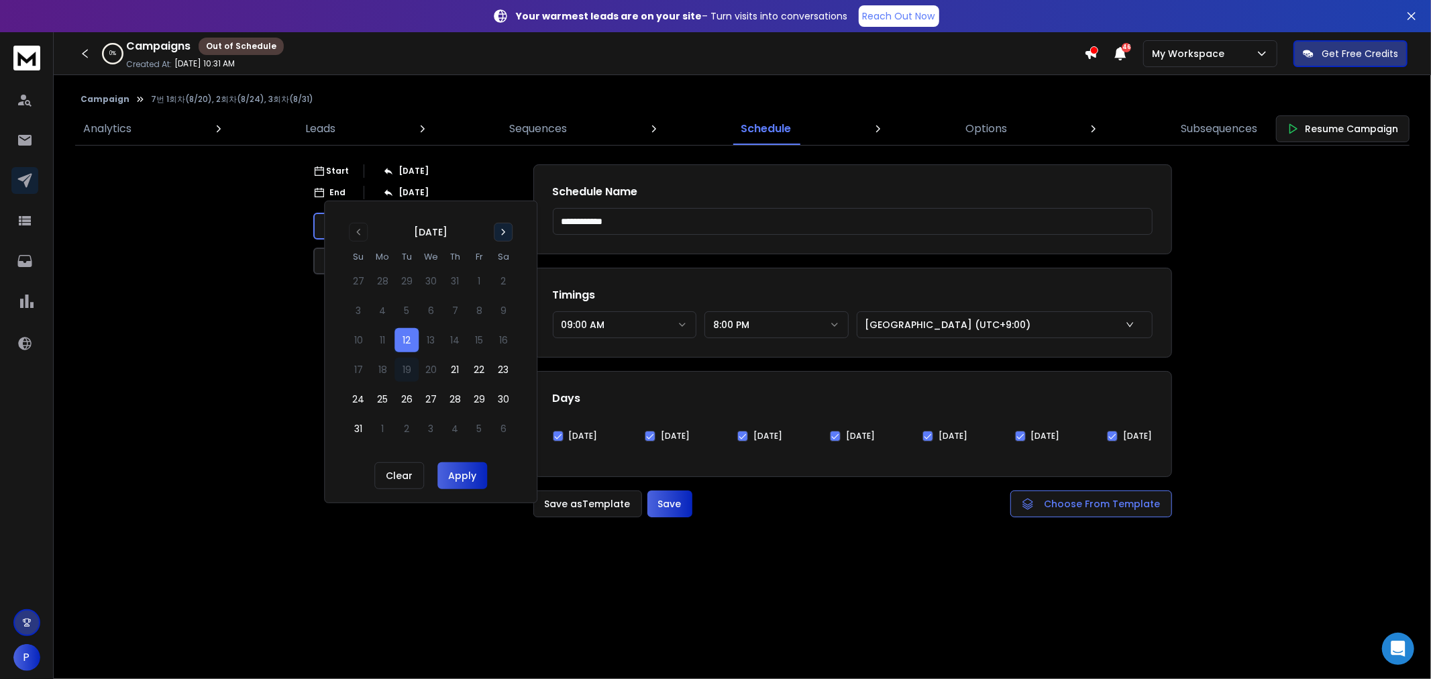
click at [505, 235] on icon "Go to next month" at bounding box center [503, 232] width 11 height 11
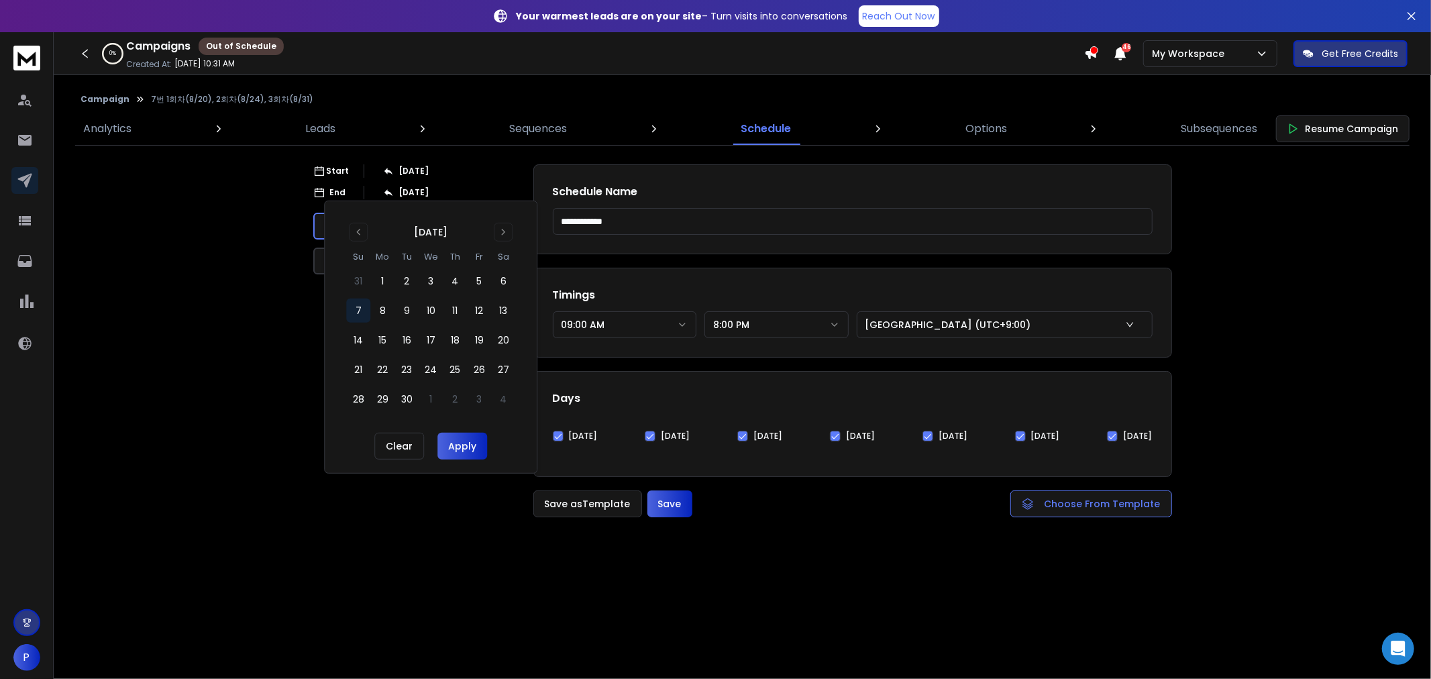
click at [363, 310] on button "7" at bounding box center [358, 311] width 24 height 24
click at [455, 445] on button "Apply" at bounding box center [462, 446] width 50 height 27
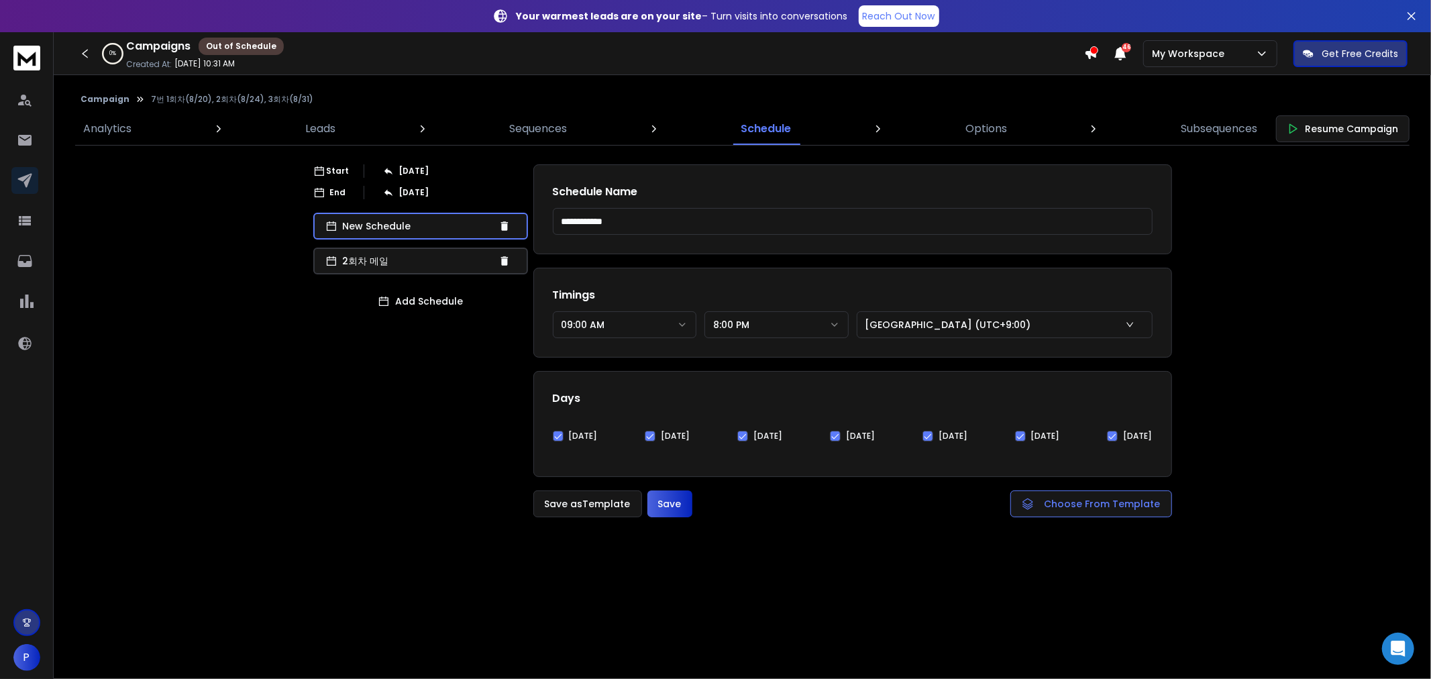
click at [445, 293] on button "Add Schedule" at bounding box center [420, 301] width 215 height 27
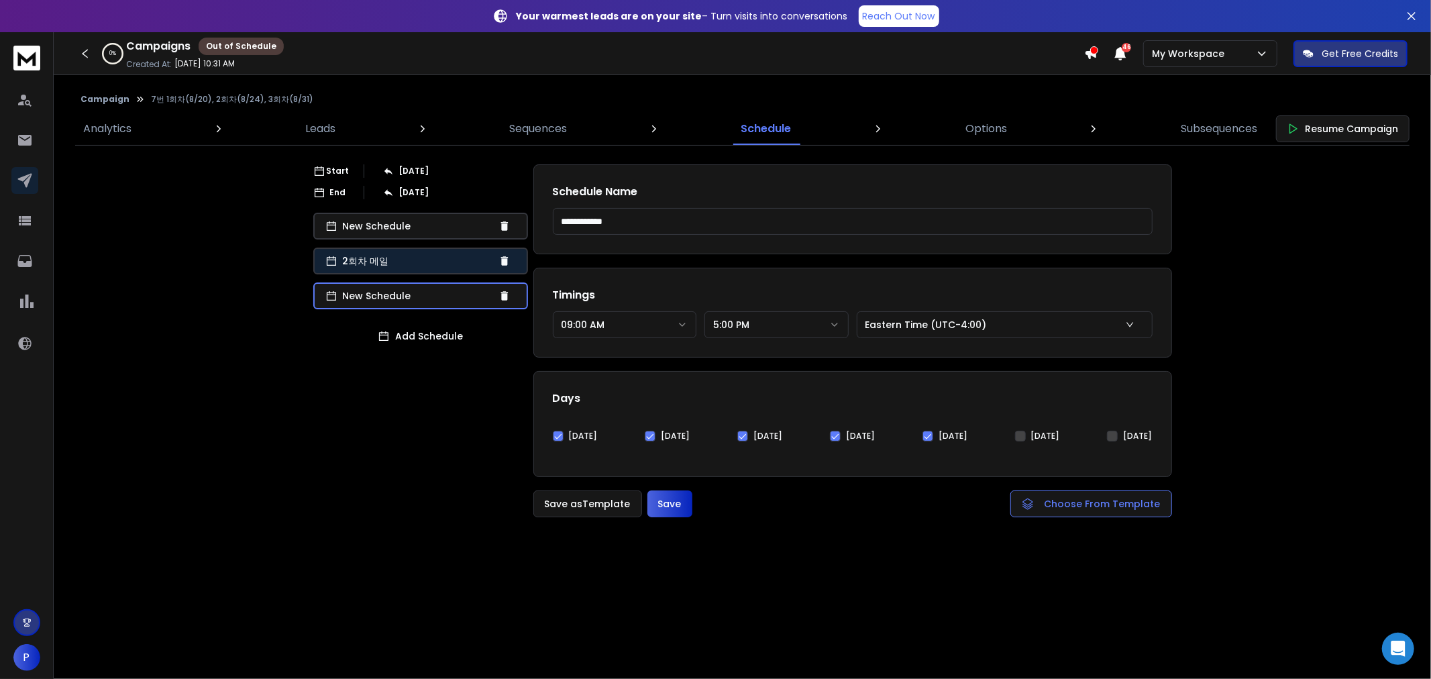
click at [460, 265] on p "2회차 메일" at bounding box center [418, 260] width 150 height 13
select select "********"
type input "******"
click at [429, 170] on p "[DATE]" at bounding box center [414, 171] width 30 height 11
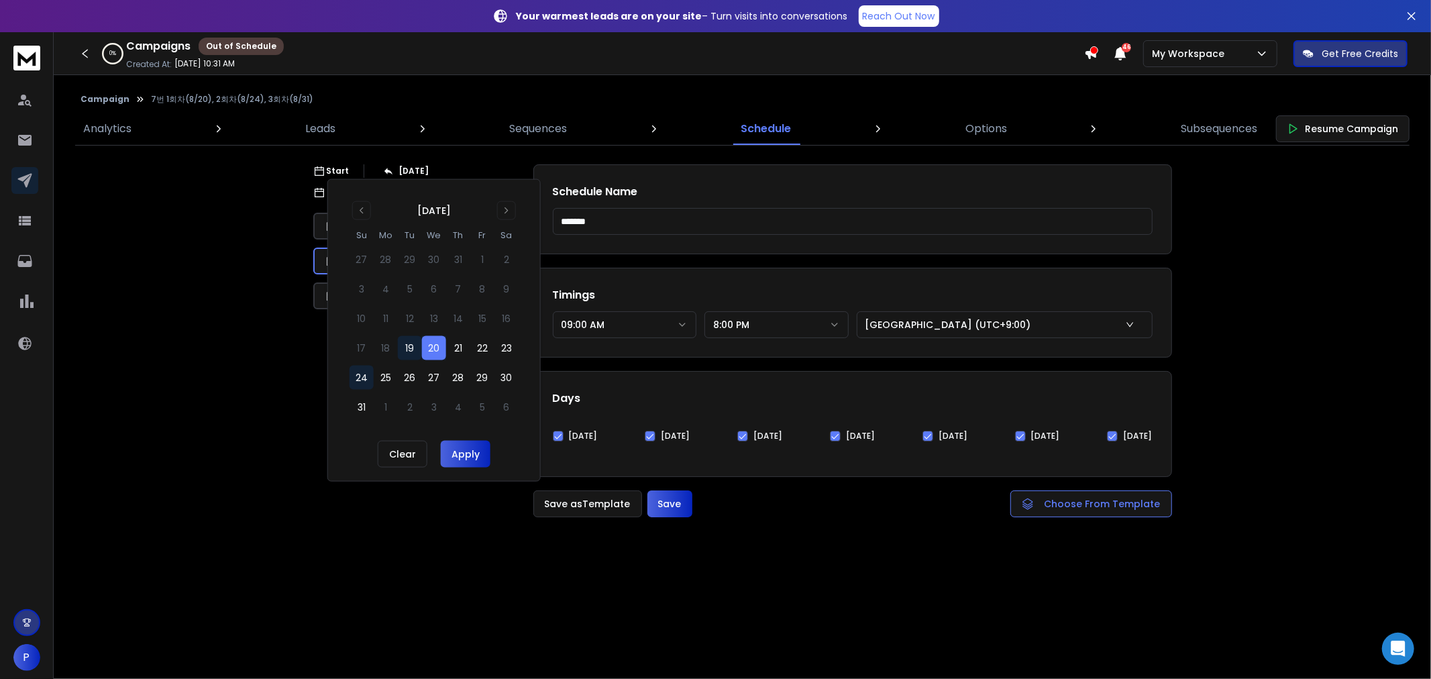
click at [360, 378] on button "24" at bounding box center [362, 378] width 24 height 24
click at [464, 448] on button "Apply" at bounding box center [466, 454] width 50 height 27
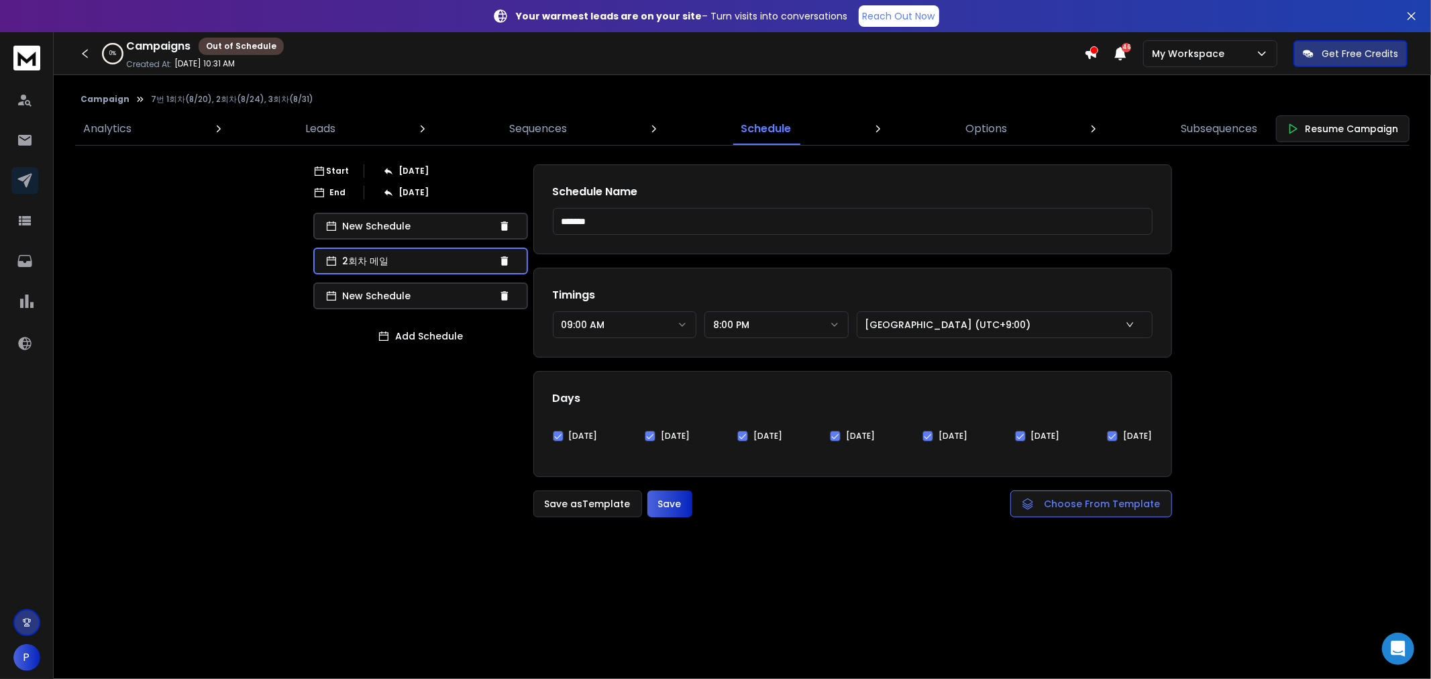
click at [429, 191] on p "[DATE]" at bounding box center [414, 192] width 30 height 11
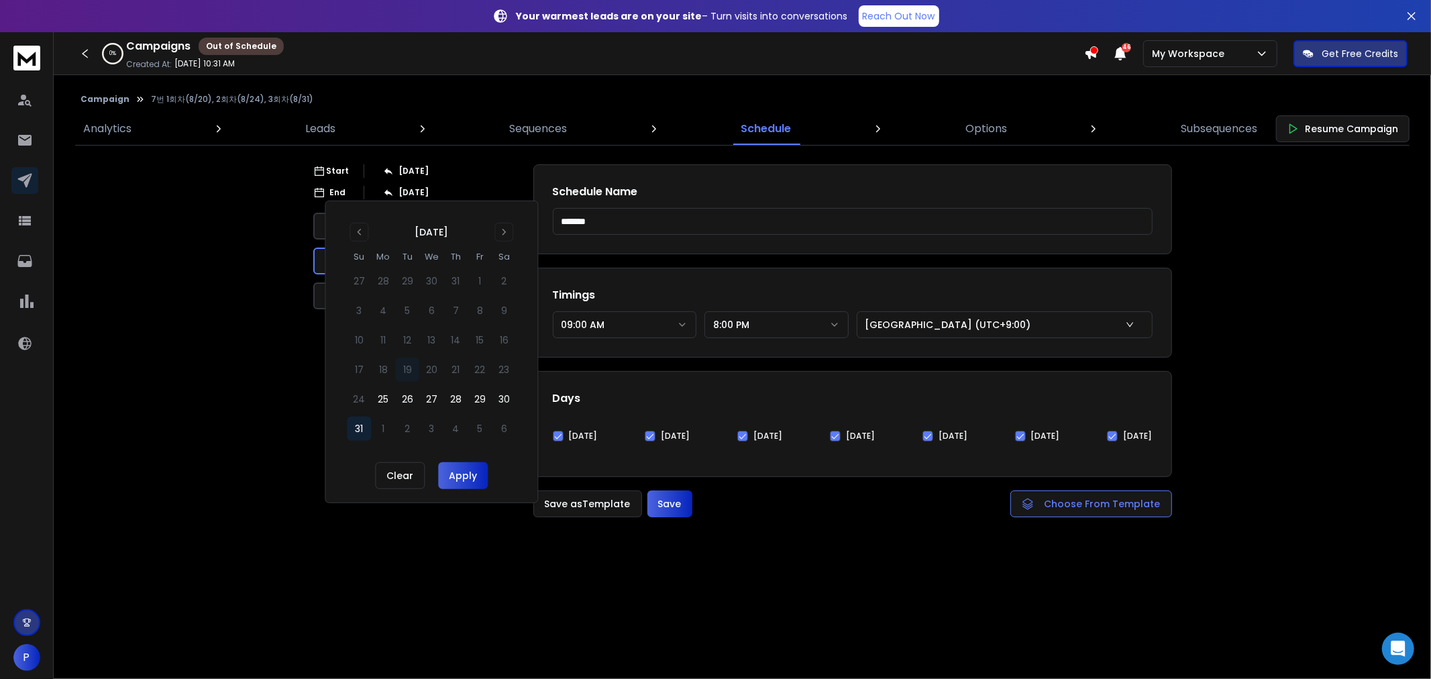
click at [358, 421] on button "31" at bounding box center [359, 429] width 24 height 24
click at [465, 474] on button "Apply" at bounding box center [463, 475] width 50 height 27
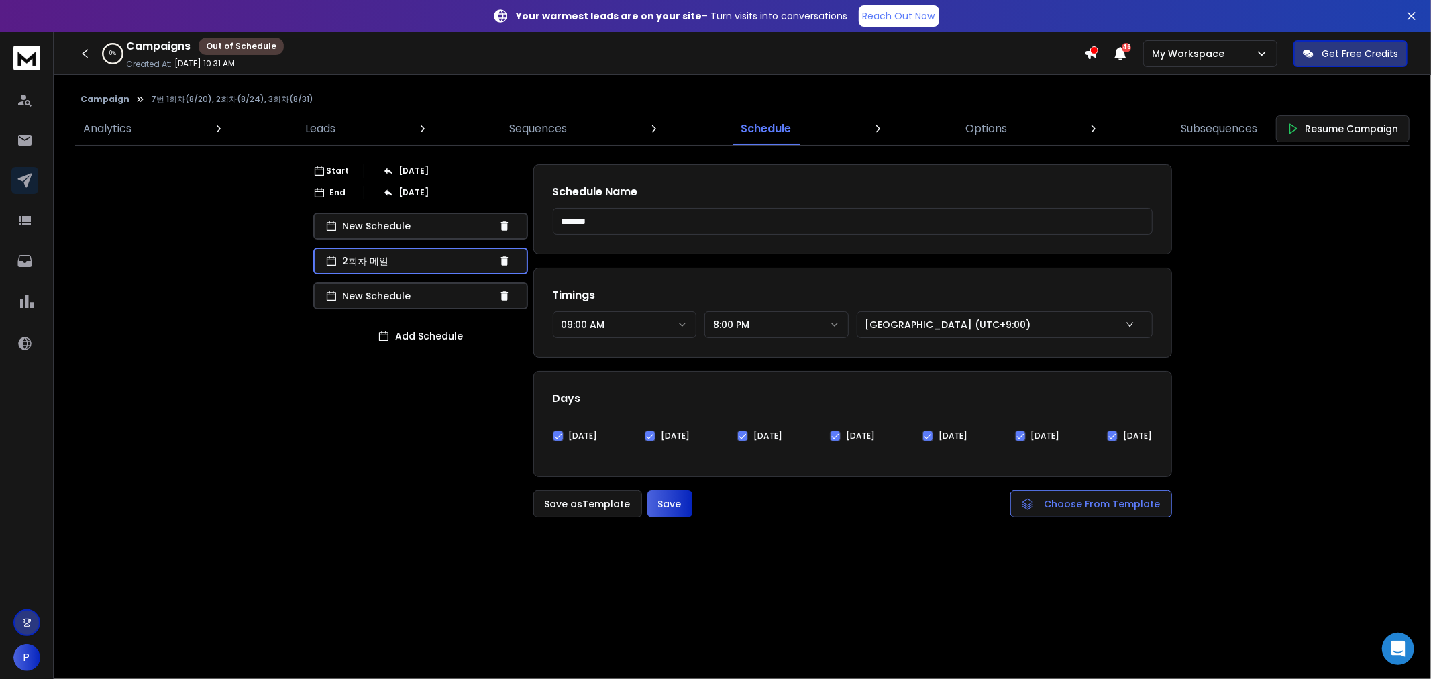
click at [438, 311] on div "New Schedule 2회차 메일 New Schedule Add Schedule" at bounding box center [420, 281] width 215 height 137
click at [438, 299] on p "New Schedule" at bounding box center [418, 295] width 150 height 13
select select "********"
type input "**********"
click at [429, 166] on p "[DATE]" at bounding box center [414, 171] width 30 height 11
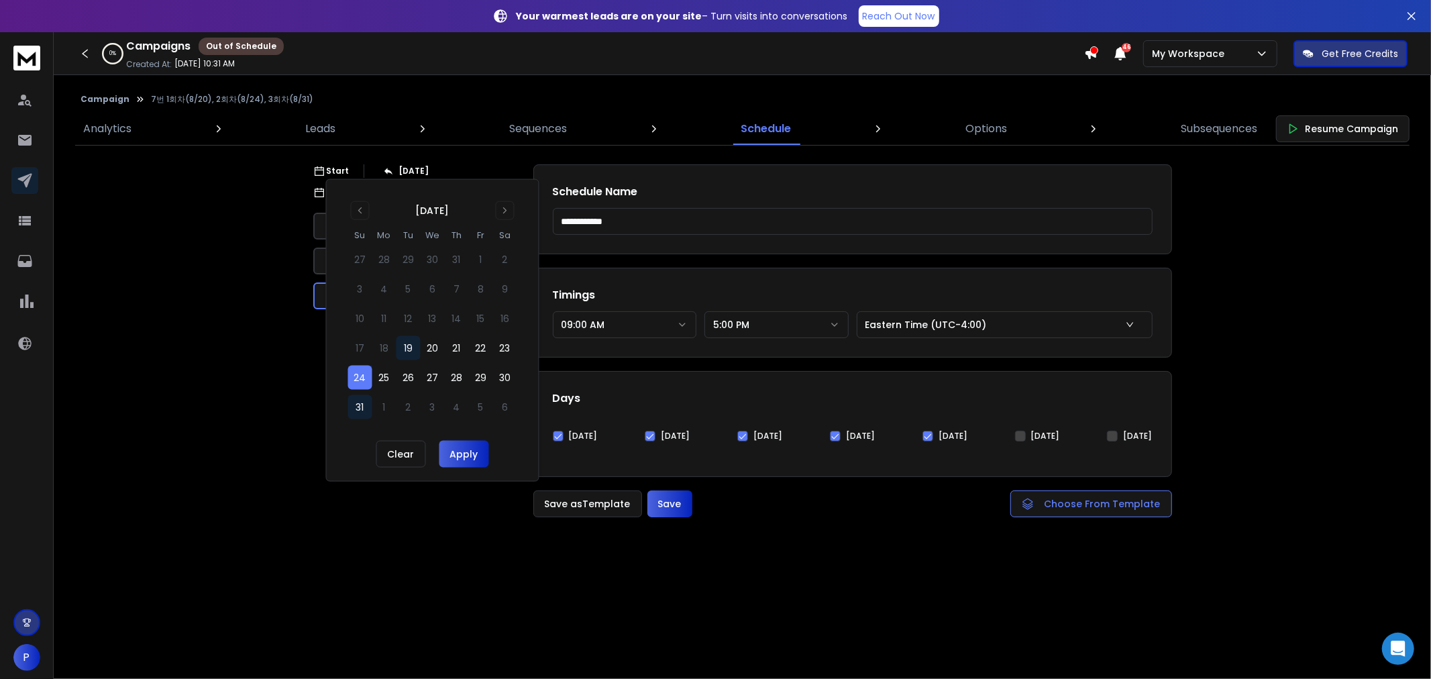
click at [362, 401] on button "31" at bounding box center [360, 407] width 24 height 24
click at [474, 452] on button "Apply" at bounding box center [464, 454] width 50 height 27
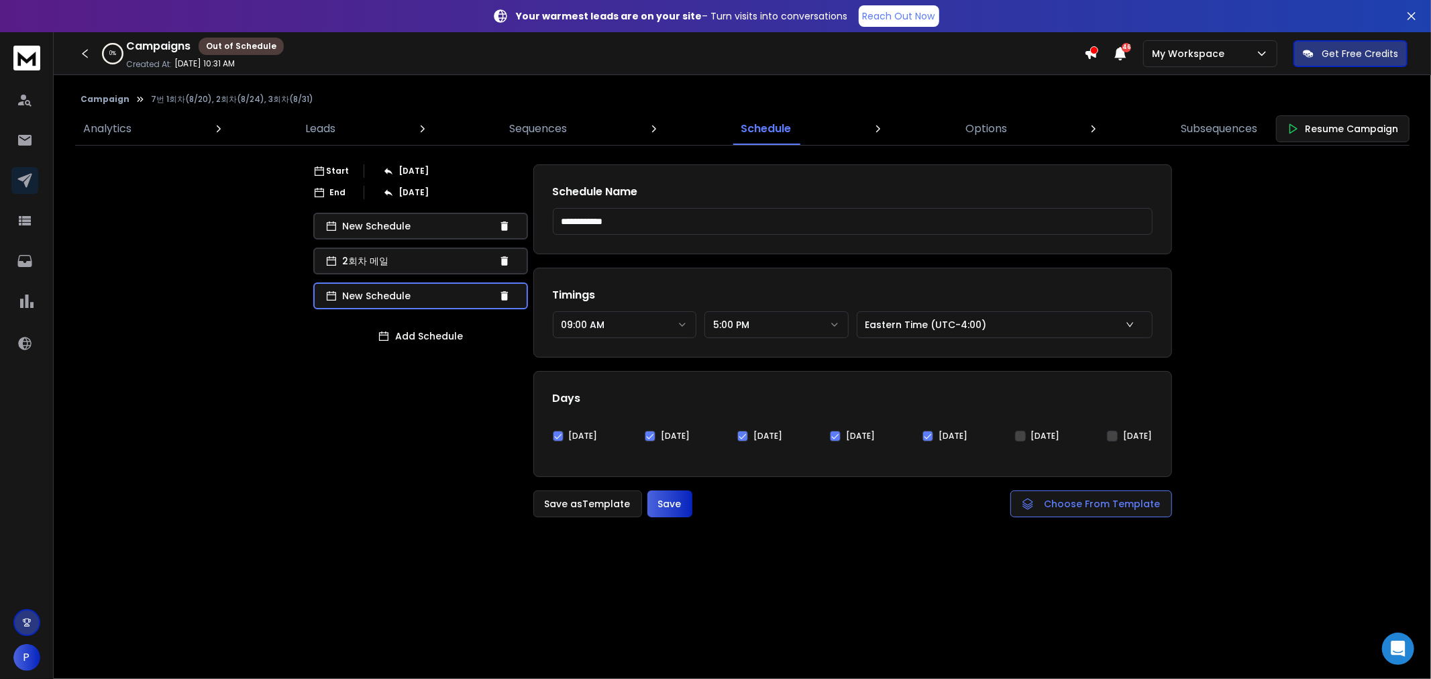
click at [429, 193] on p "[DATE]" at bounding box center [414, 192] width 30 height 11
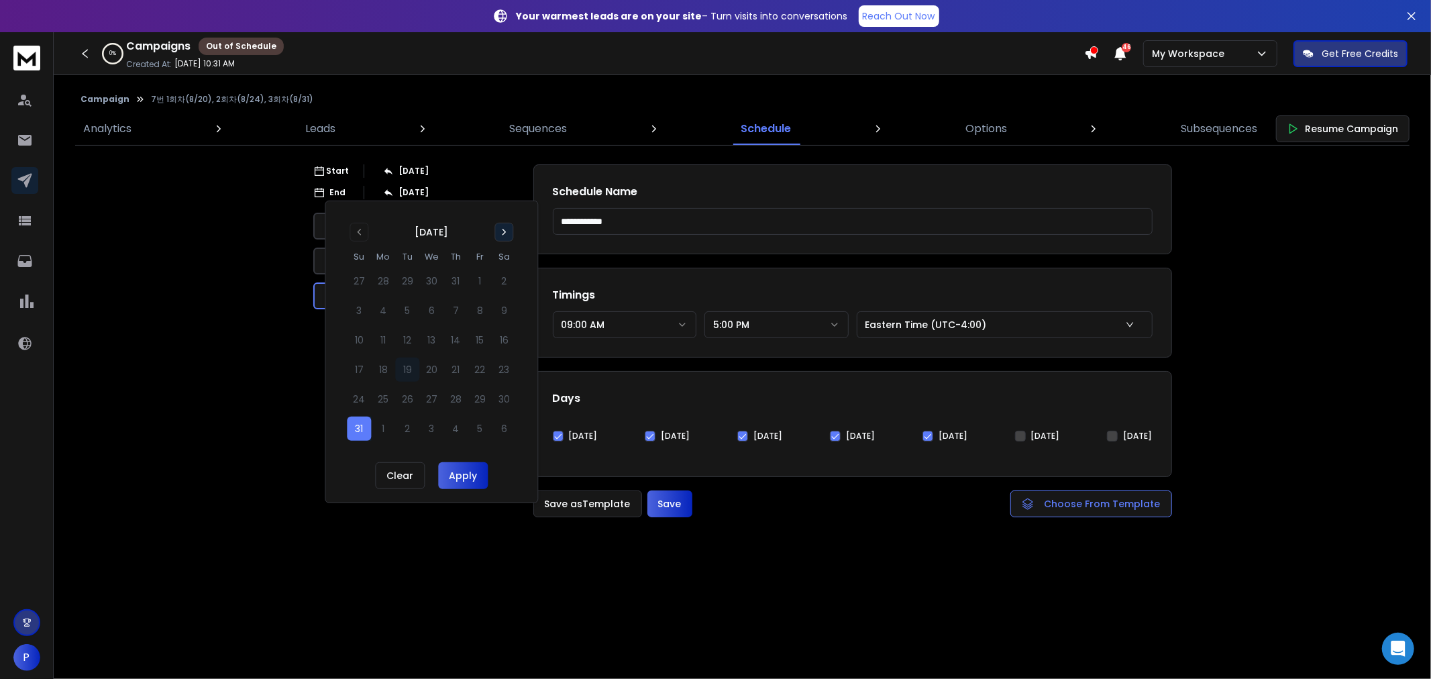
click at [506, 235] on icon "Go to next month" at bounding box center [503, 232] width 11 height 11
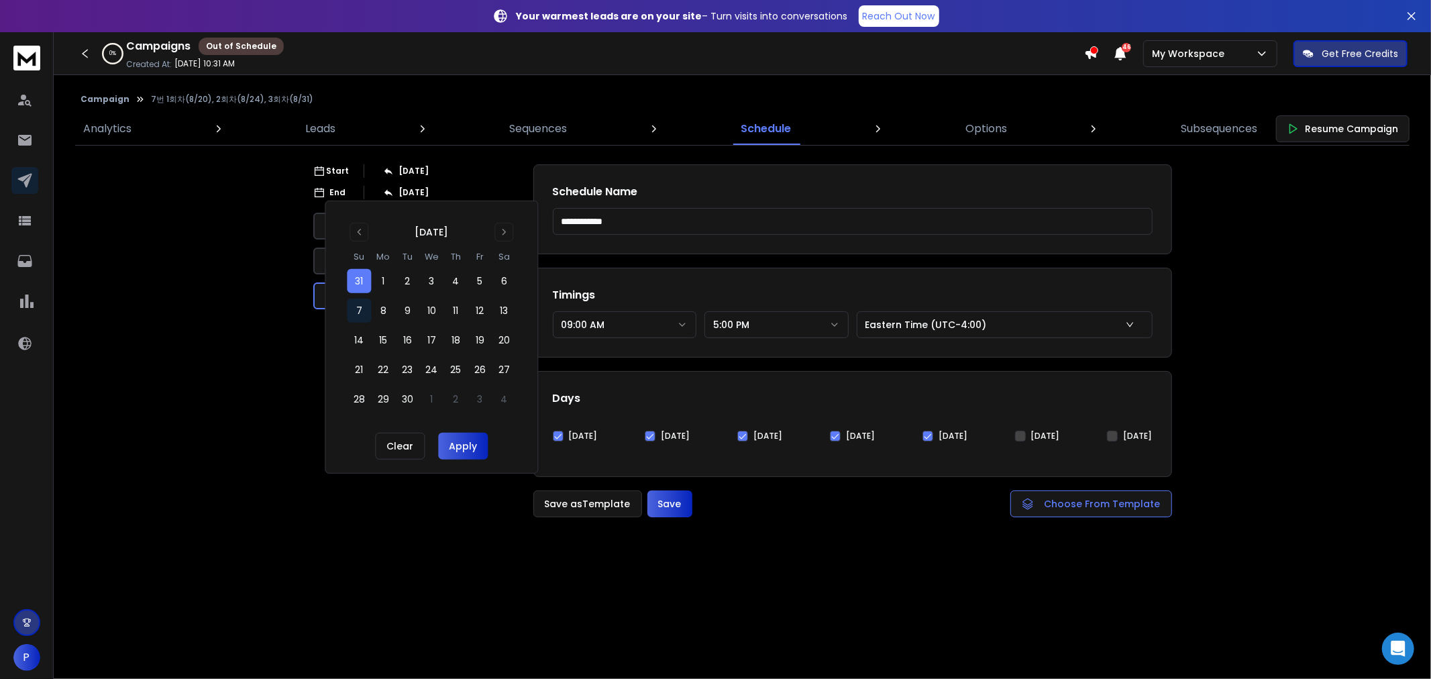
click at [360, 306] on button "7" at bounding box center [359, 311] width 24 height 24
click at [460, 439] on button "Apply" at bounding box center [463, 446] width 50 height 27
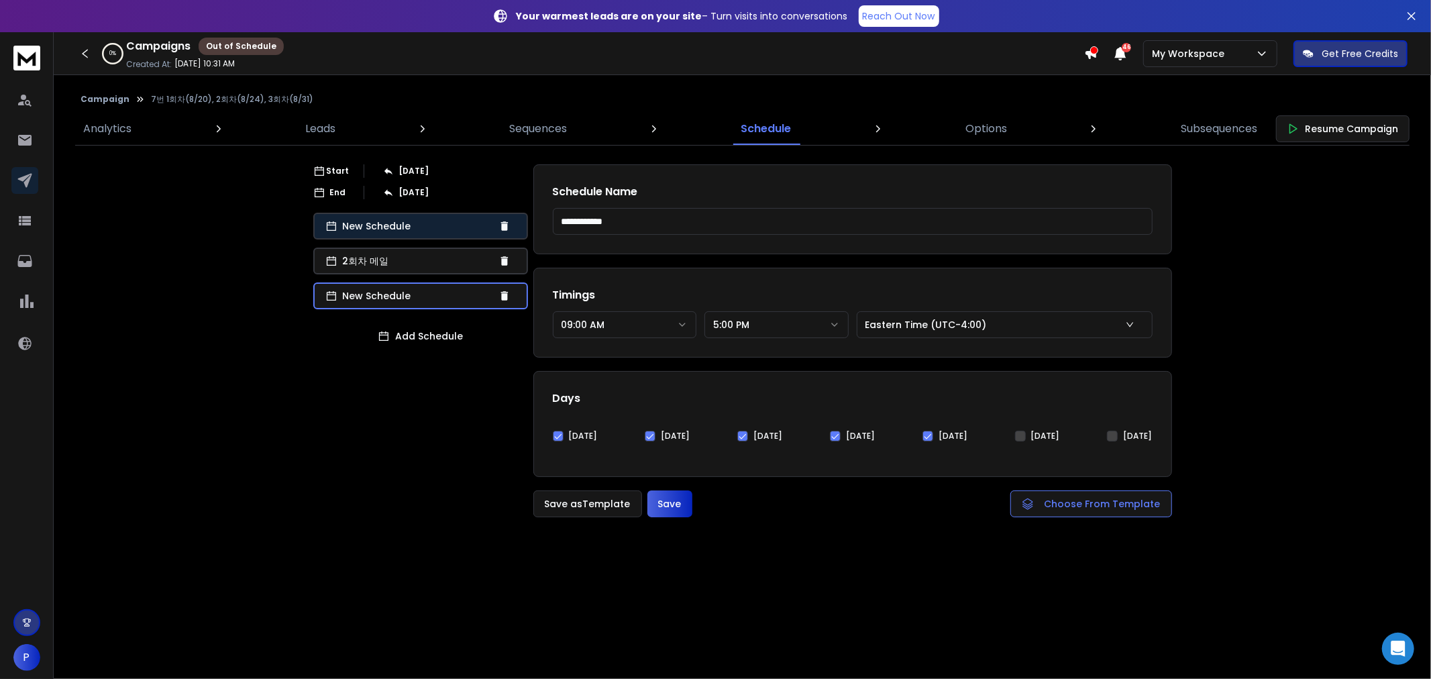
click at [411, 224] on p "New Schedule" at bounding box center [418, 225] width 150 height 13
select select "********"
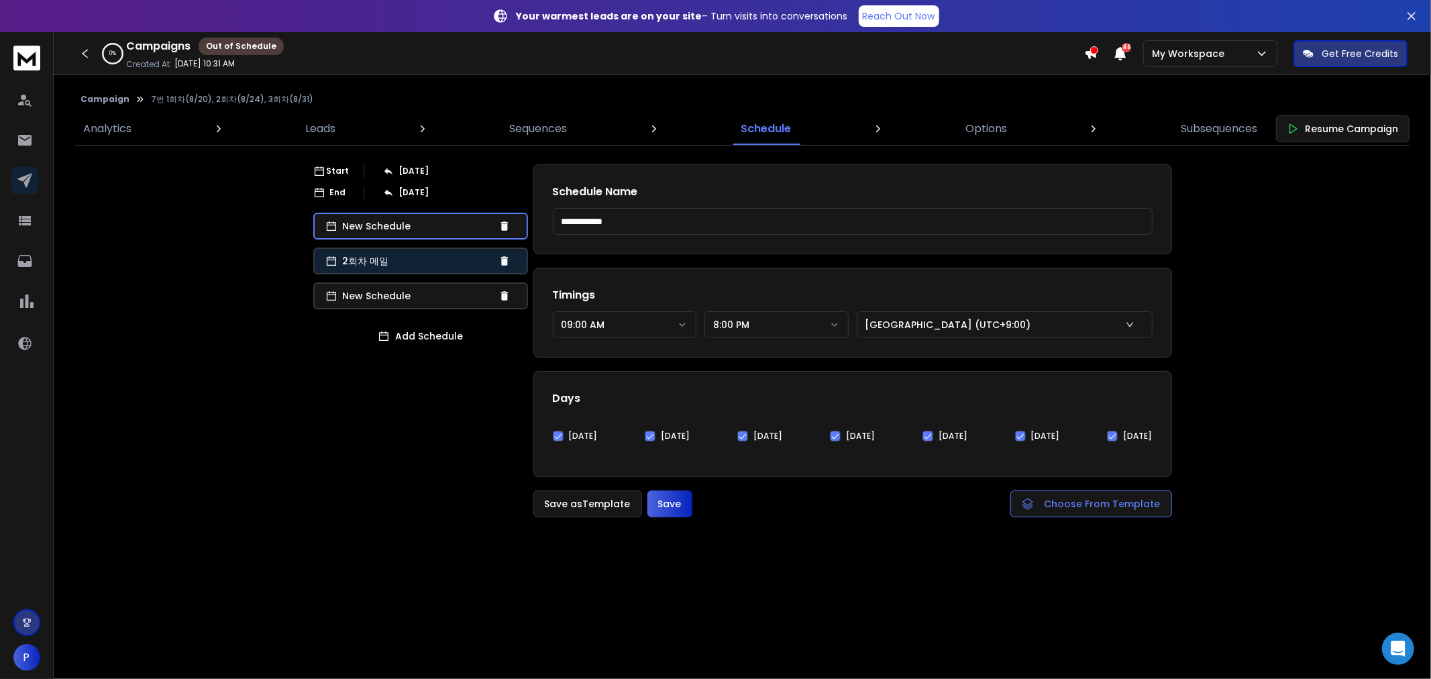
click at [438, 260] on p "2회차 메일" at bounding box center [418, 260] width 150 height 13
type input "******"
click at [444, 293] on p "New Schedule" at bounding box center [418, 295] width 150 height 13
select select "********"
type input "**********"
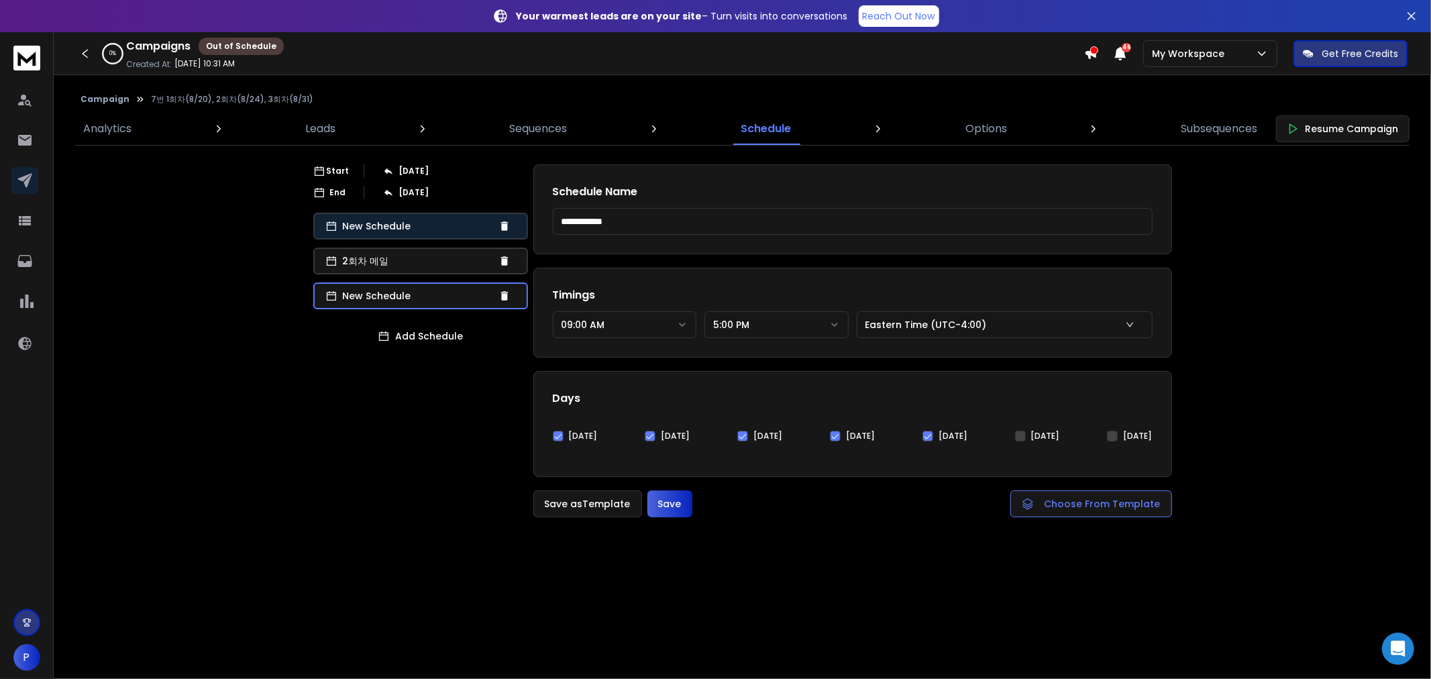
click at [438, 229] on p "New Schedule" at bounding box center [418, 225] width 150 height 13
select select "********"
click at [429, 170] on p "[DATE]" at bounding box center [414, 171] width 30 height 11
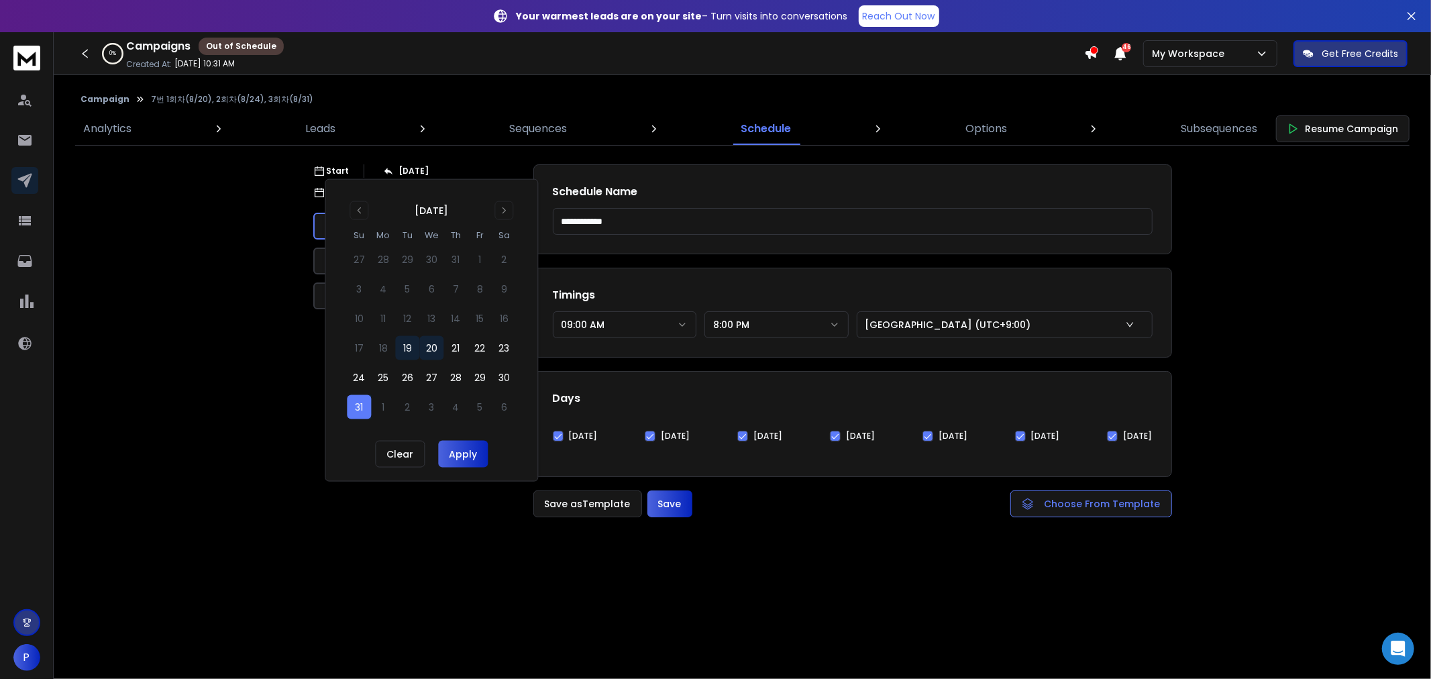
drag, startPoint x: 437, startPoint y: 347, endPoint x: 443, endPoint y: 372, distance: 26.2
click at [437, 347] on button "20" at bounding box center [431, 348] width 24 height 24
click at [466, 452] on button "Apply" at bounding box center [463, 454] width 50 height 27
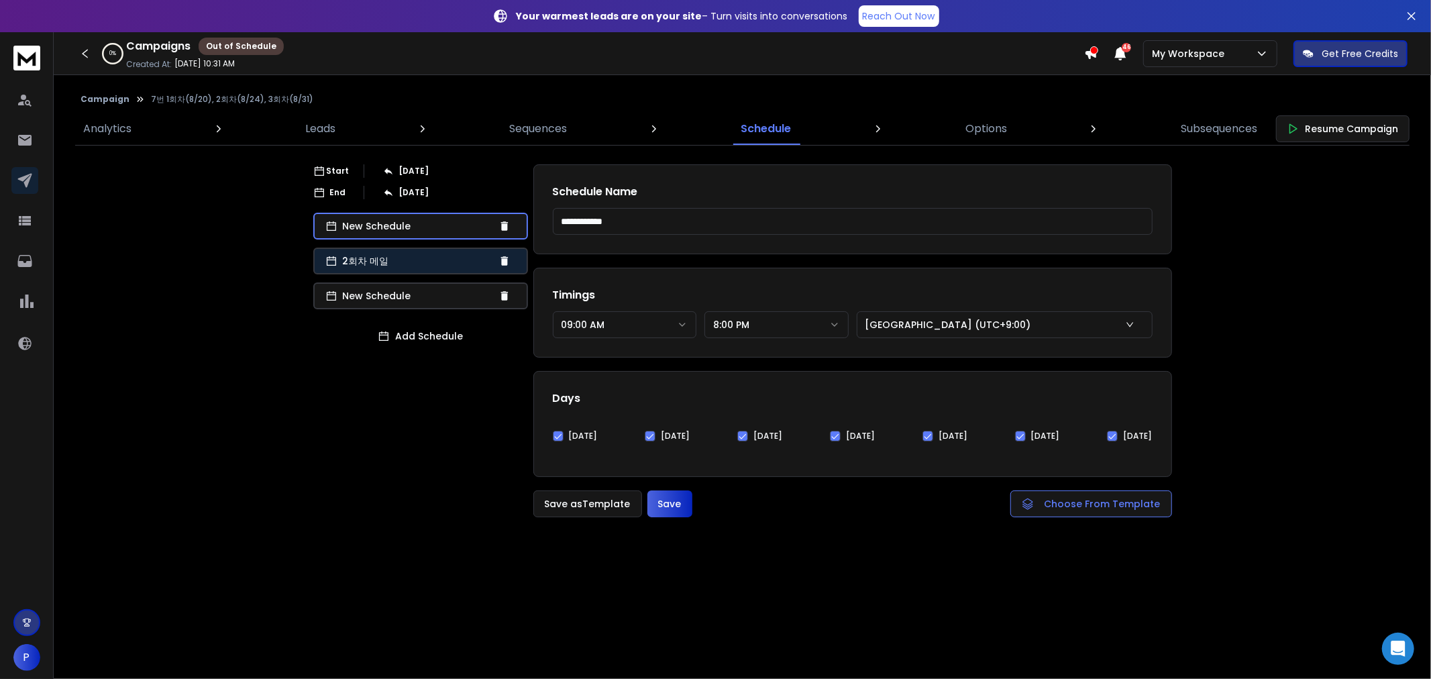
click at [502, 257] on icon at bounding box center [503, 260] width 7 height 9
click at [503, 262] on icon at bounding box center [503, 260] width 7 height 9
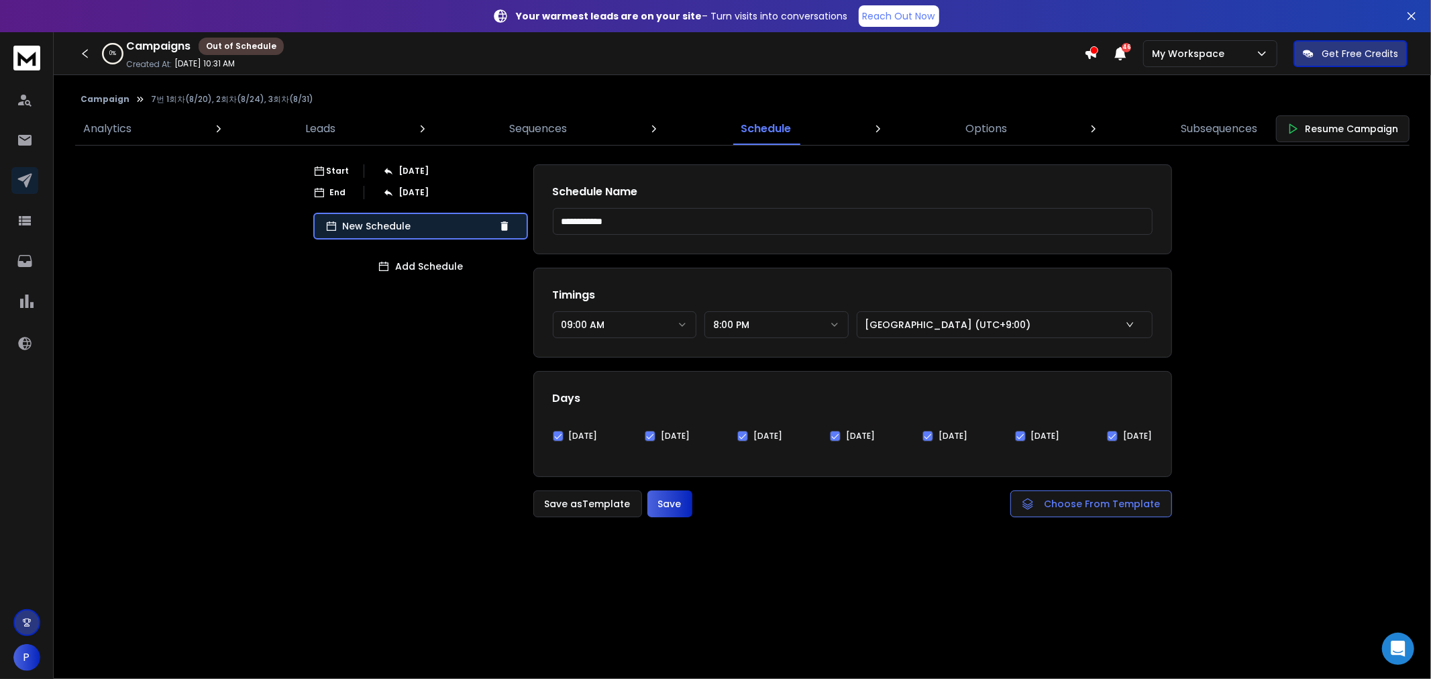
click at [433, 223] on p "New Schedule" at bounding box center [418, 225] width 150 height 13
drag, startPoint x: 643, startPoint y: 221, endPoint x: 458, endPoint y: 216, distance: 184.6
click at [458, 216] on div "**********" at bounding box center [742, 340] width 859 height 353
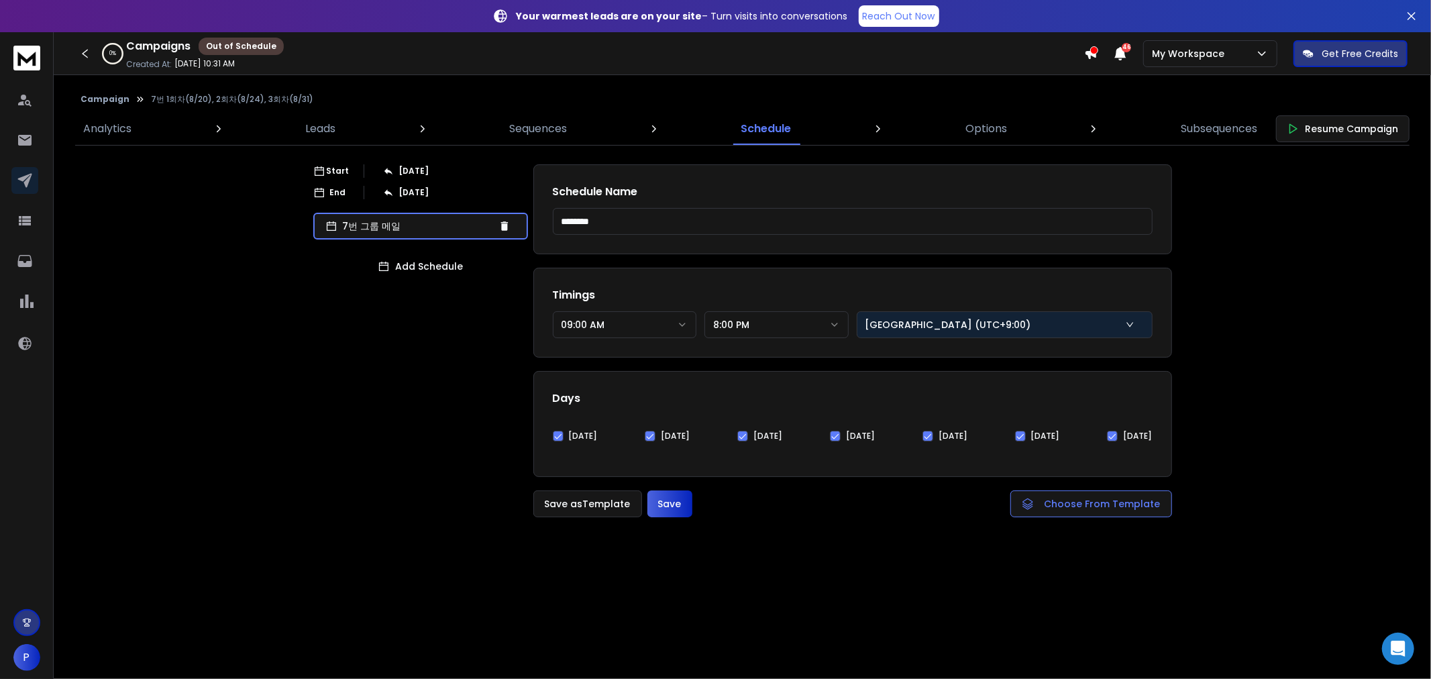
type input "********"
click at [881, 327] on p "[GEOGRAPHIC_DATA] (UTC+9:00)" at bounding box center [950, 324] width 171 height 13
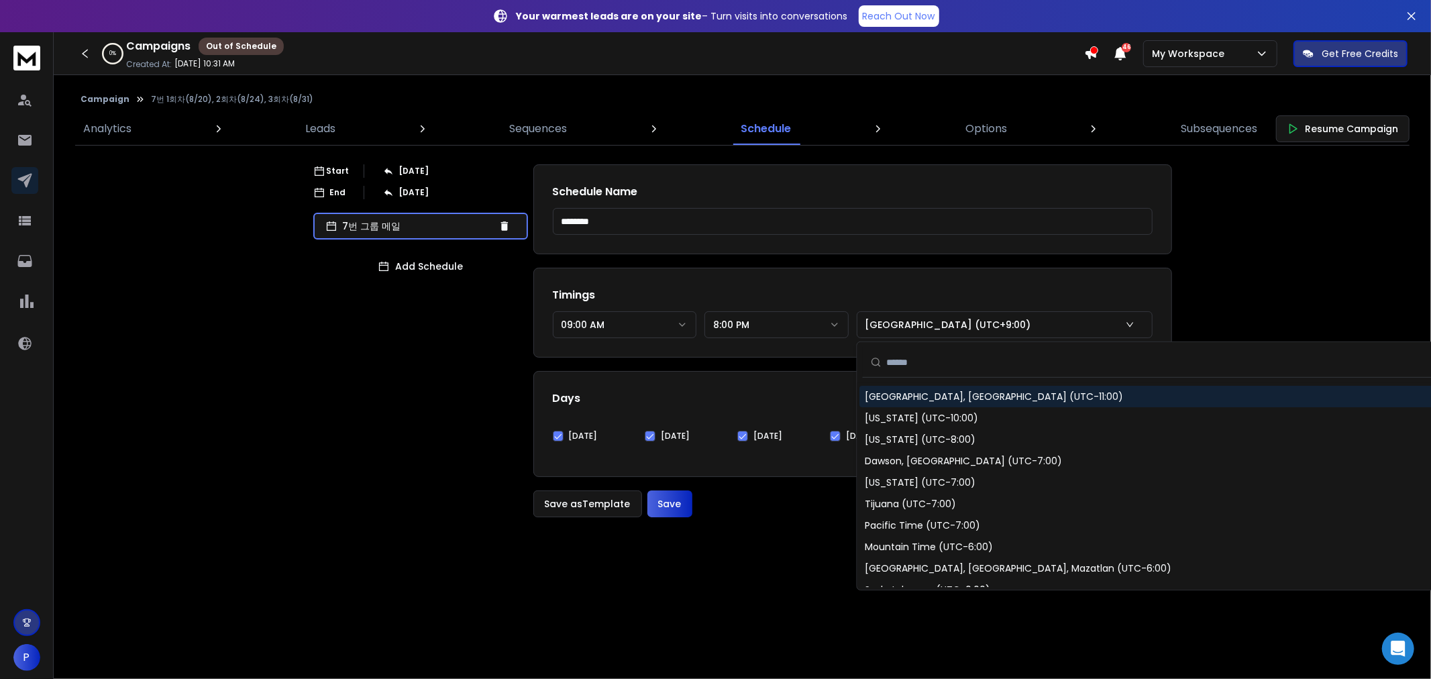
click at [857, 298] on h1 "Timings" at bounding box center [853, 295] width 600 height 16
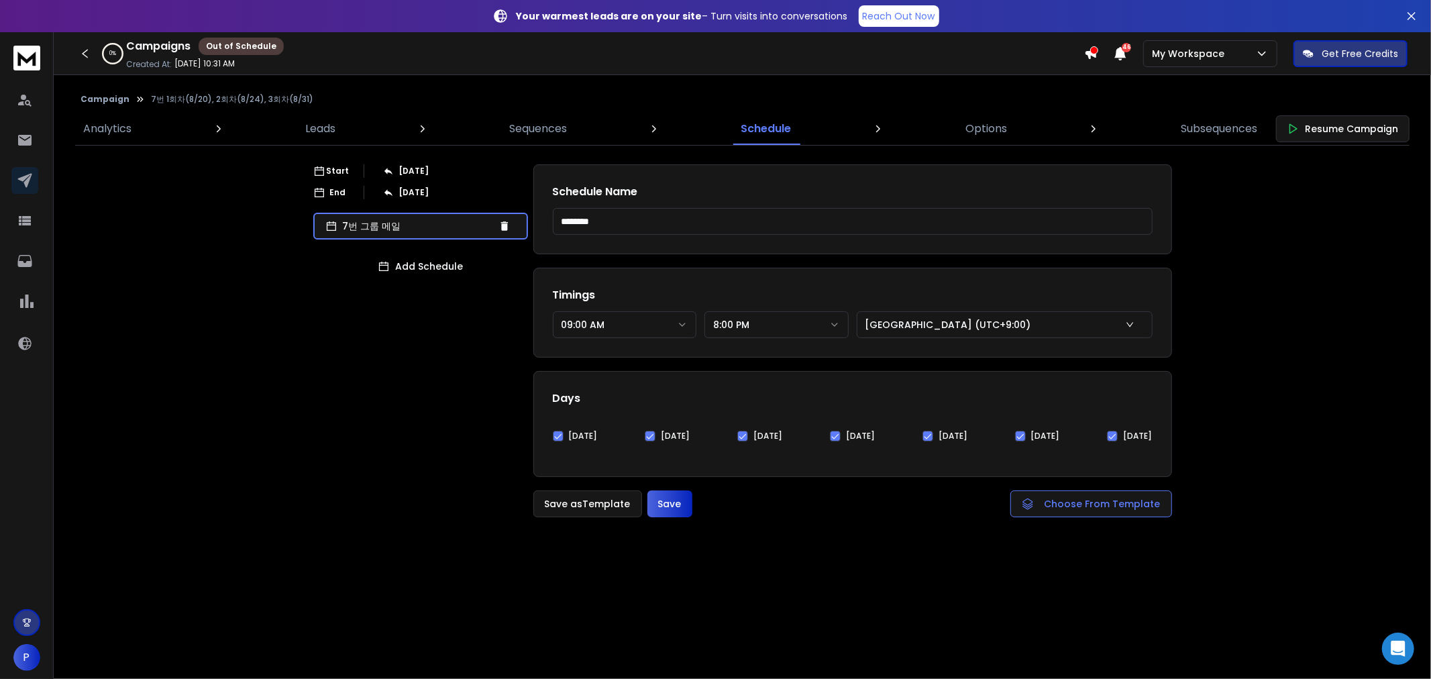
click at [672, 509] on button "Save" at bounding box center [669, 503] width 45 height 27
click at [998, 126] on p "Options" at bounding box center [986, 129] width 42 height 16
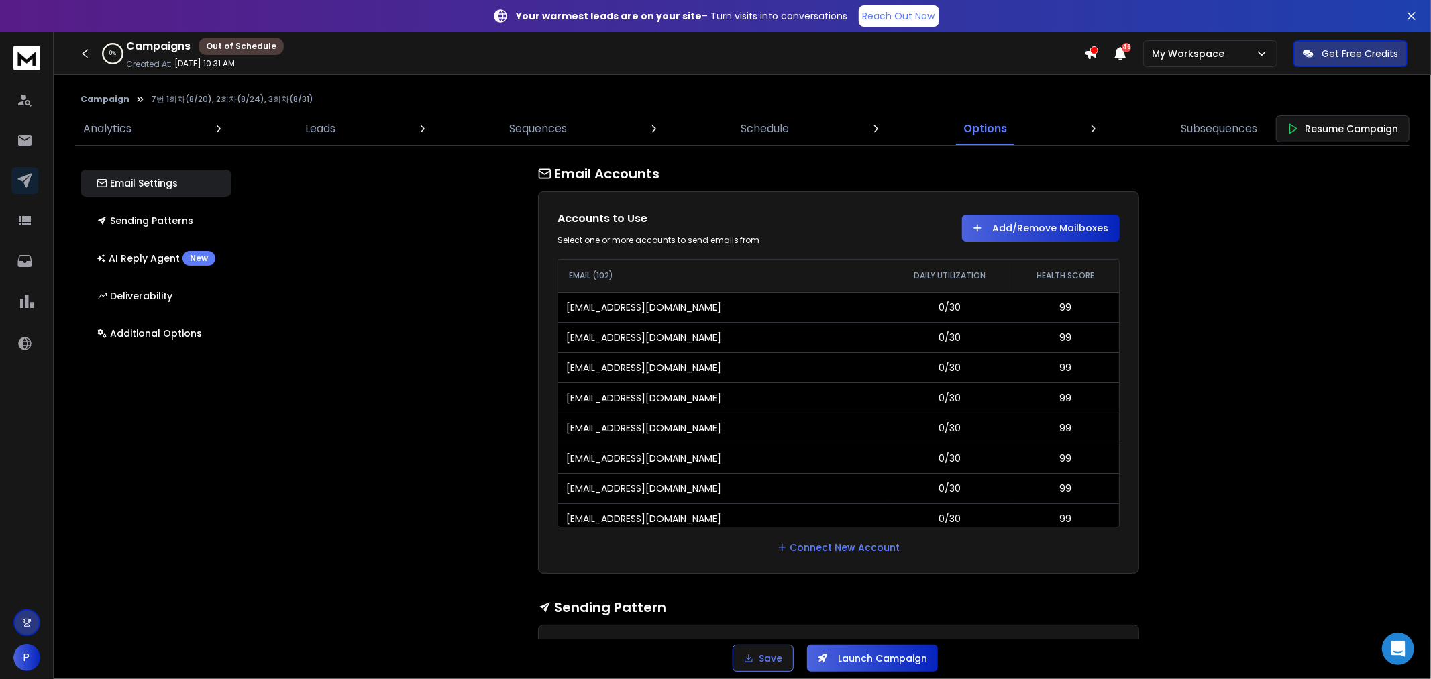
click at [1056, 235] on button "Add/Remove Mailboxes" at bounding box center [1041, 228] width 158 height 27
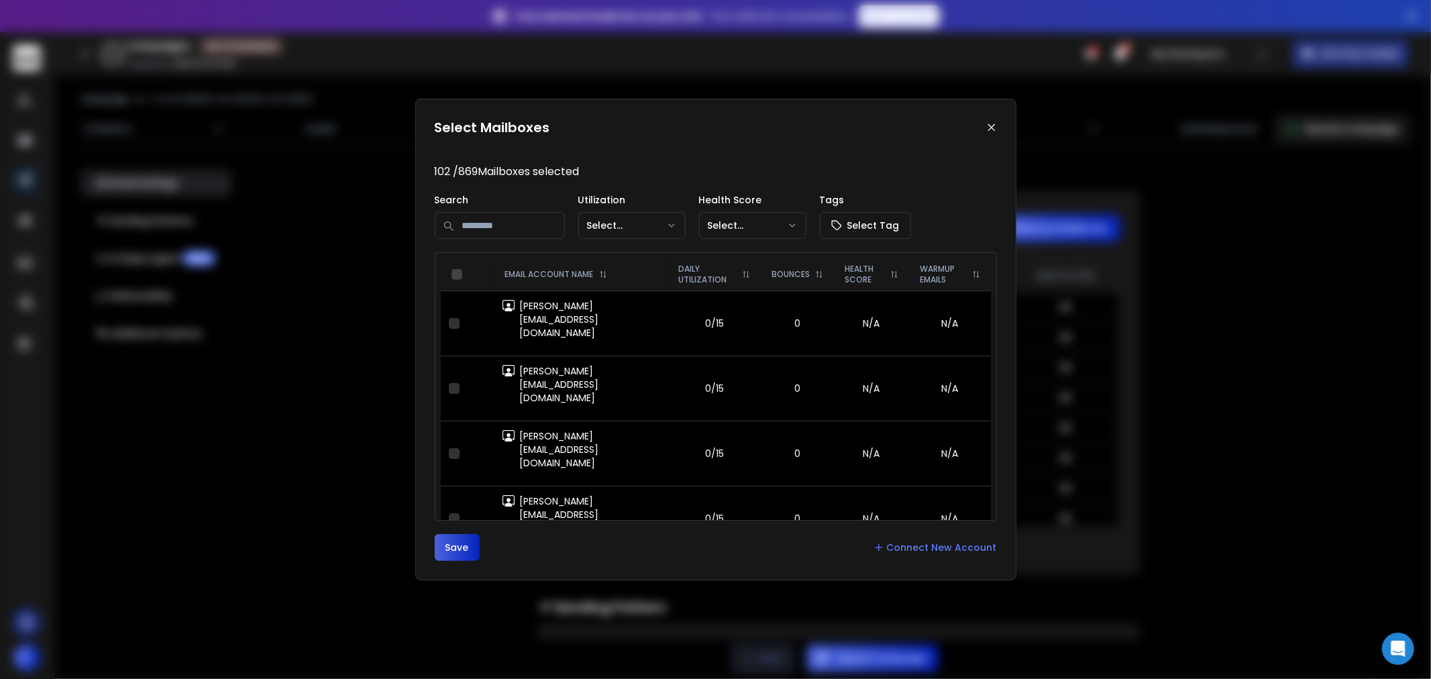
click at [556, 225] on input at bounding box center [500, 225] width 130 height 27
paste input "**********"
type input "**********"
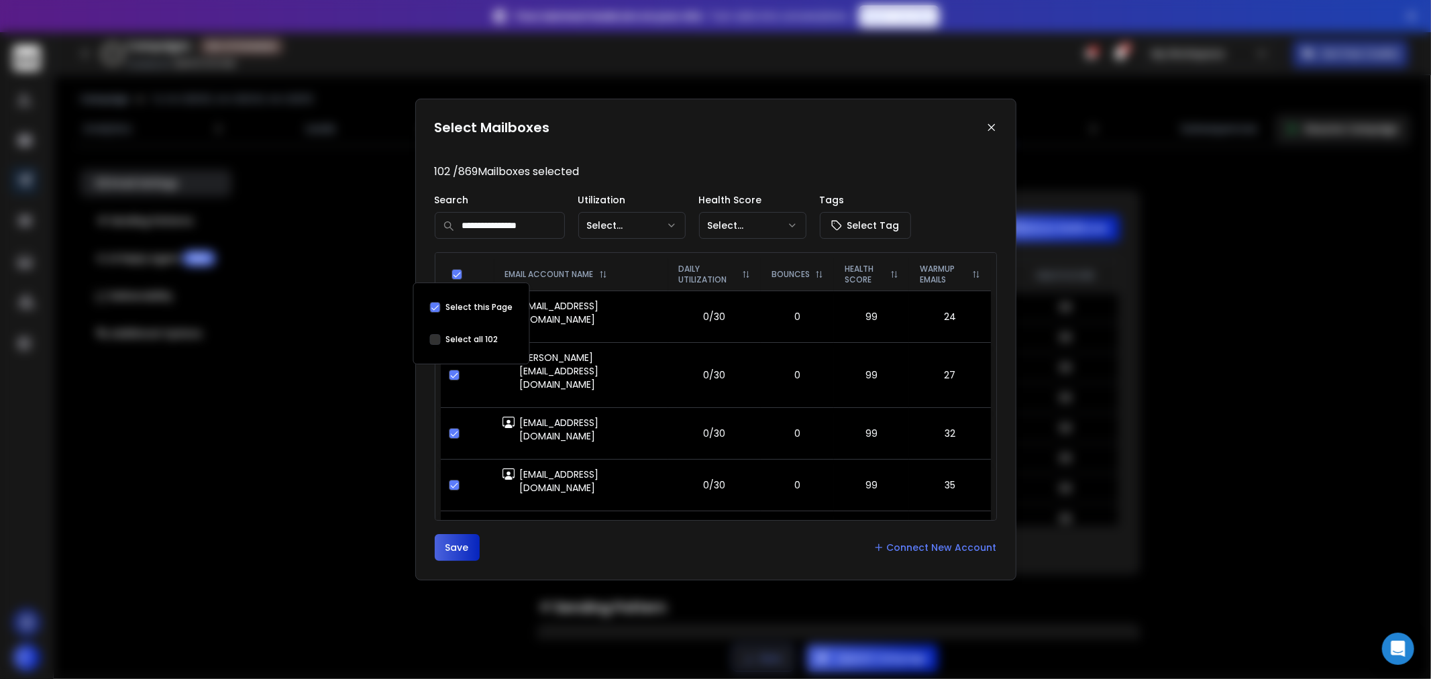
click at [437, 337] on button "Select this Page" at bounding box center [435, 339] width 11 height 11
click at [455, 544] on button "Save" at bounding box center [457, 547] width 45 height 27
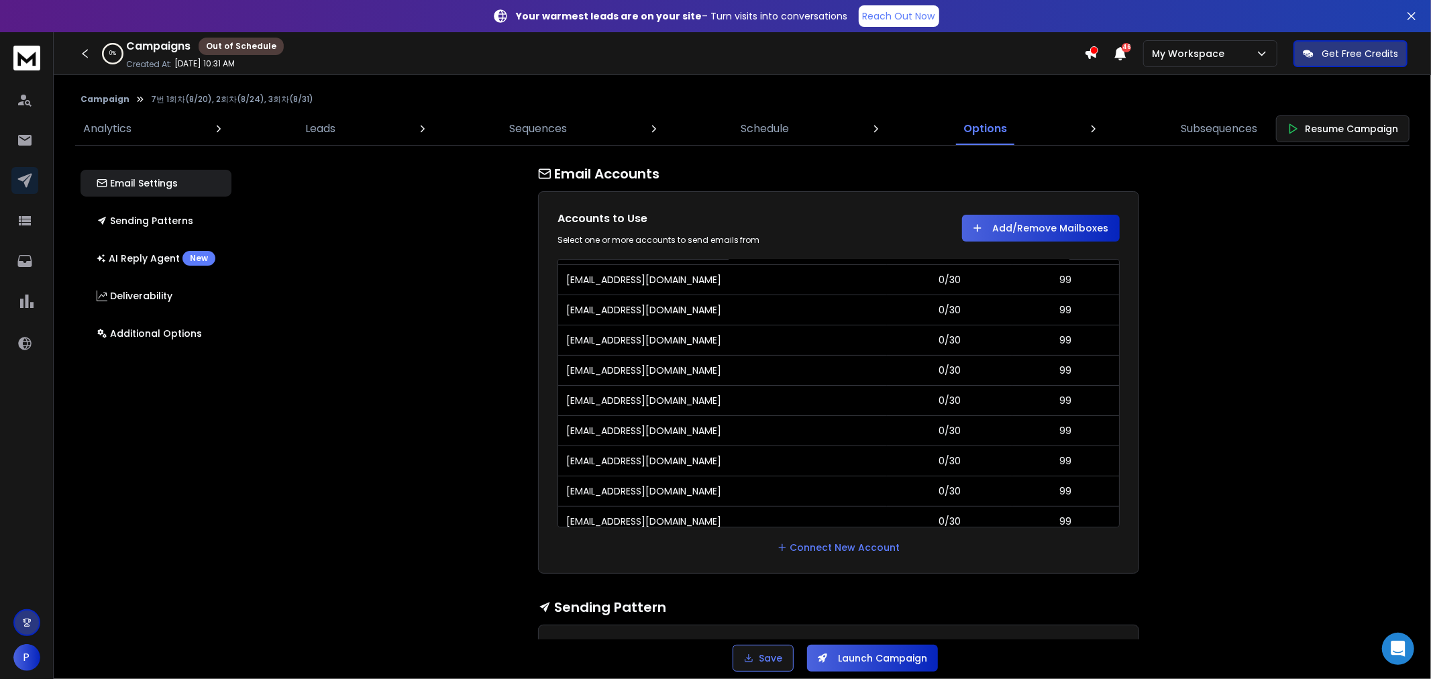
scroll to position [521, 0]
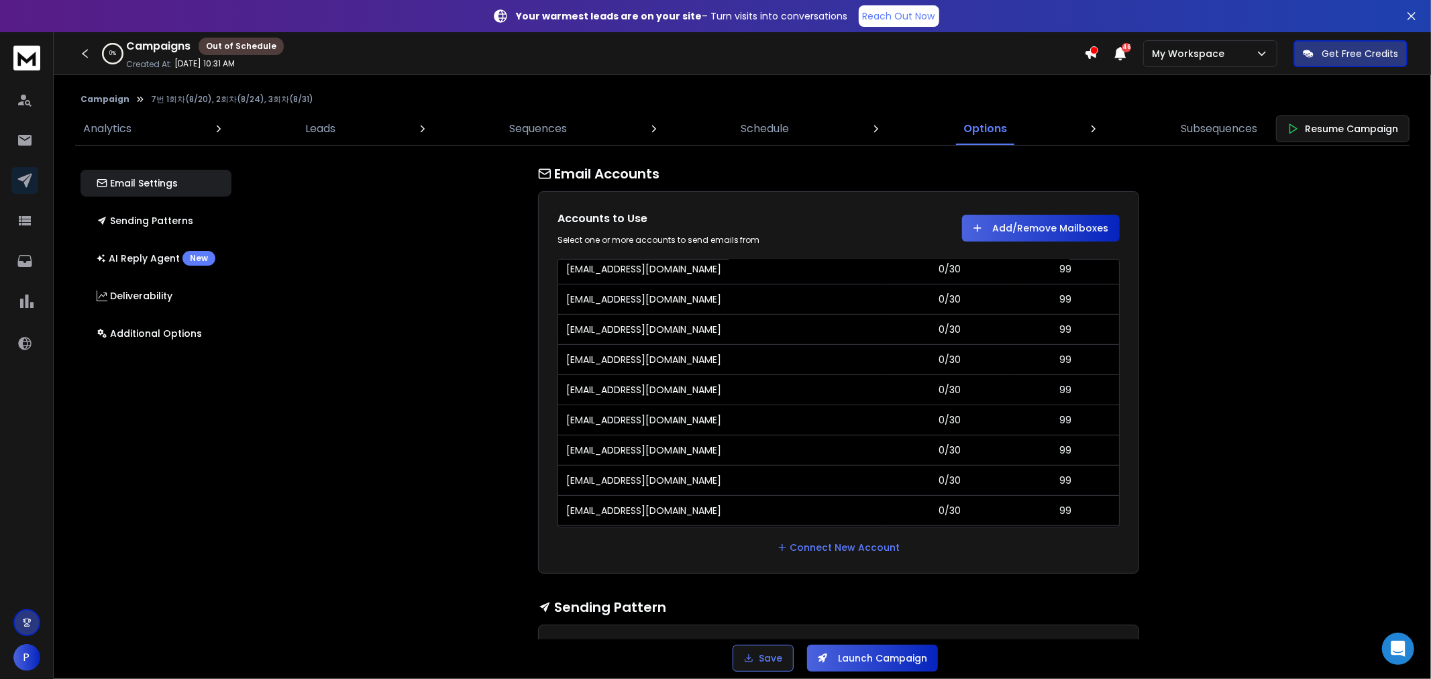
click at [1183, 390] on div "Email Accounts Accounts to Use Select one or more accounts to send emails from …" at bounding box center [846, 401] width 1187 height 475
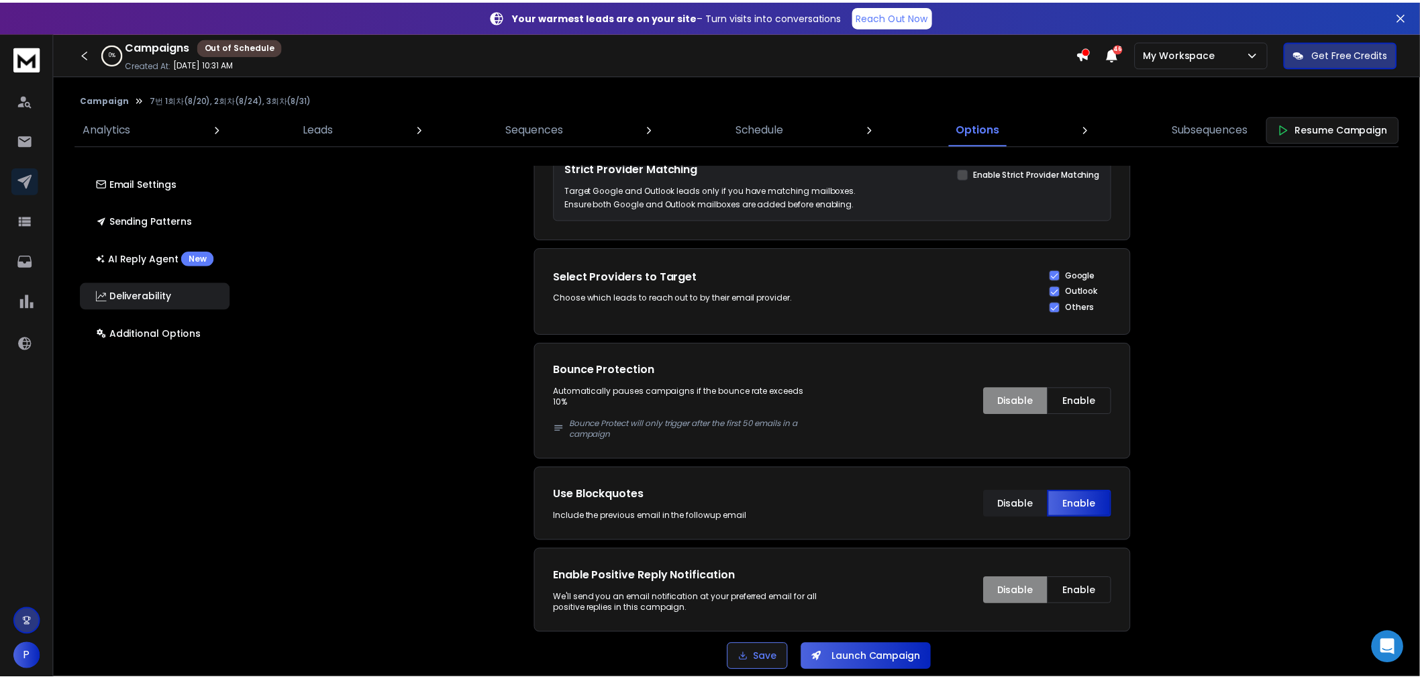
scroll to position [1938, 0]
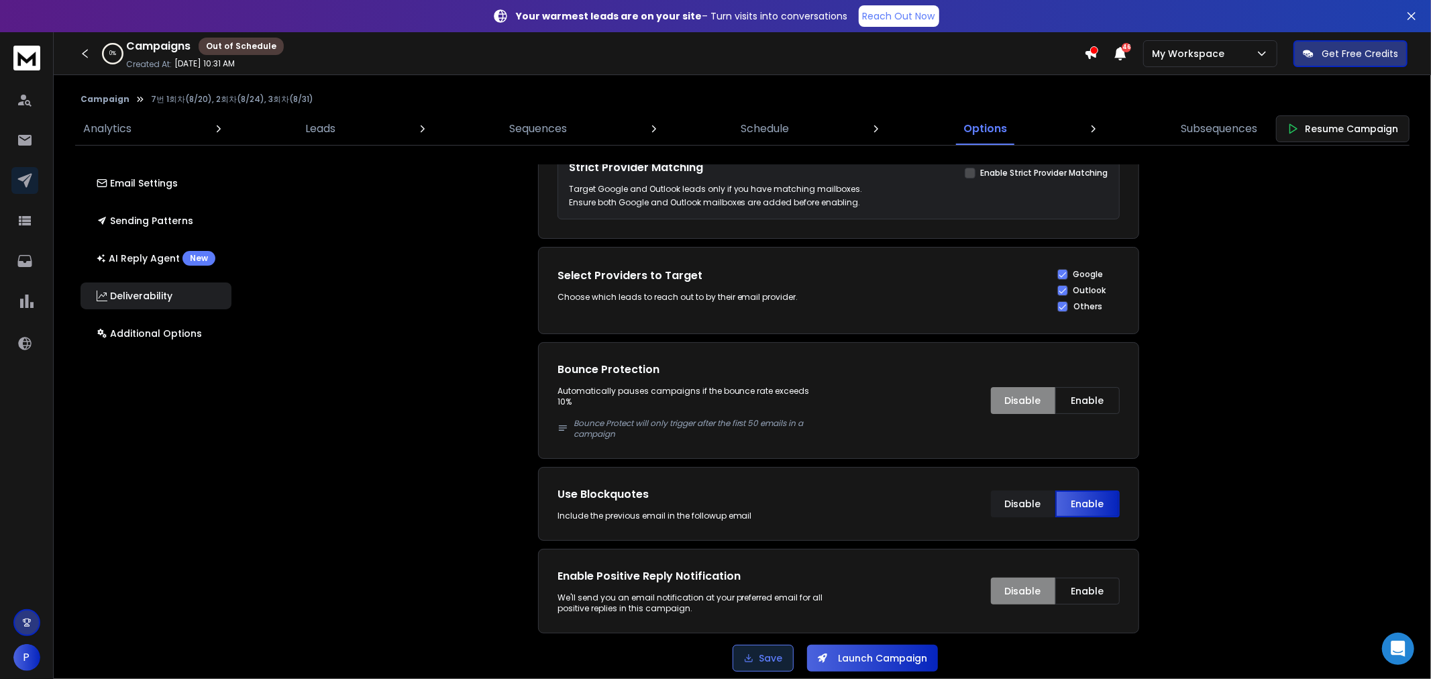
click at [755, 659] on button "Save" at bounding box center [763, 658] width 61 height 27
click at [15, 189] on link at bounding box center [24, 180] width 27 height 27
